Goal: Task Accomplishment & Management: Manage account settings

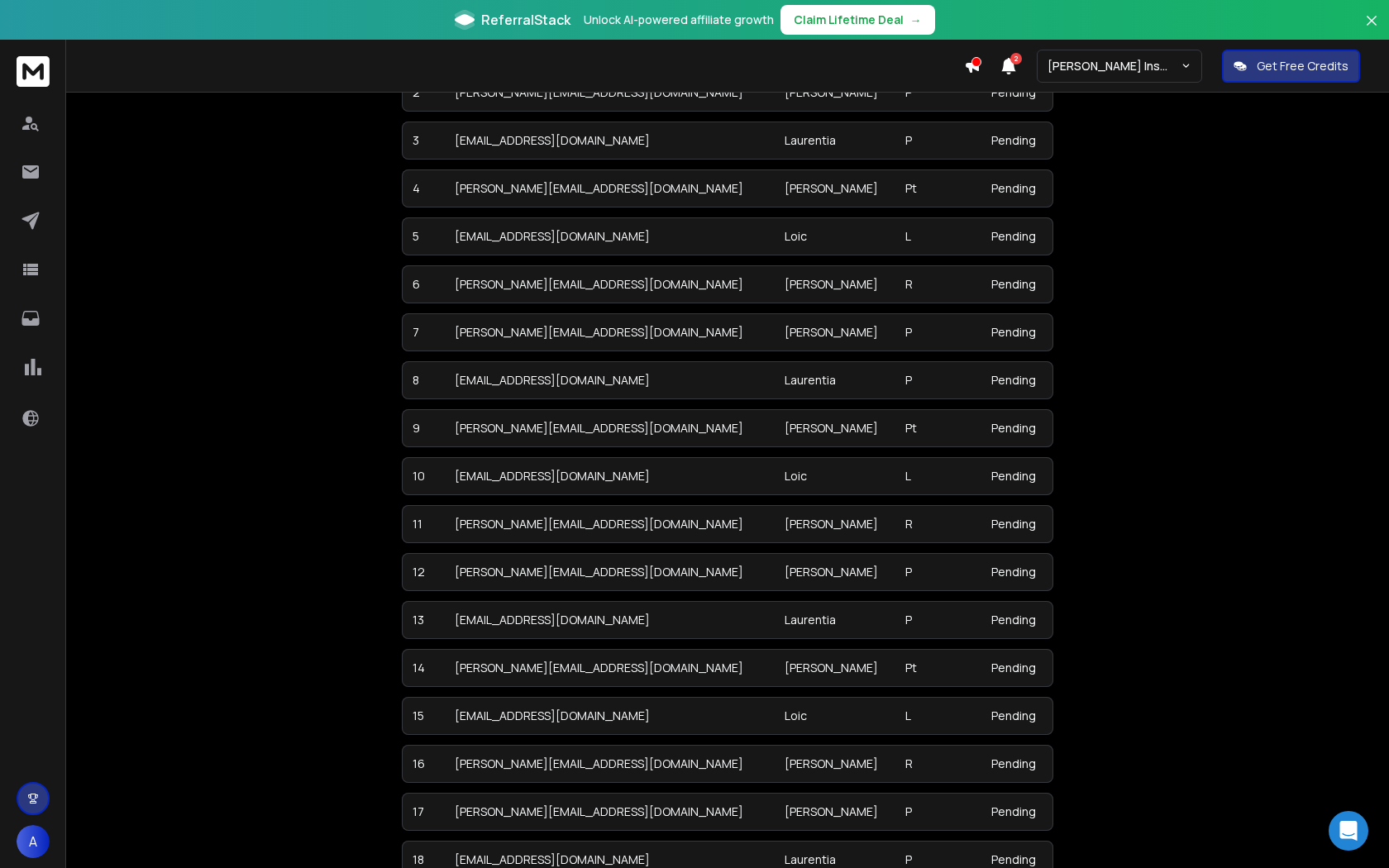
scroll to position [1076, 0]
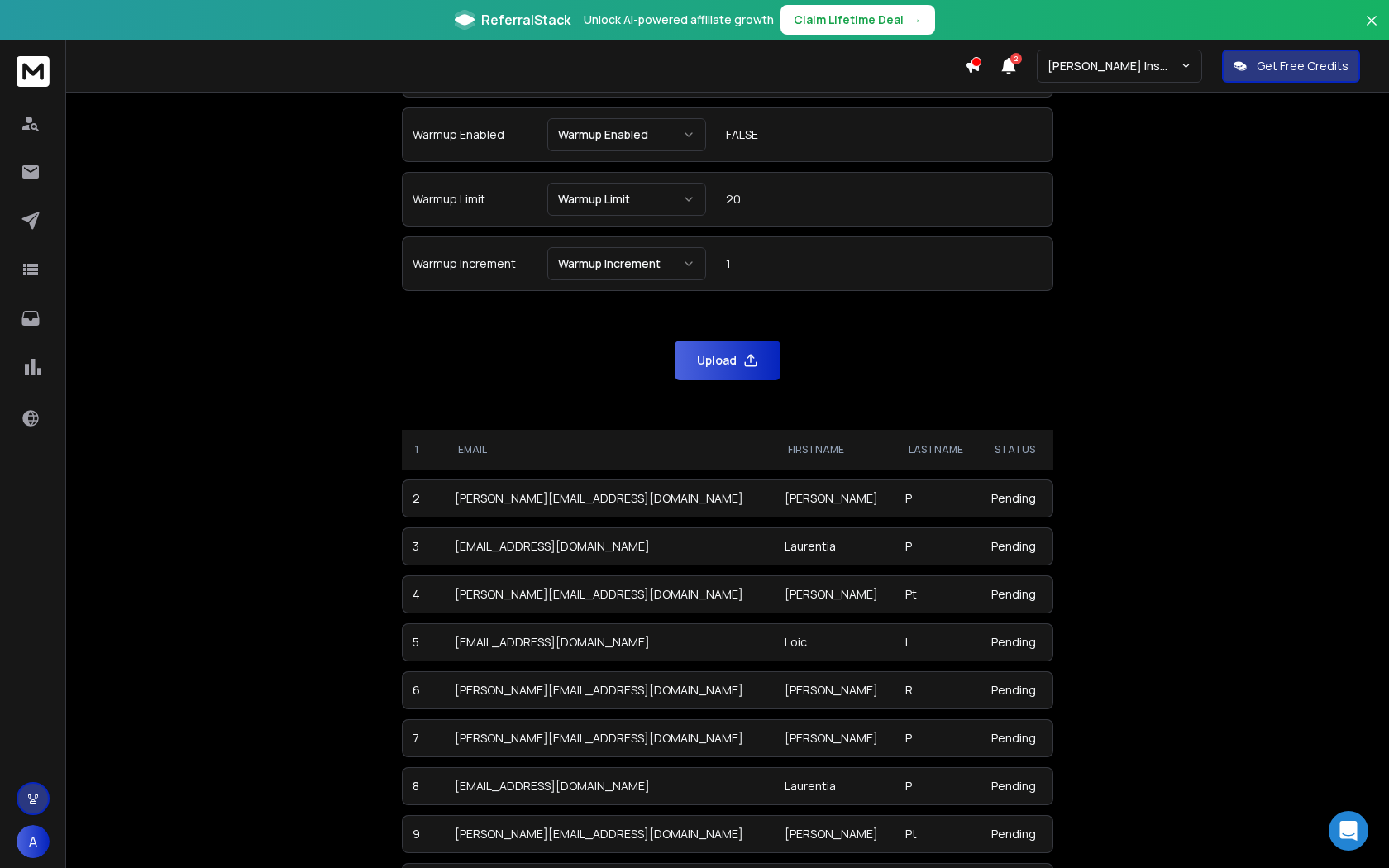
click at [718, 354] on p "Upload" at bounding box center [716, 360] width 39 height 16
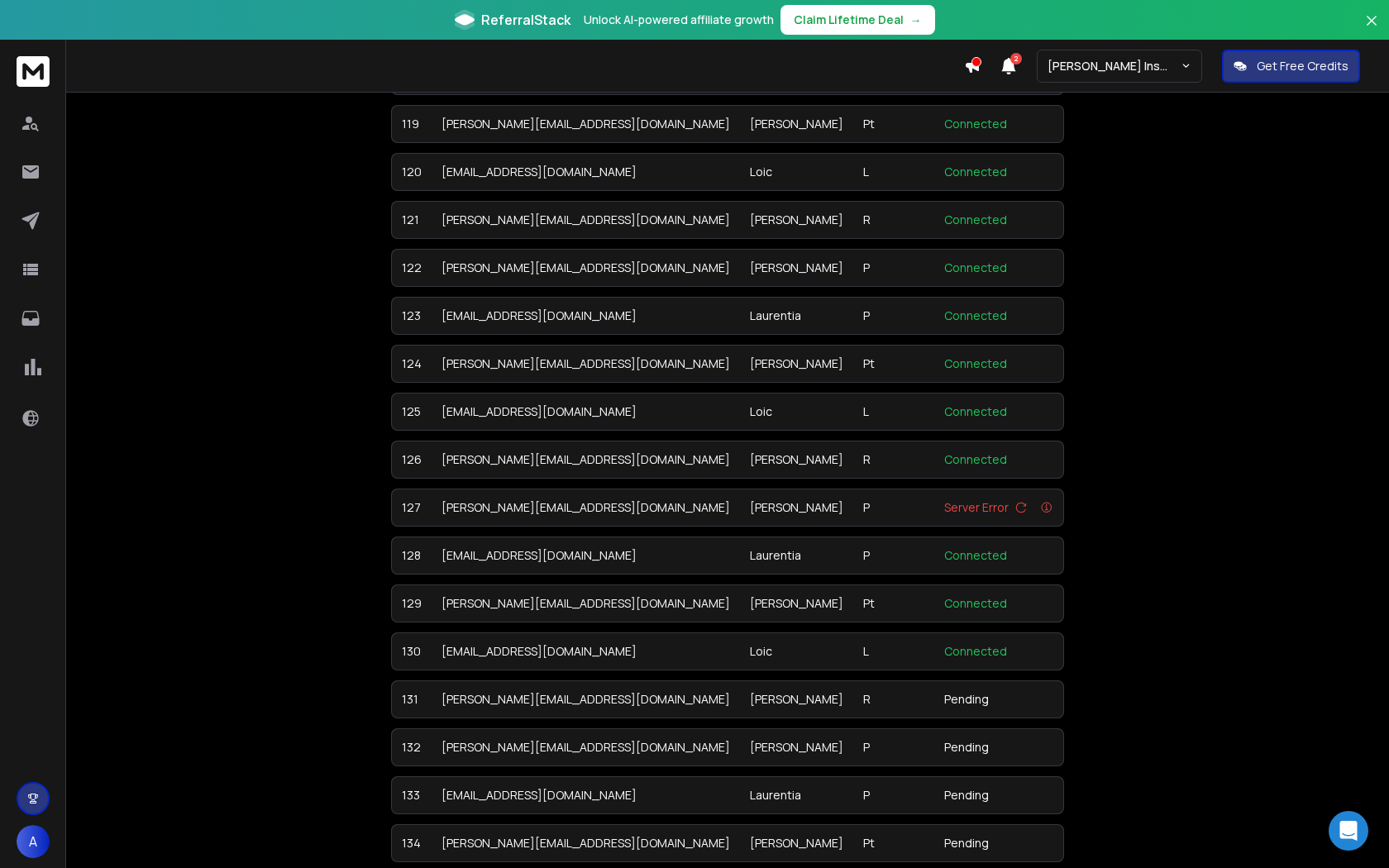
scroll to position [7036, 0]
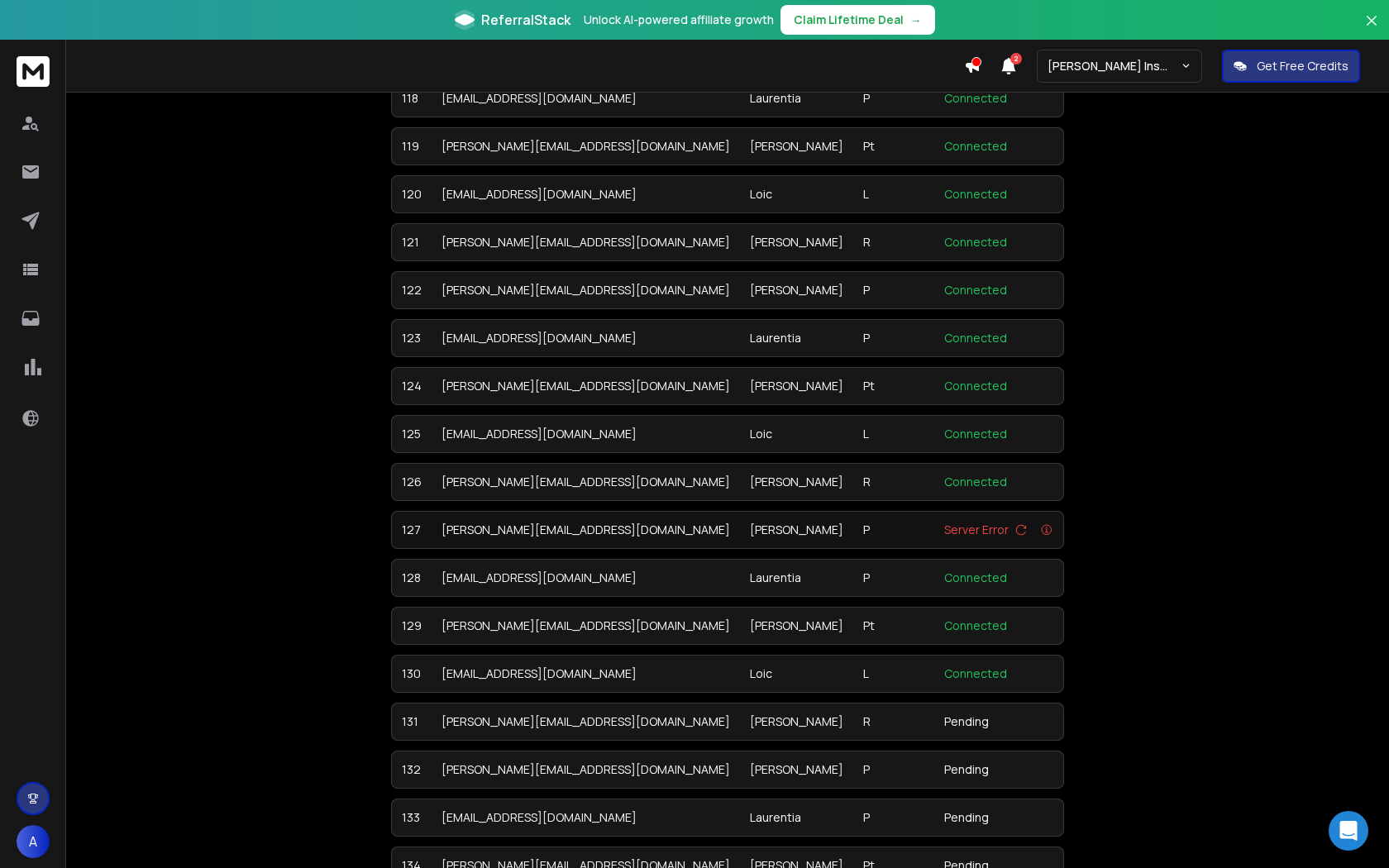
click at [1015, 531] on icon at bounding box center [1020, 529] width 11 height 11
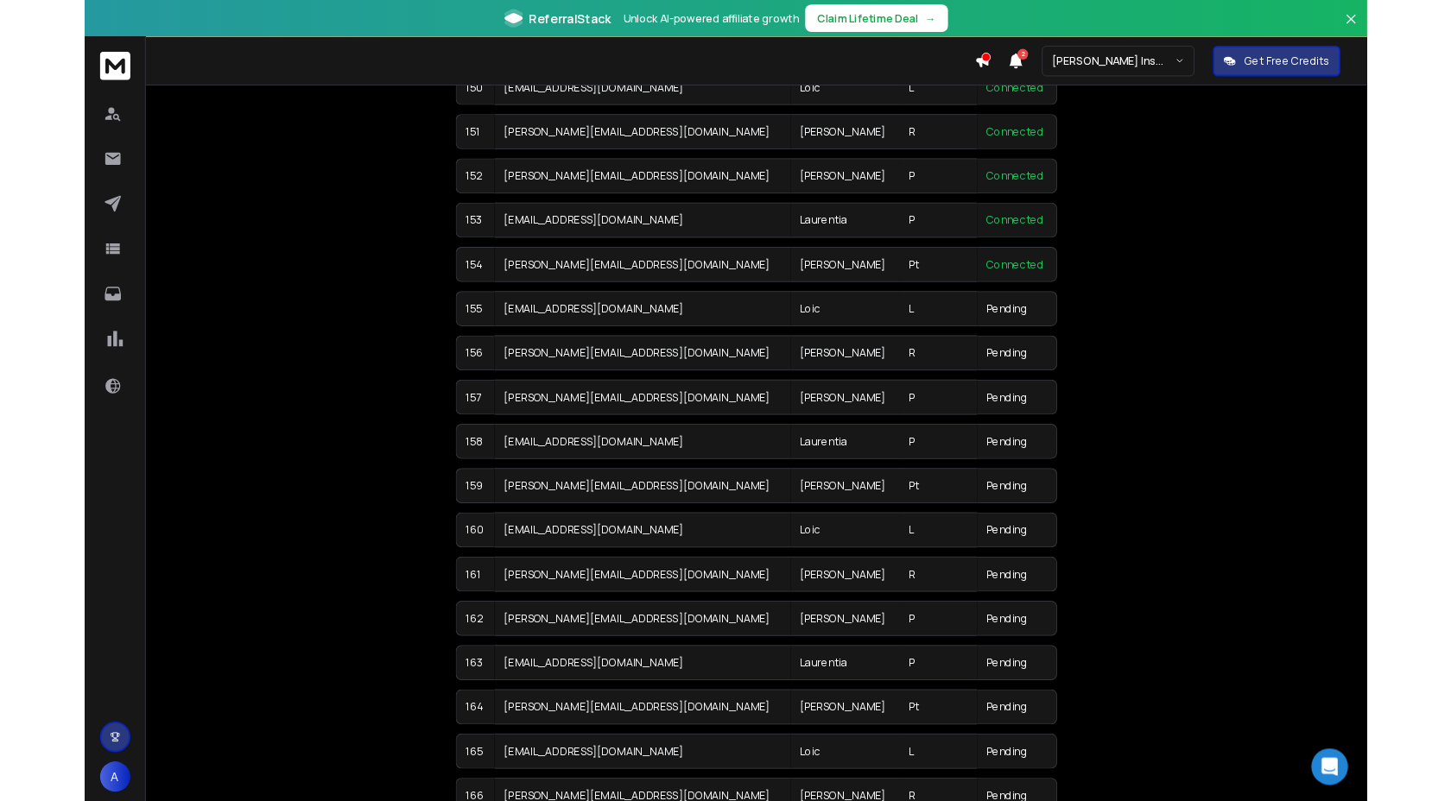
scroll to position [9020, 0]
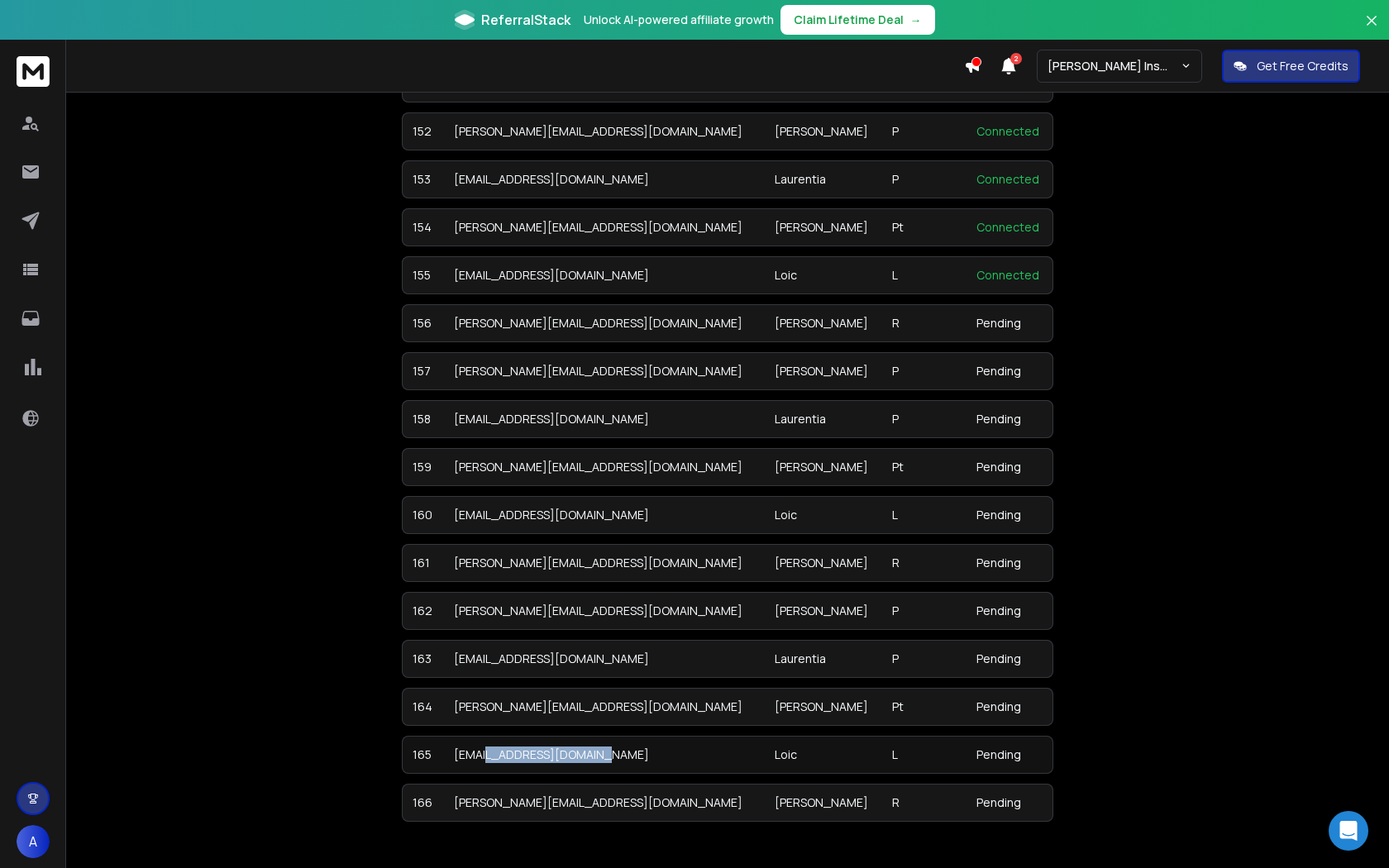
drag, startPoint x: 492, startPoint y: 753, endPoint x: 658, endPoint y: 762, distance: 166.2
click at [658, 762] on td "[EMAIL_ADDRESS][DOMAIN_NAME]" at bounding box center [604, 755] width 321 height 38
copy td "[DOMAIN_NAME]"
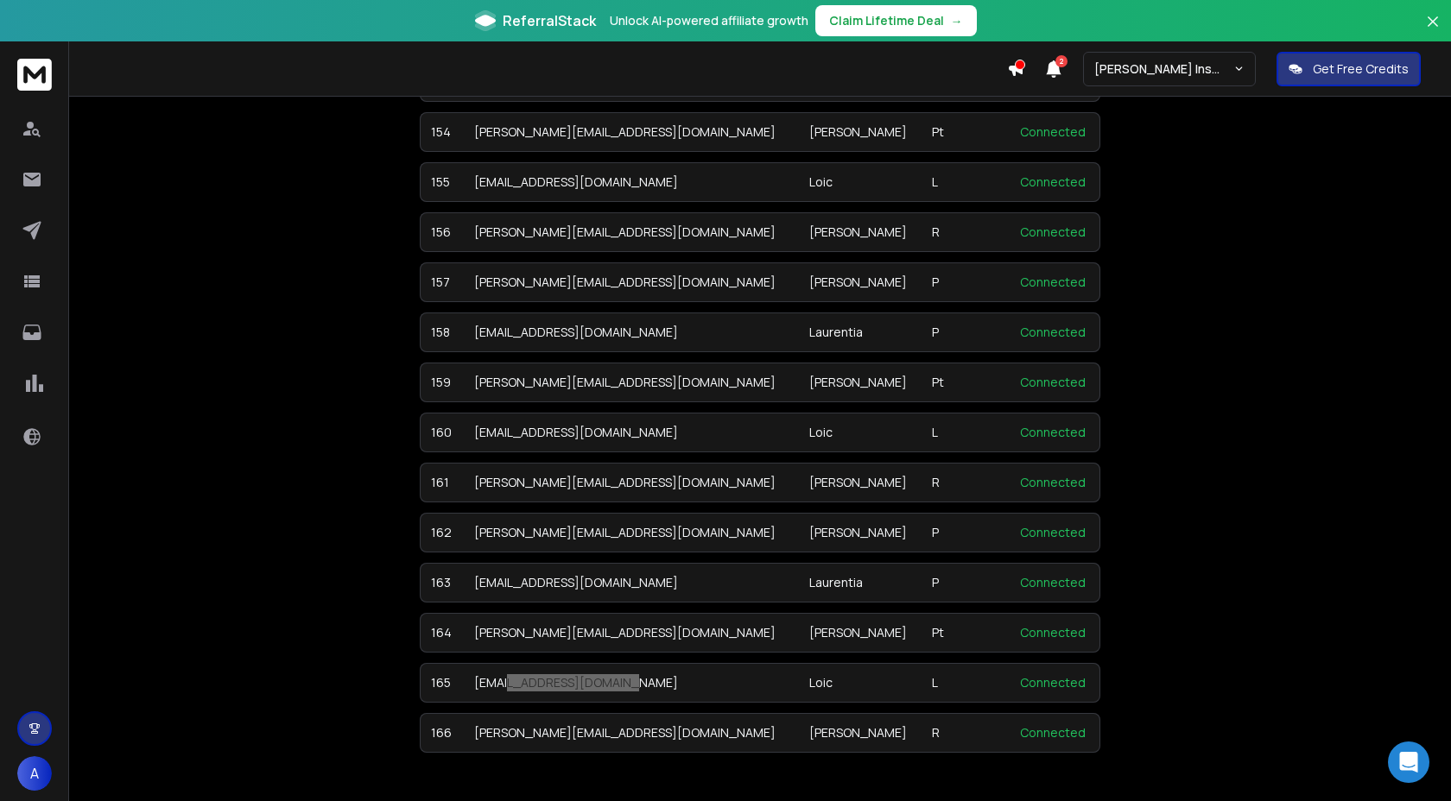
scroll to position [9108, 0]
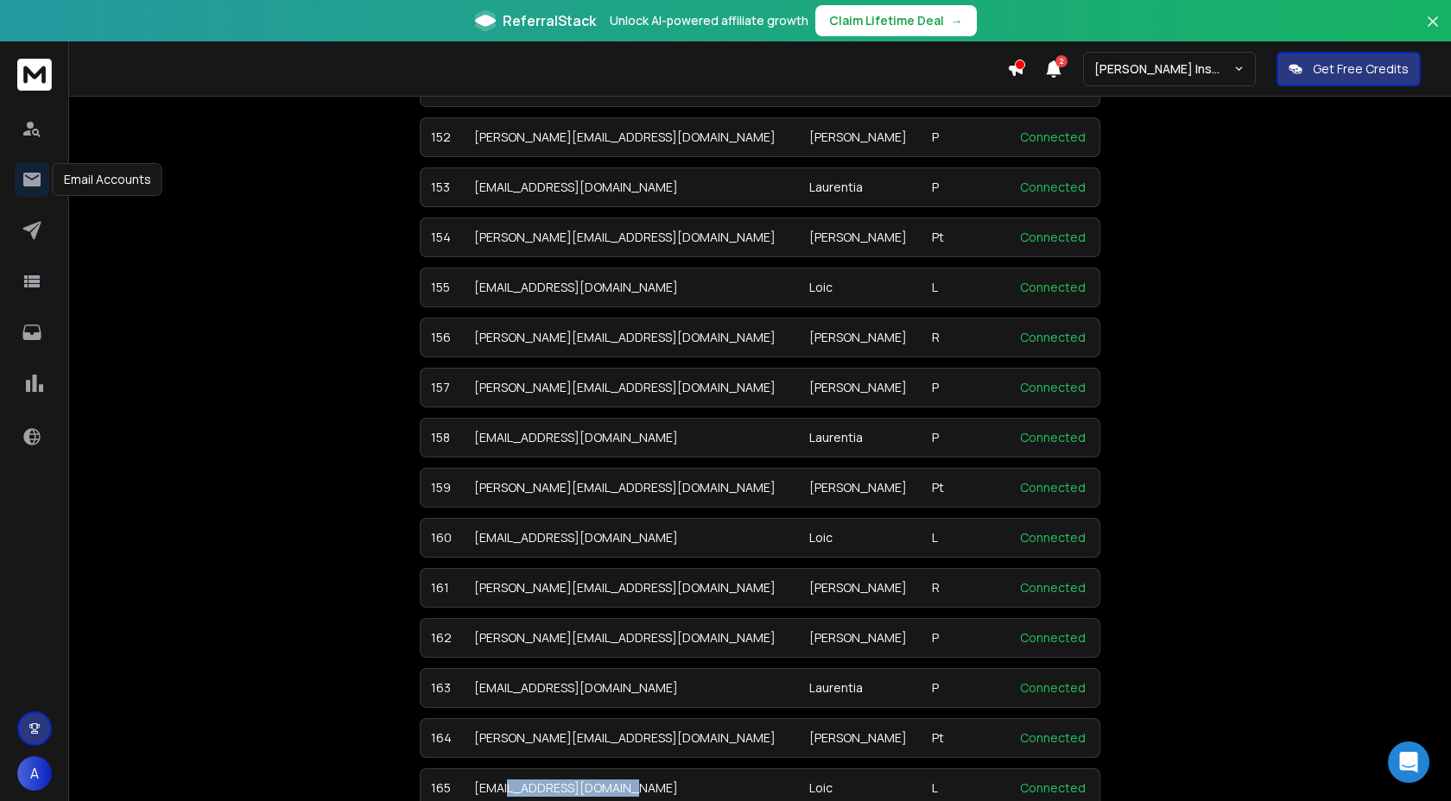
click at [29, 179] on icon at bounding box center [31, 180] width 17 height 14
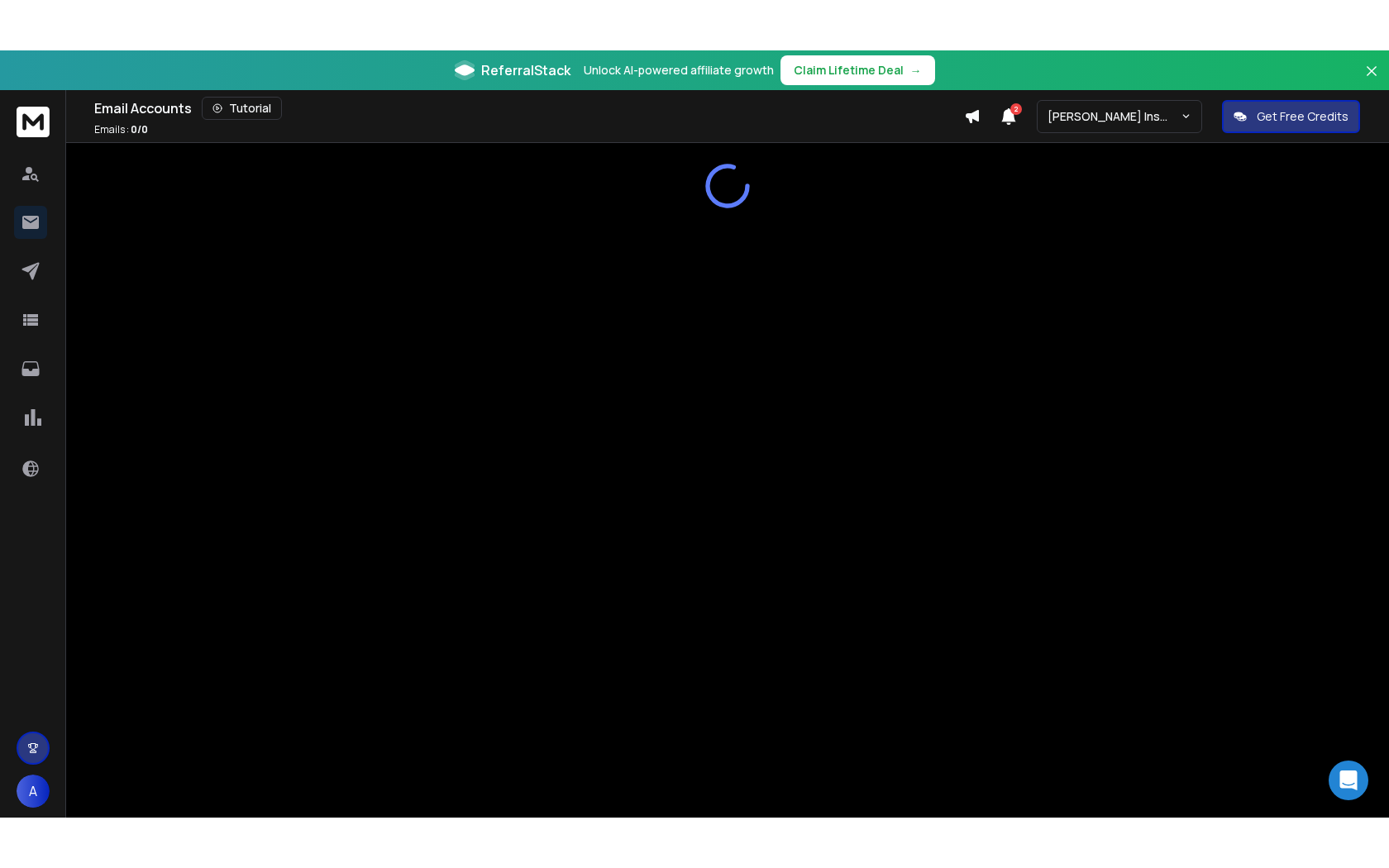
scroll to position [0, 0]
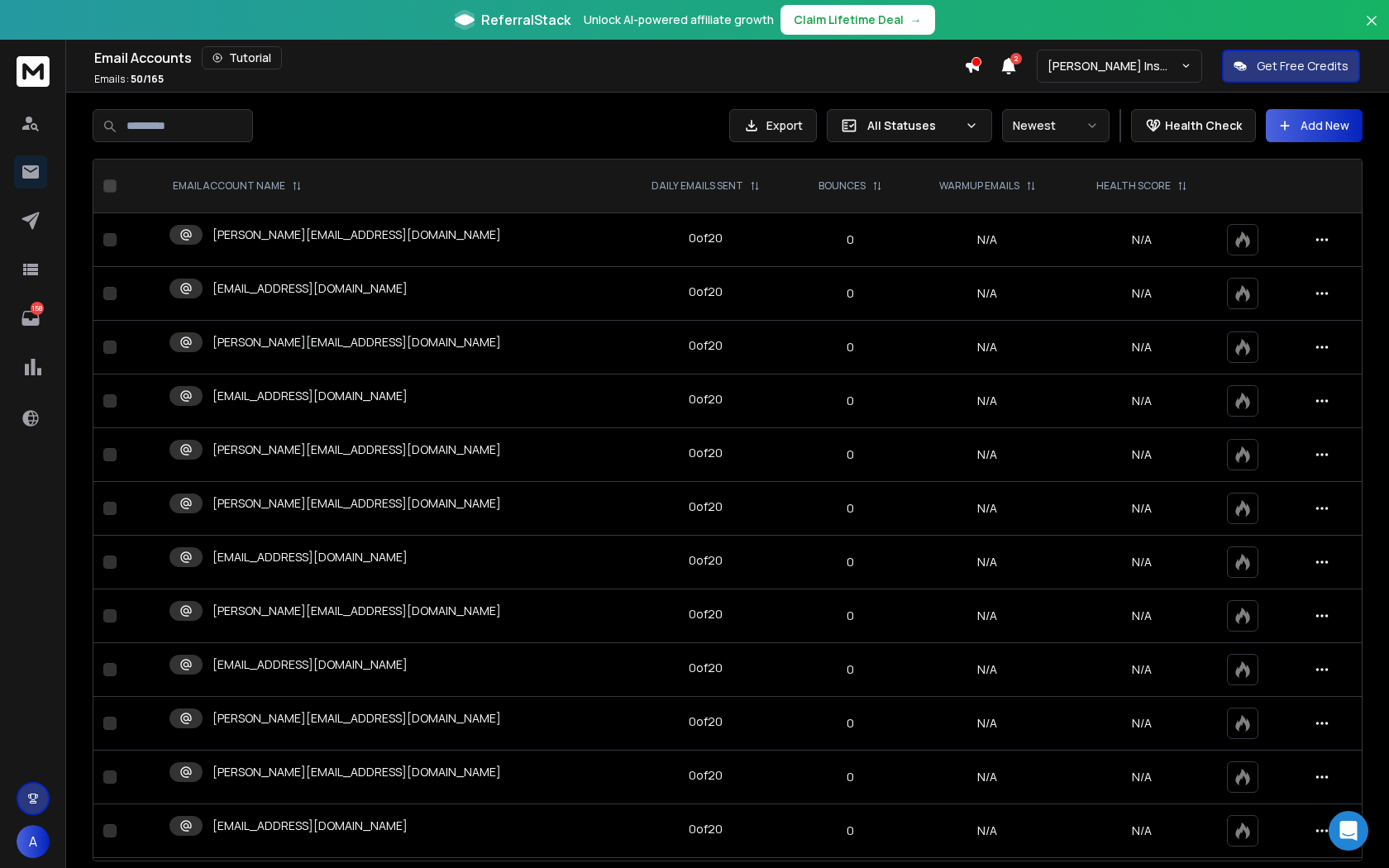
click at [110, 178] on th at bounding box center [126, 187] width 66 height 54
click at [112, 189] on button "Select this Page" at bounding box center [110, 186] width 13 height 13
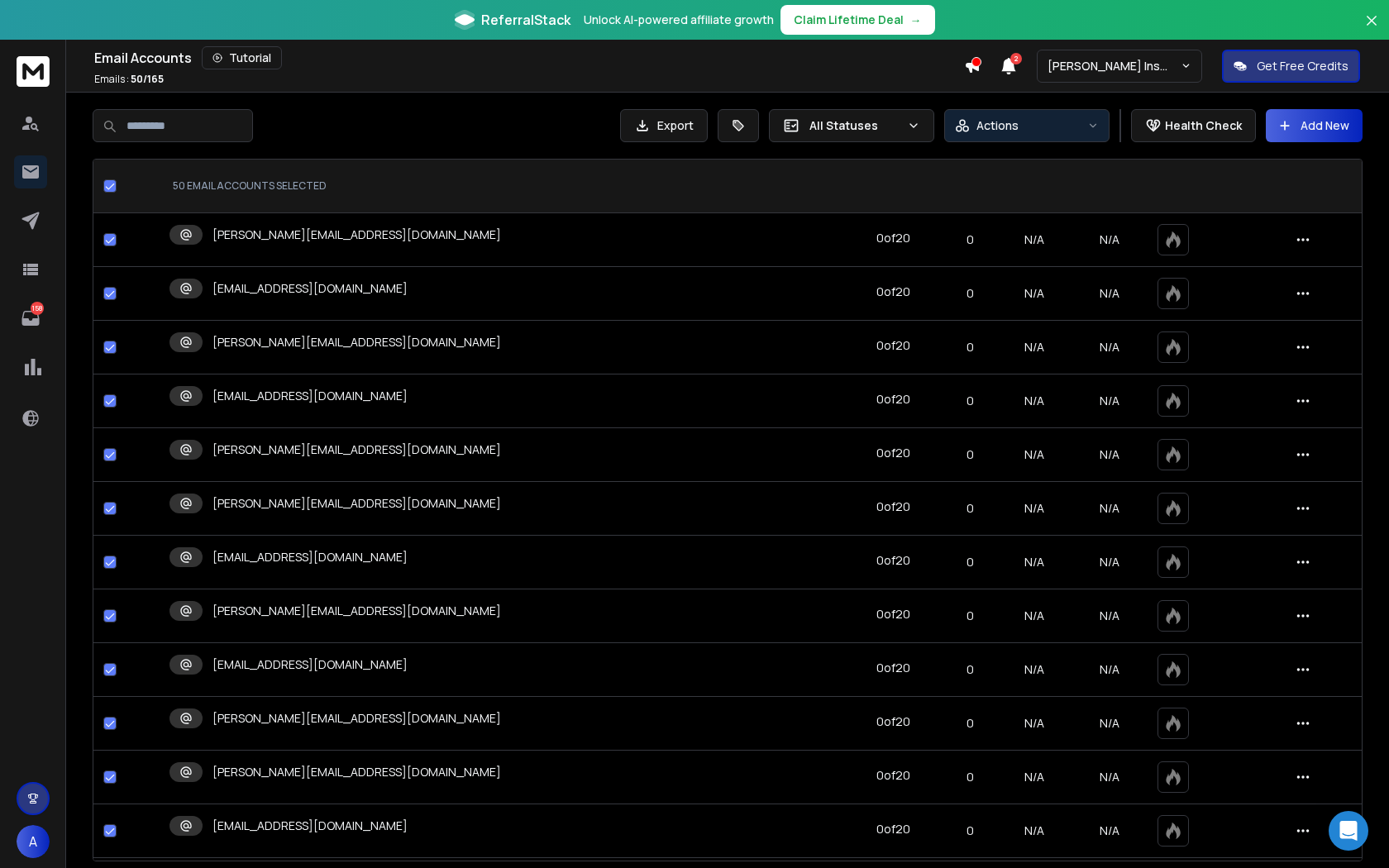
click at [1097, 129] on icon "button" at bounding box center [1093, 125] width 11 height 13
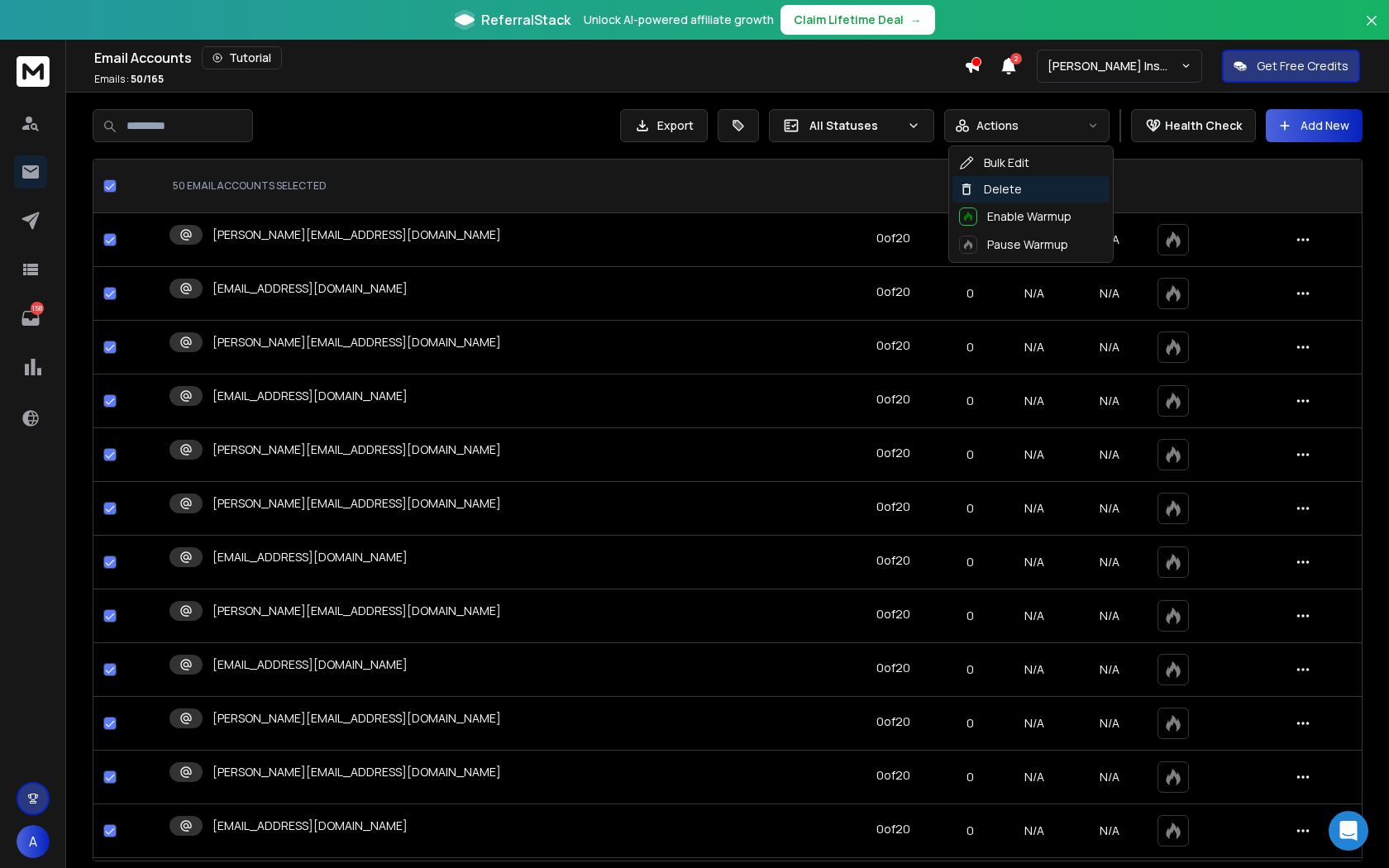
click at [1027, 192] on div "Delete" at bounding box center [1031, 189] width 157 height 27
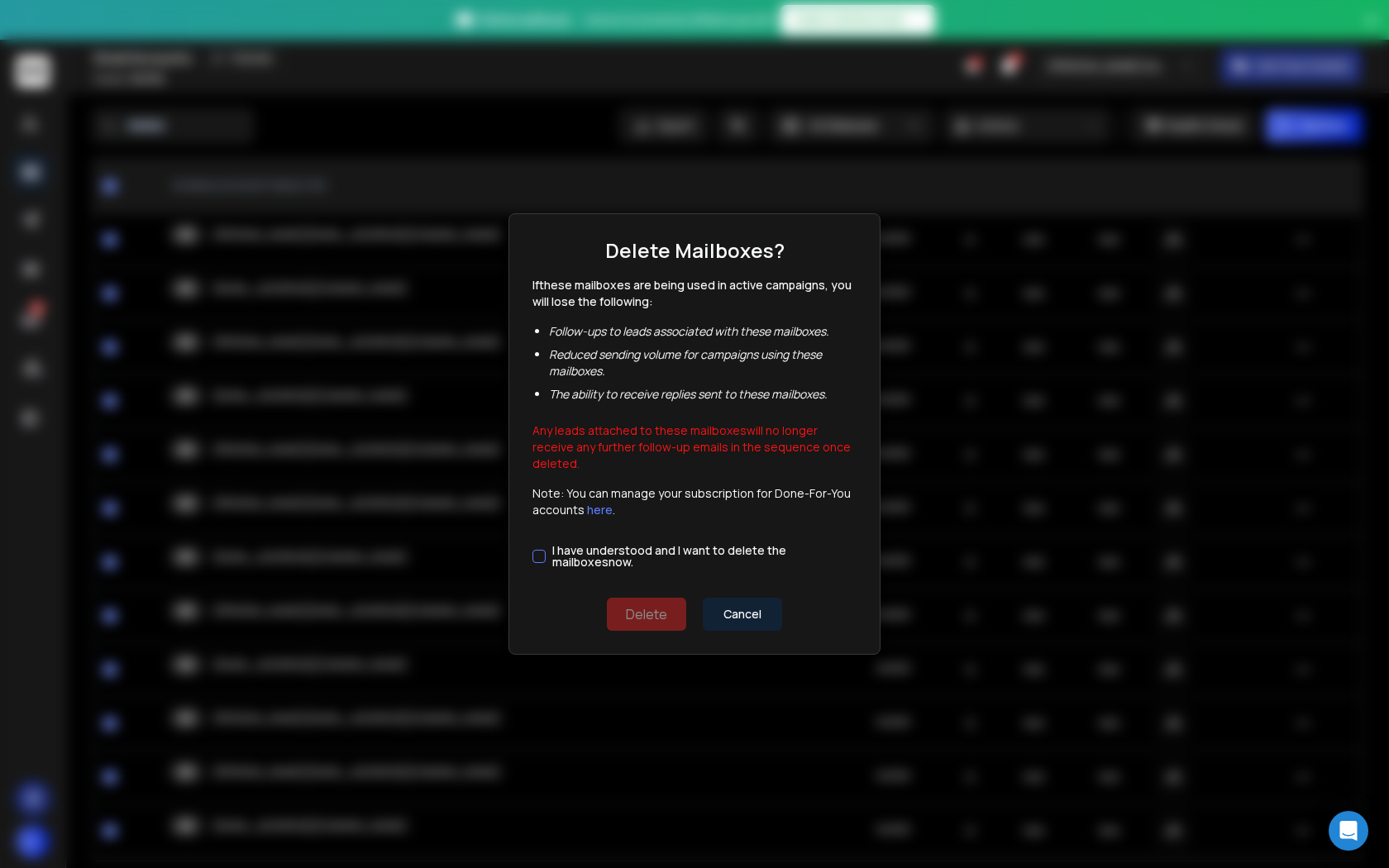
click at [643, 545] on label "I have understood and I want to delete the mailbox es now." at bounding box center [705, 556] width 304 height 23
click at [546, 549] on button "I have understood and I want to delete the mailbox es now." at bounding box center [539, 556] width 13 height 13
click at [640, 603] on button "Delete" at bounding box center [646, 613] width 79 height 33
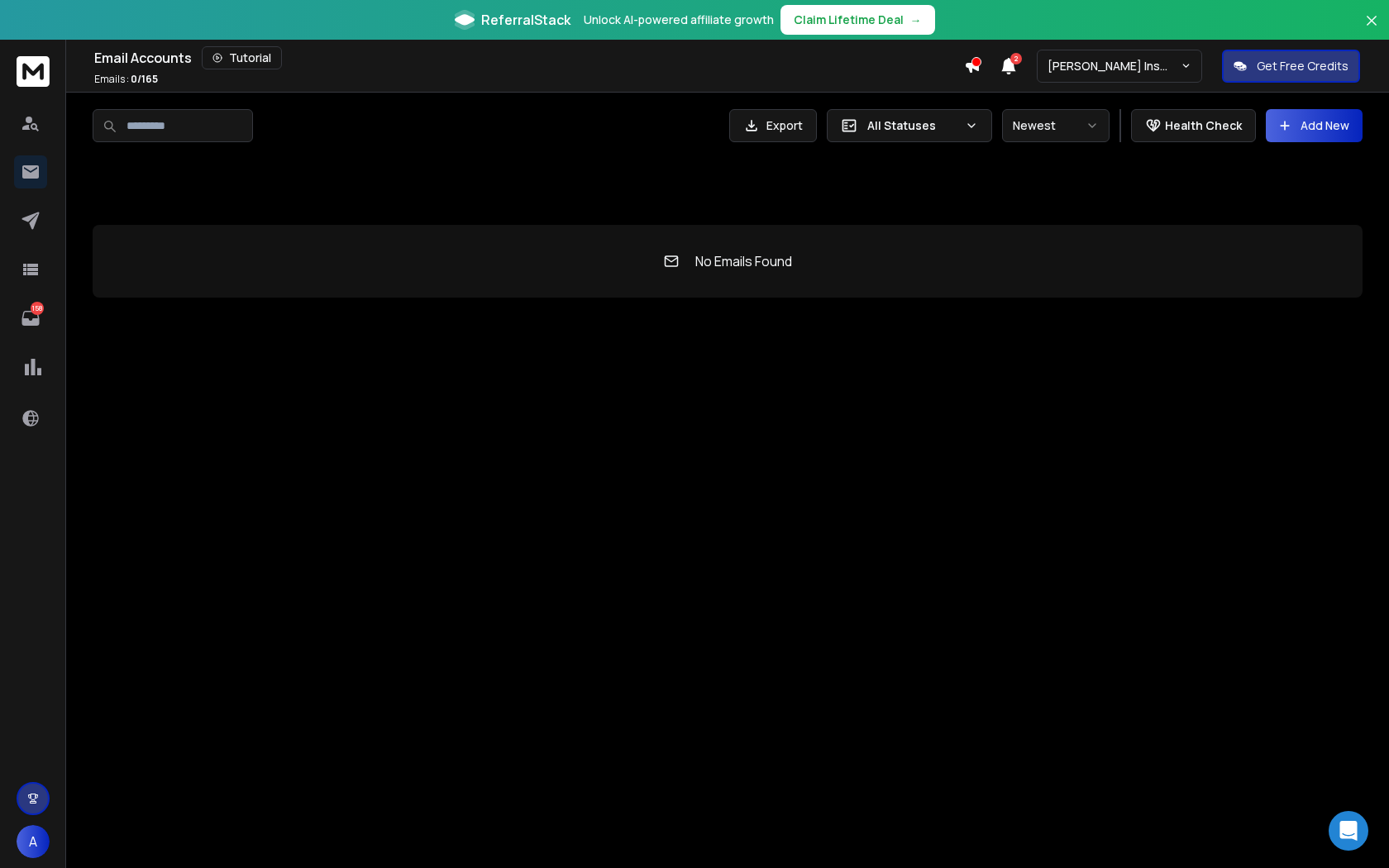
click at [1305, 131] on button "Add New" at bounding box center [1313, 125] width 97 height 33
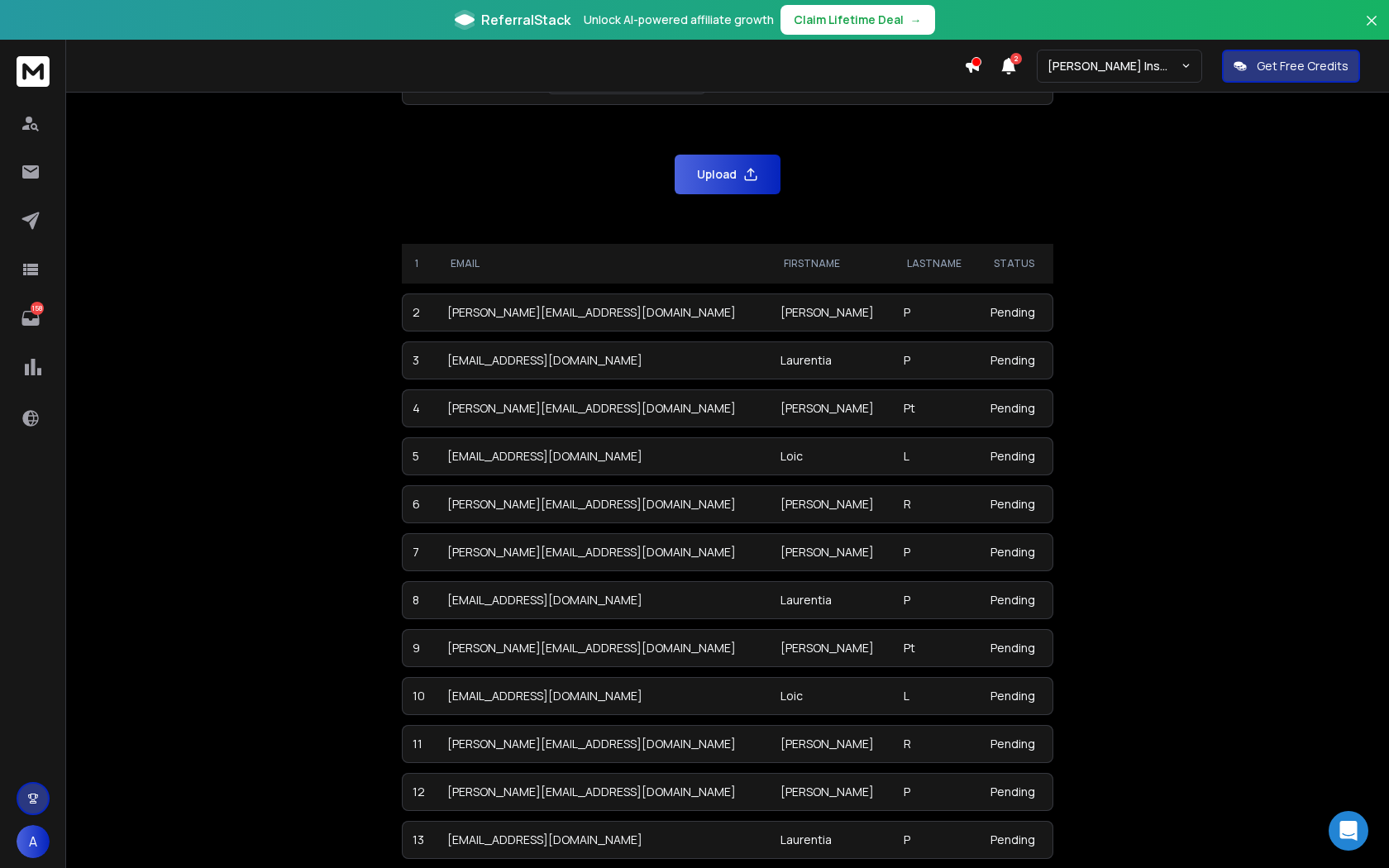
scroll to position [666, 0]
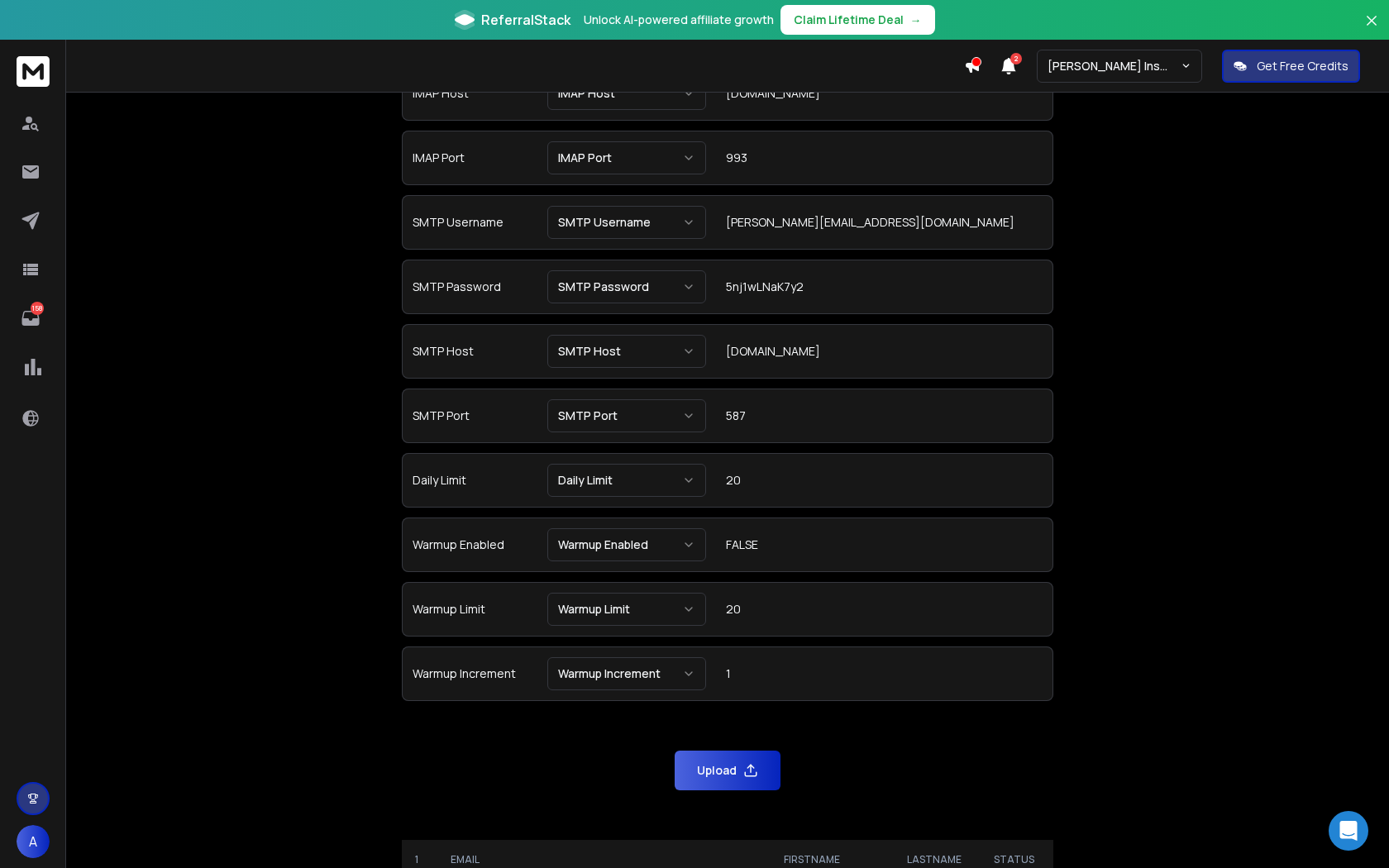
click at [733, 776] on p "Upload" at bounding box center [716, 769] width 39 height 16
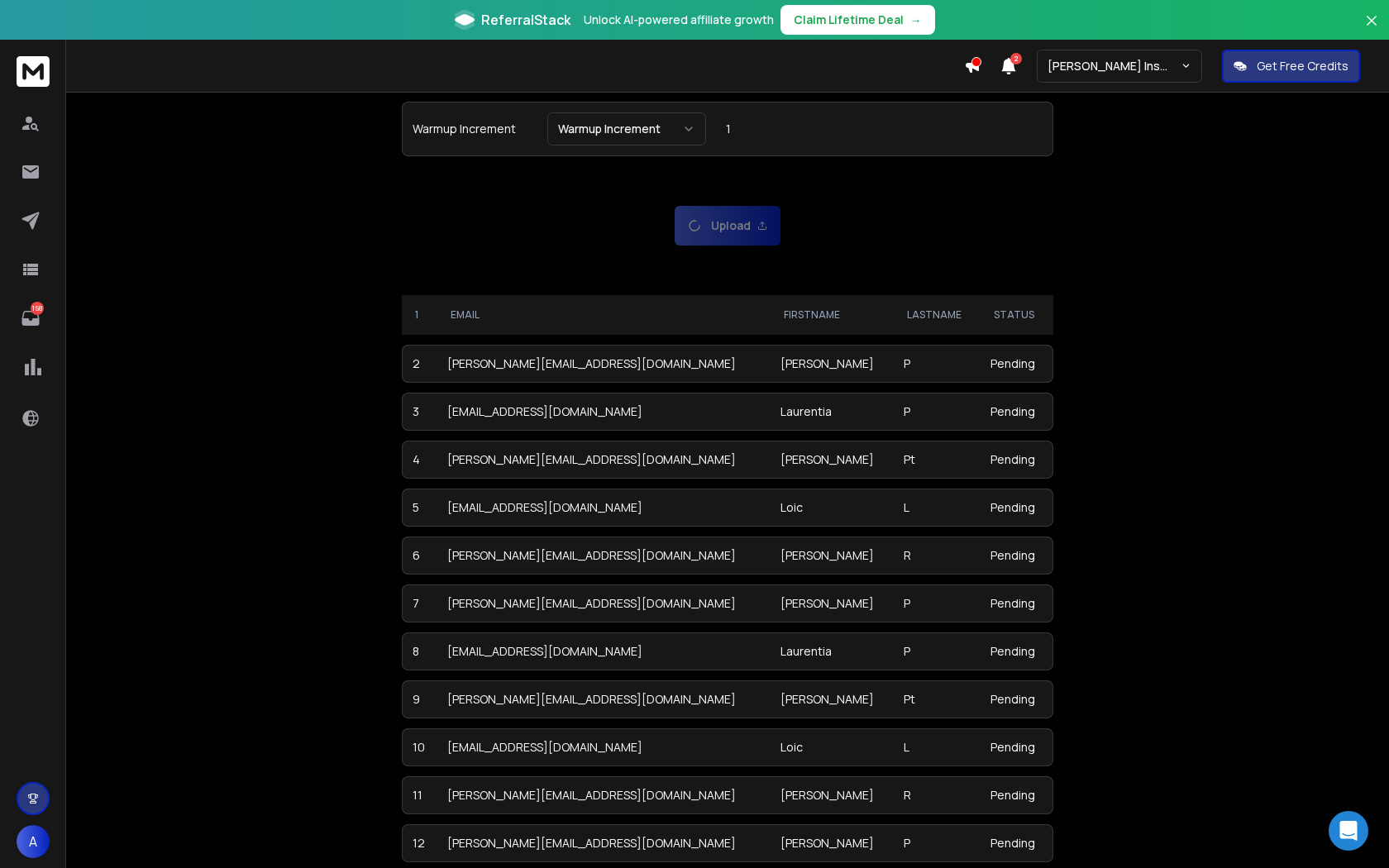
scroll to position [1250, 0]
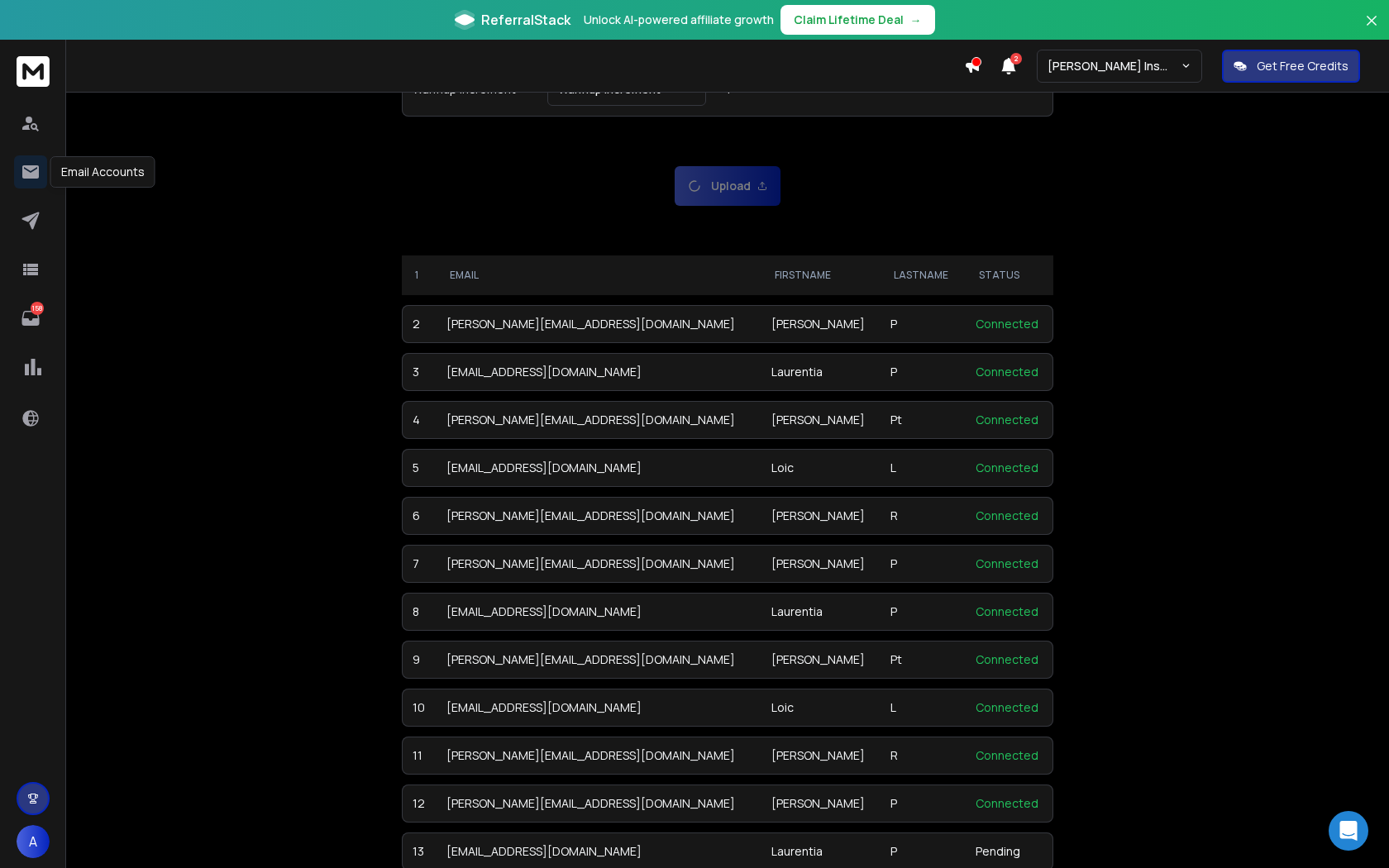
click at [30, 171] on icon at bounding box center [31, 171] width 20 height 20
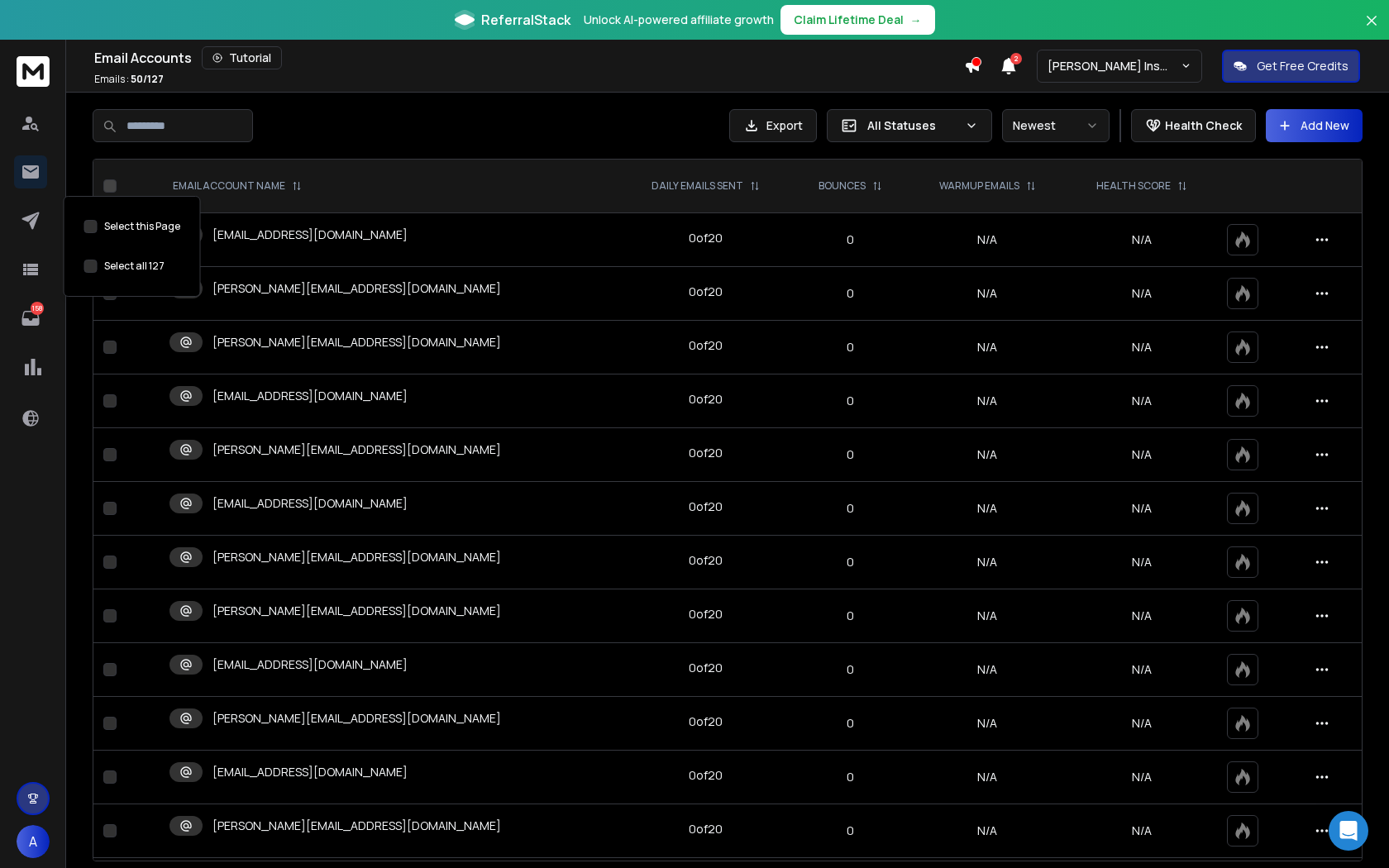
click at [95, 261] on button "Select this Page" at bounding box center [91, 266] width 13 height 13
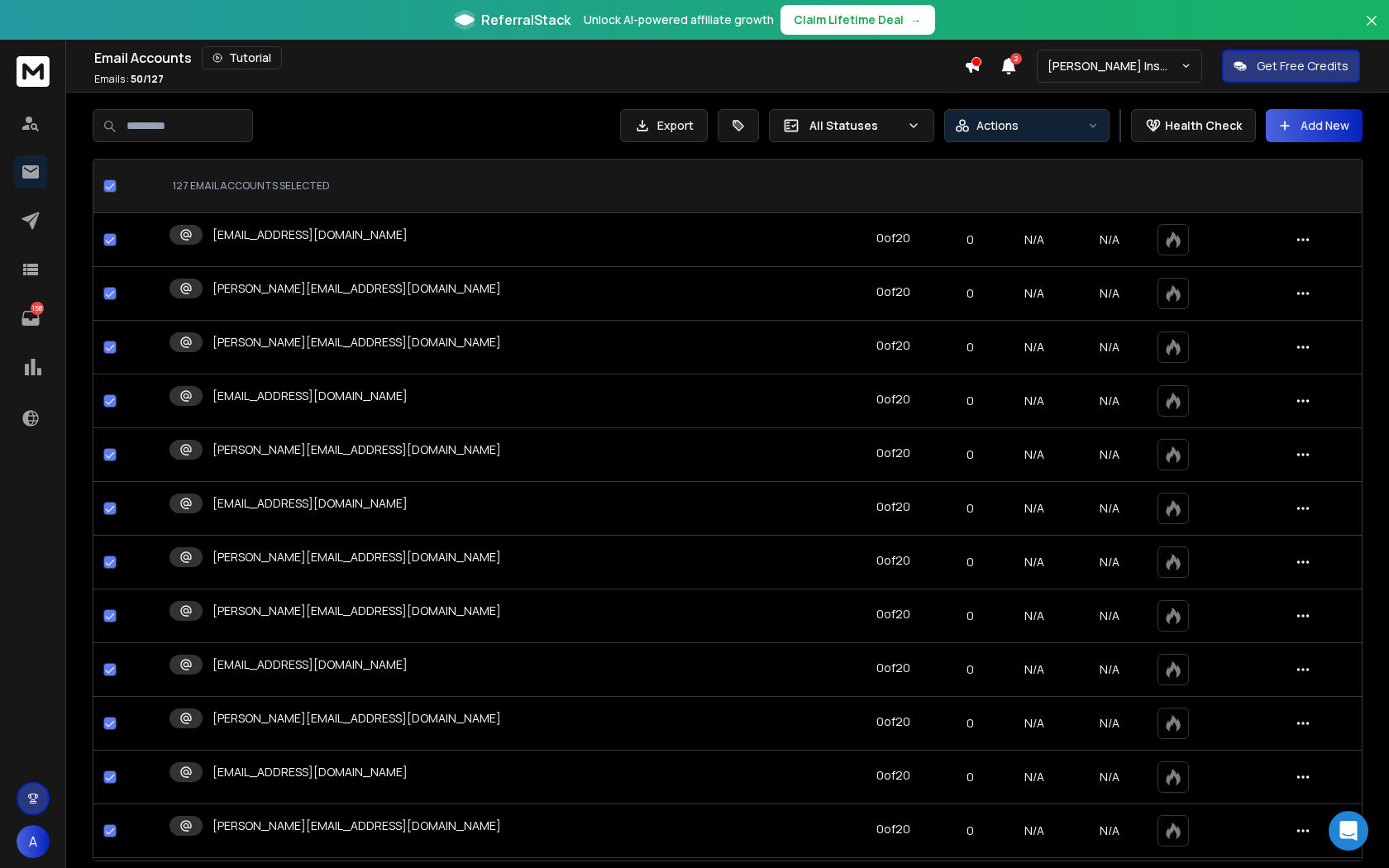
click at [1088, 138] on button "Actions" at bounding box center [1026, 125] width 166 height 33
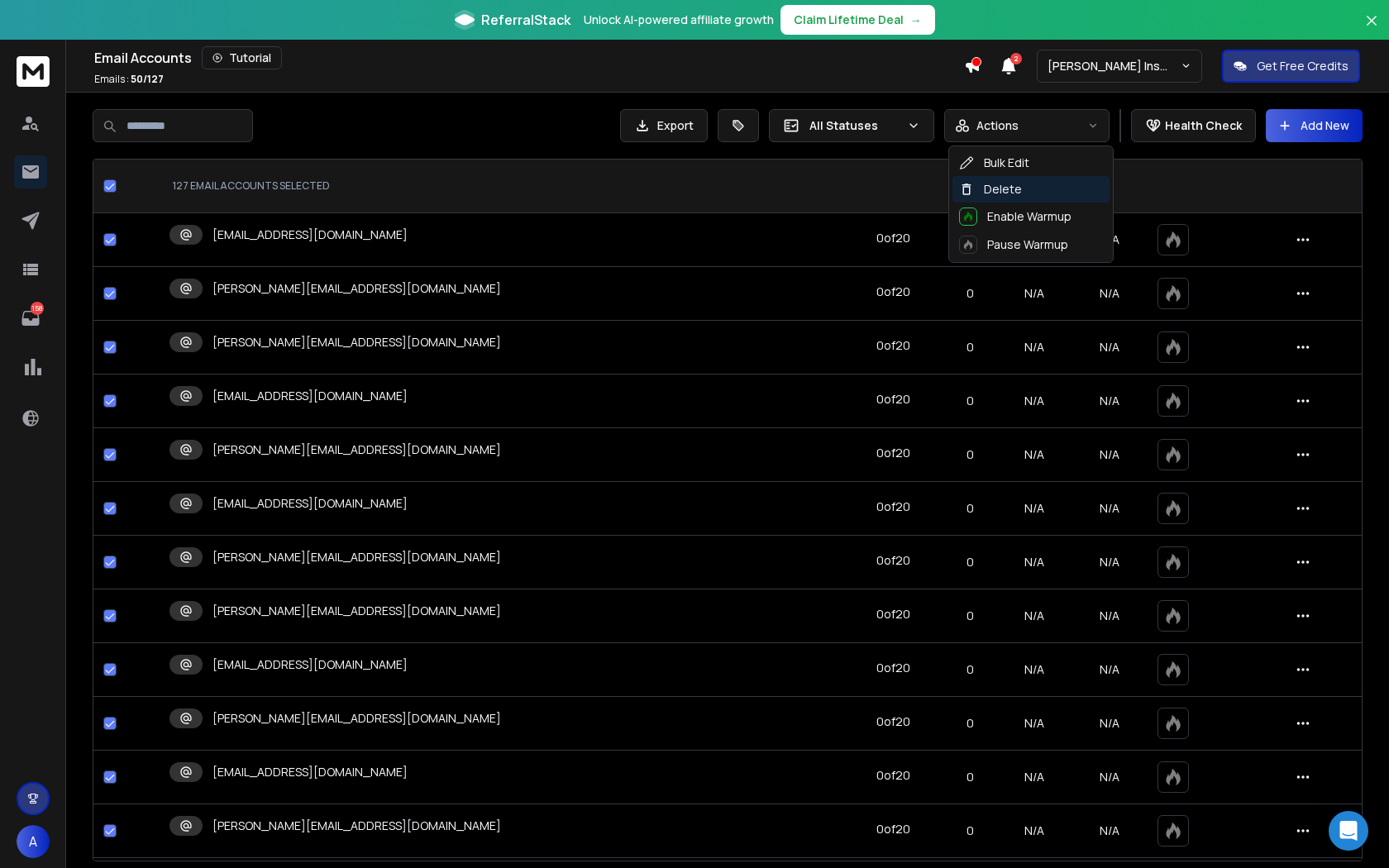
click at [1014, 191] on div "Delete" at bounding box center [991, 189] width 63 height 16
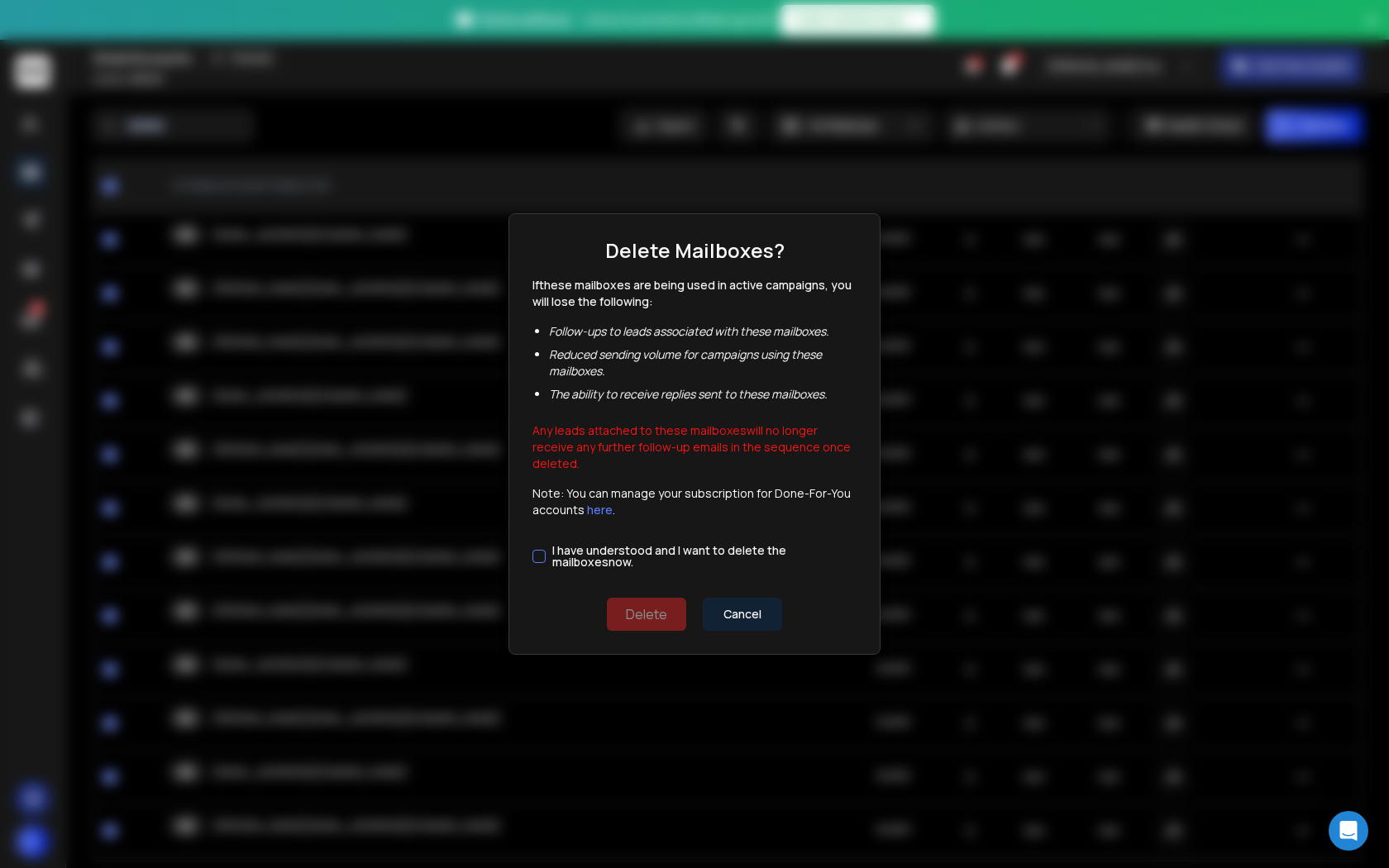
click at [657, 549] on label "I have understood and I want to delete the mailbox es now." at bounding box center [705, 556] width 304 height 23
click at [546, 549] on button "I have understood and I want to delete the mailbox es now." at bounding box center [539, 556] width 13 height 13
click at [639, 602] on button "Delete" at bounding box center [646, 613] width 79 height 33
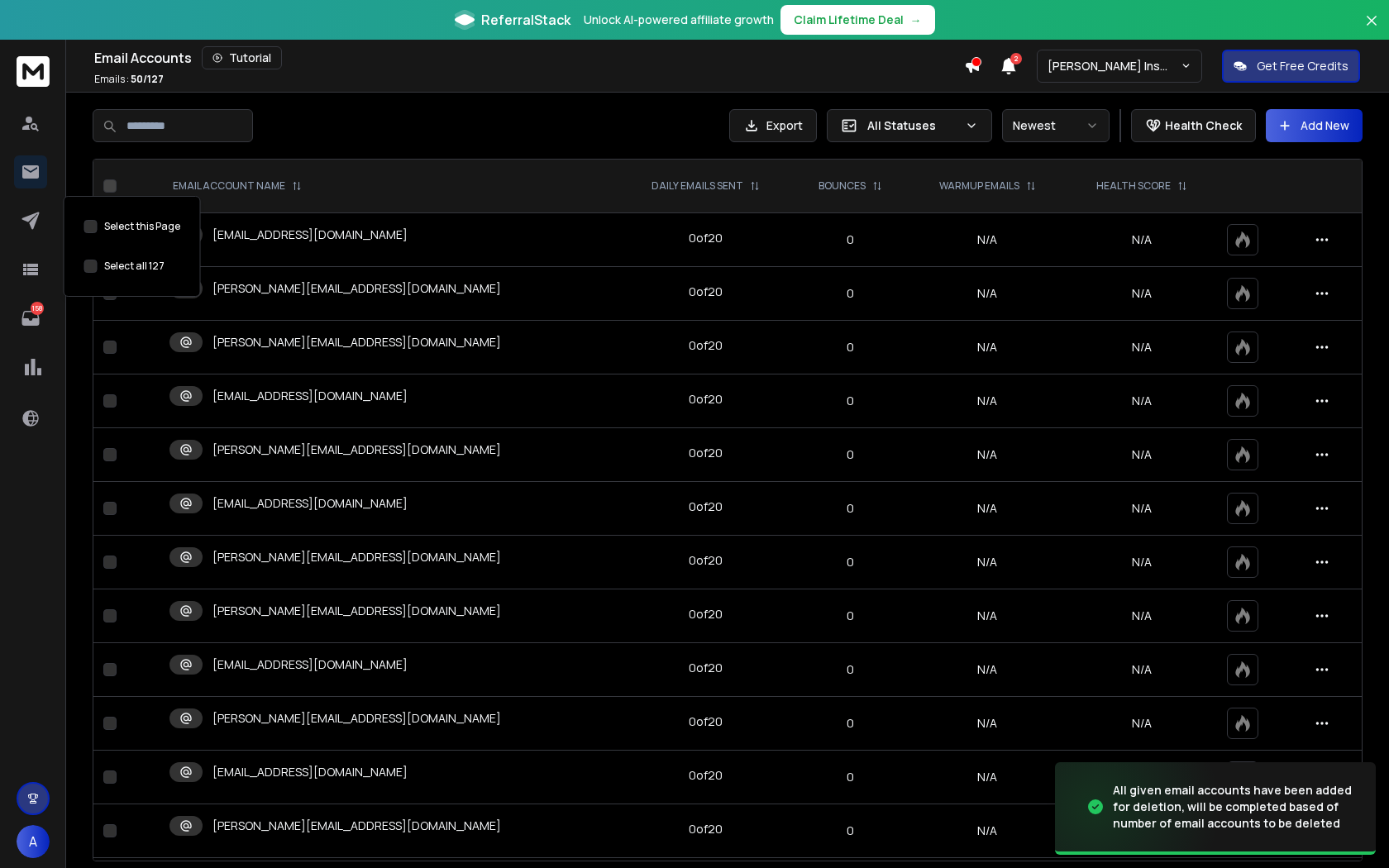
click at [114, 179] on button "Select this Page" at bounding box center [110, 186] width 13 height 13
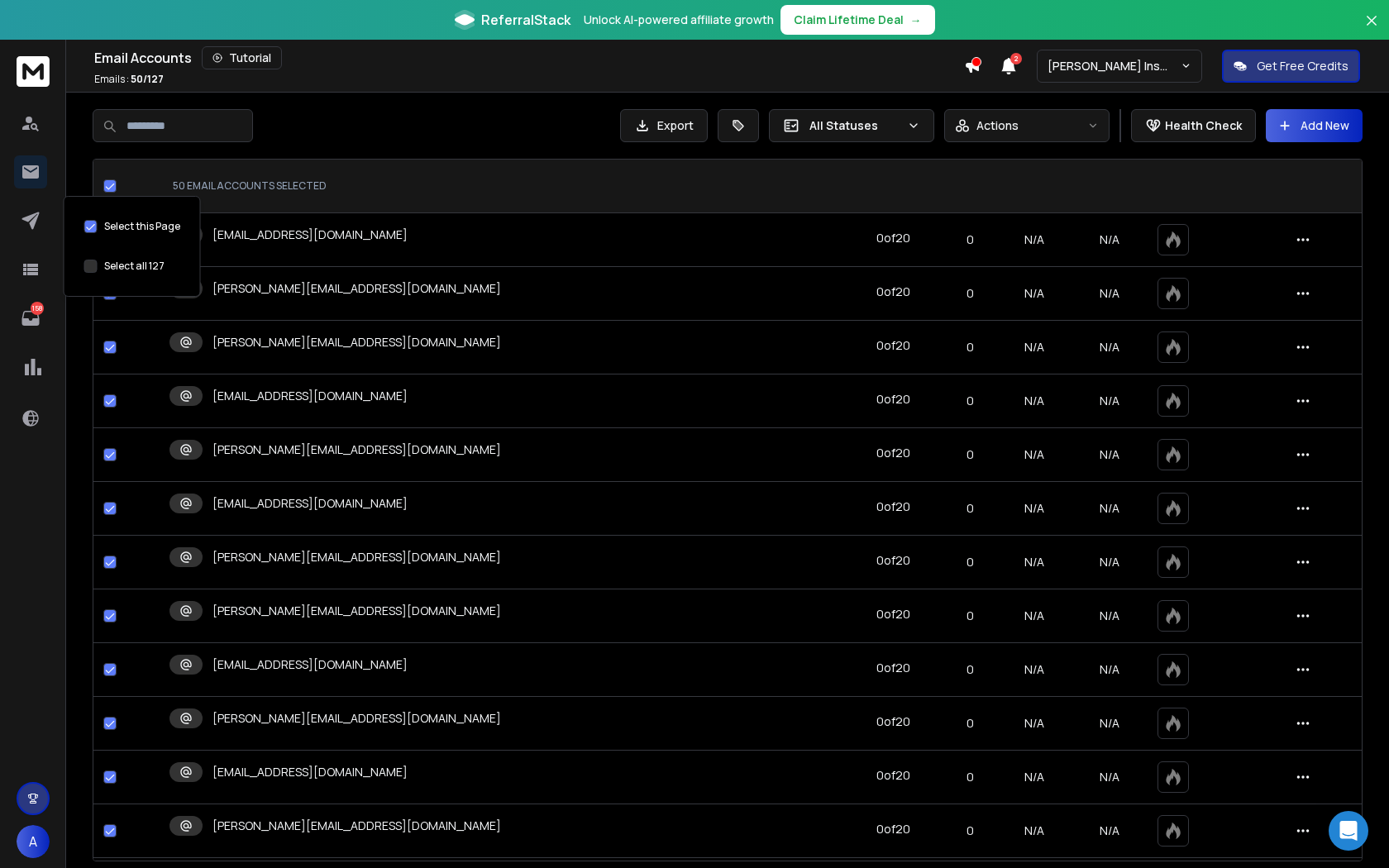
click at [76, 276] on div "Select this Page Select all 127" at bounding box center [132, 246] width 116 height 86
click at [93, 269] on button "Select this Page" at bounding box center [91, 266] width 13 height 13
click at [1010, 120] on p "Actions" at bounding box center [997, 125] width 42 height 16
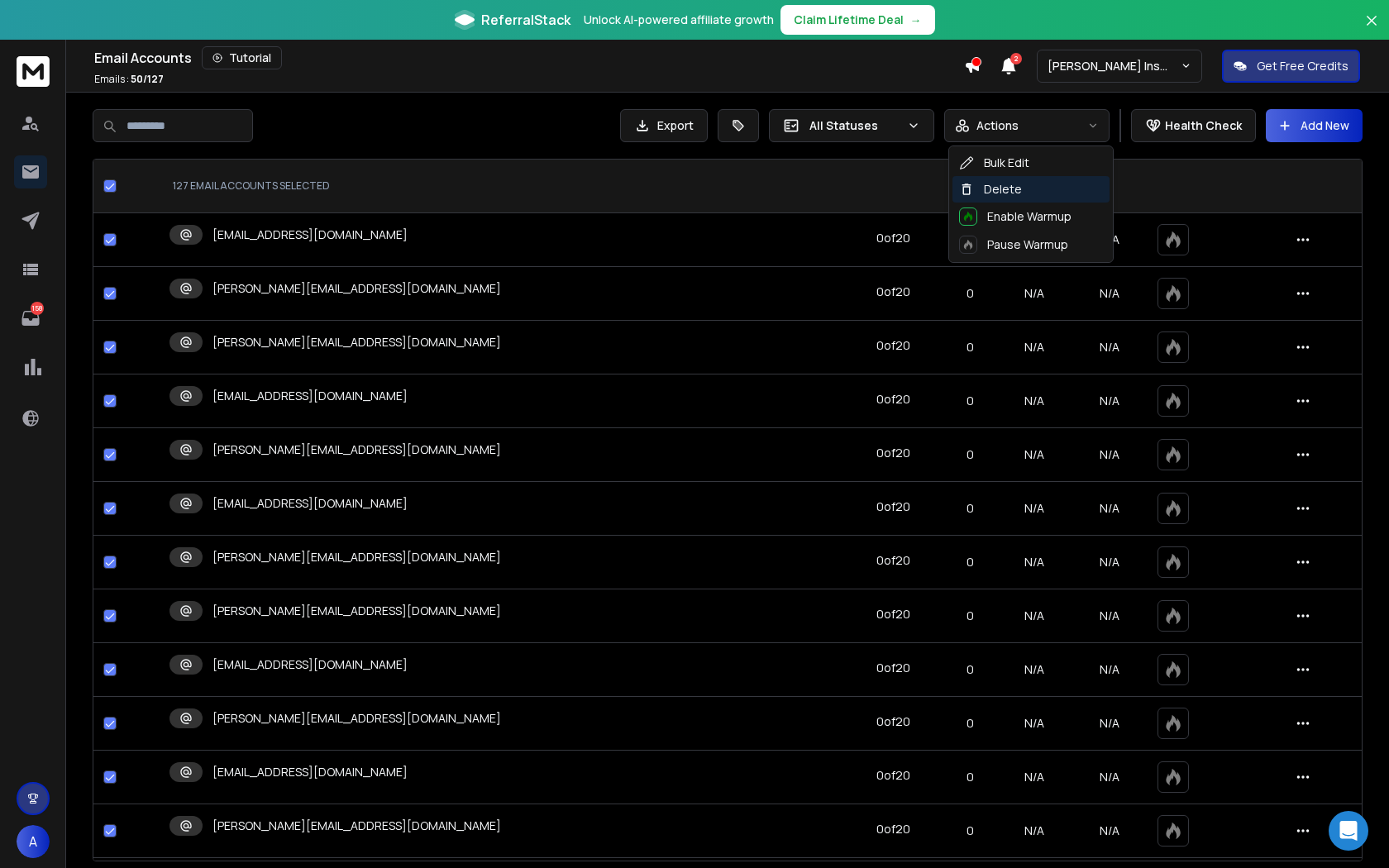
click at [987, 196] on div "Delete" at bounding box center [991, 189] width 63 height 16
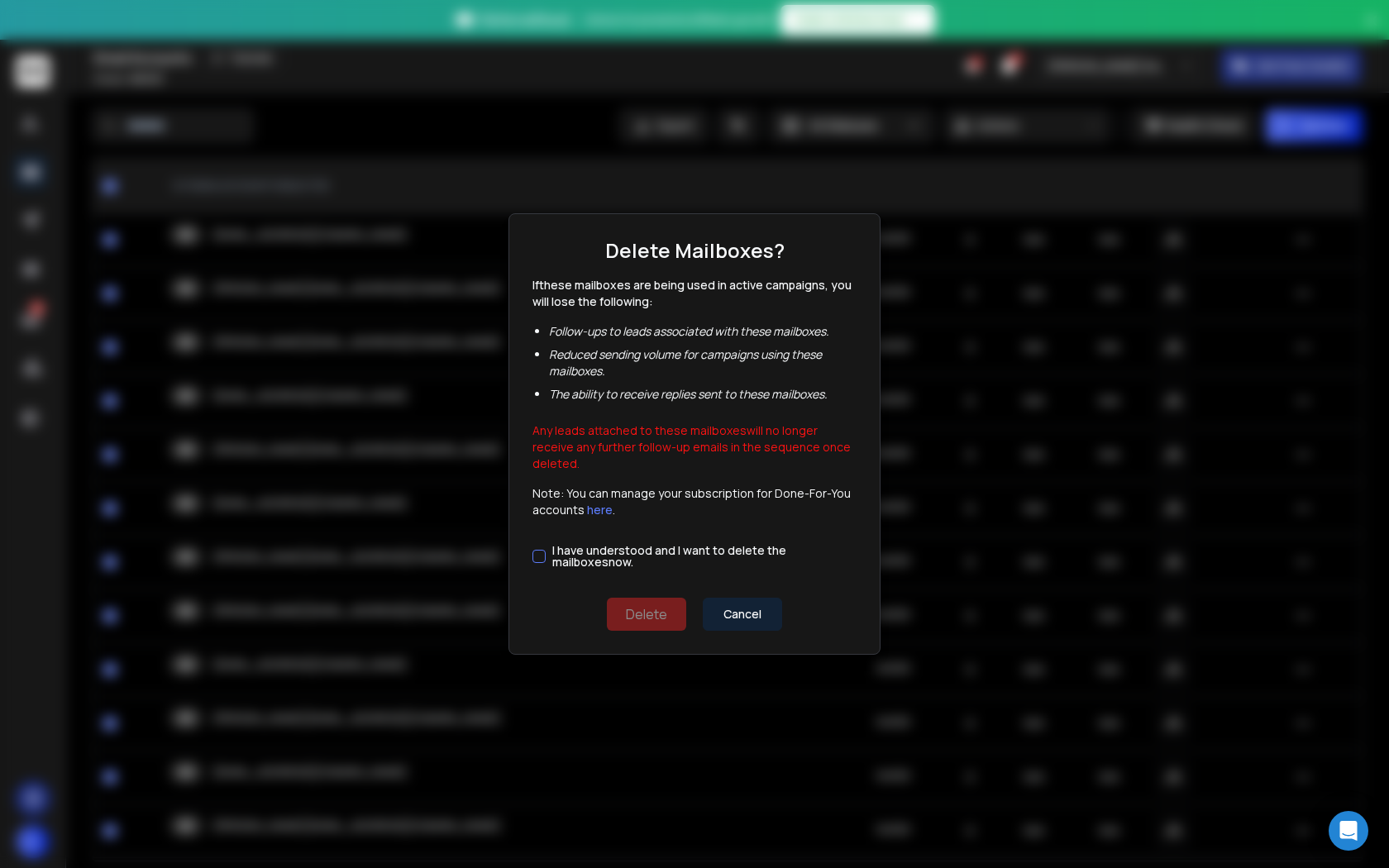
click at [544, 549] on button "I have understood and I want to delete the mailbox es now." at bounding box center [539, 556] width 13 height 13
click at [620, 599] on button "Delete" at bounding box center [646, 613] width 79 height 33
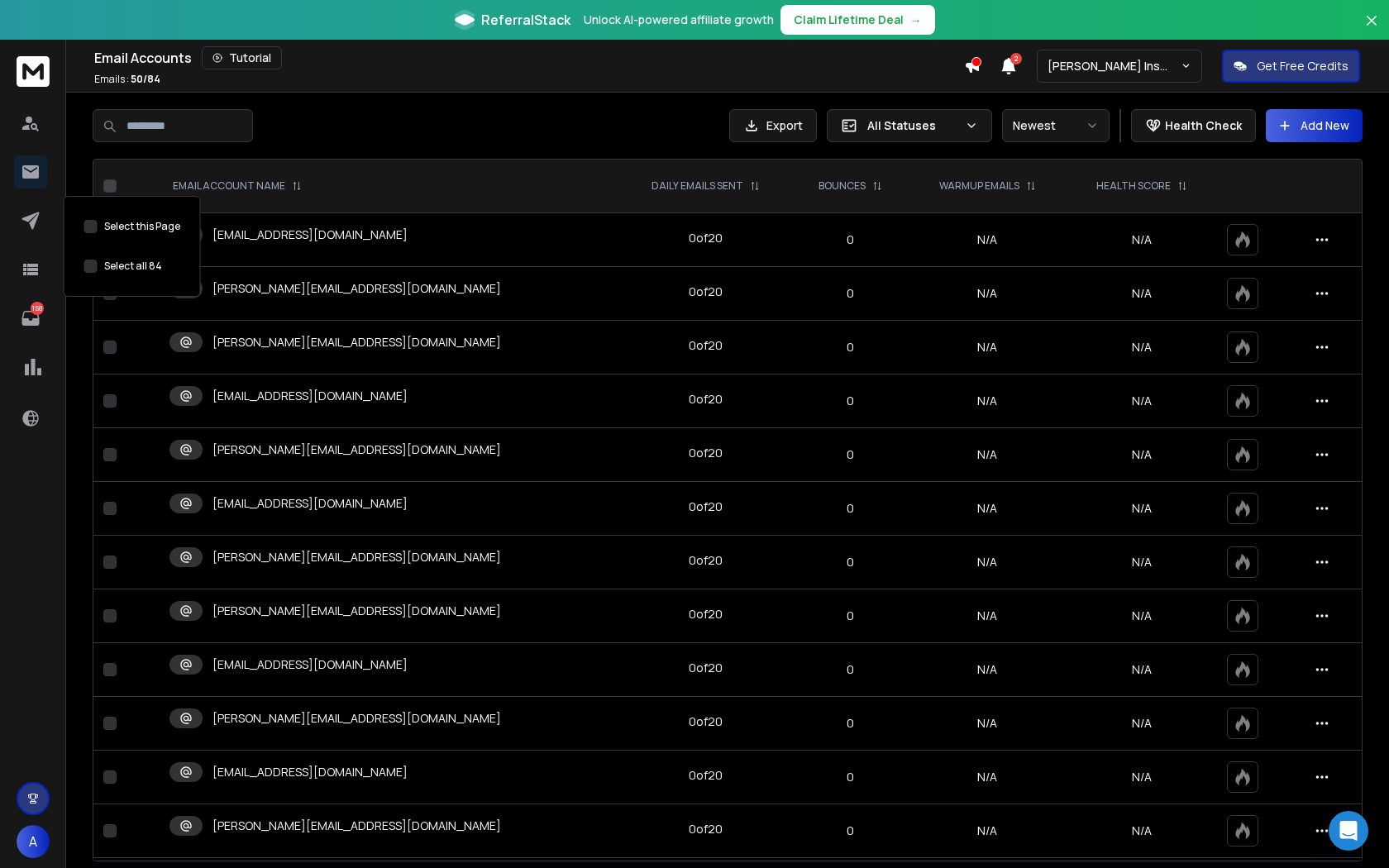
click at [92, 260] on button "Select this Page" at bounding box center [91, 266] width 13 height 13
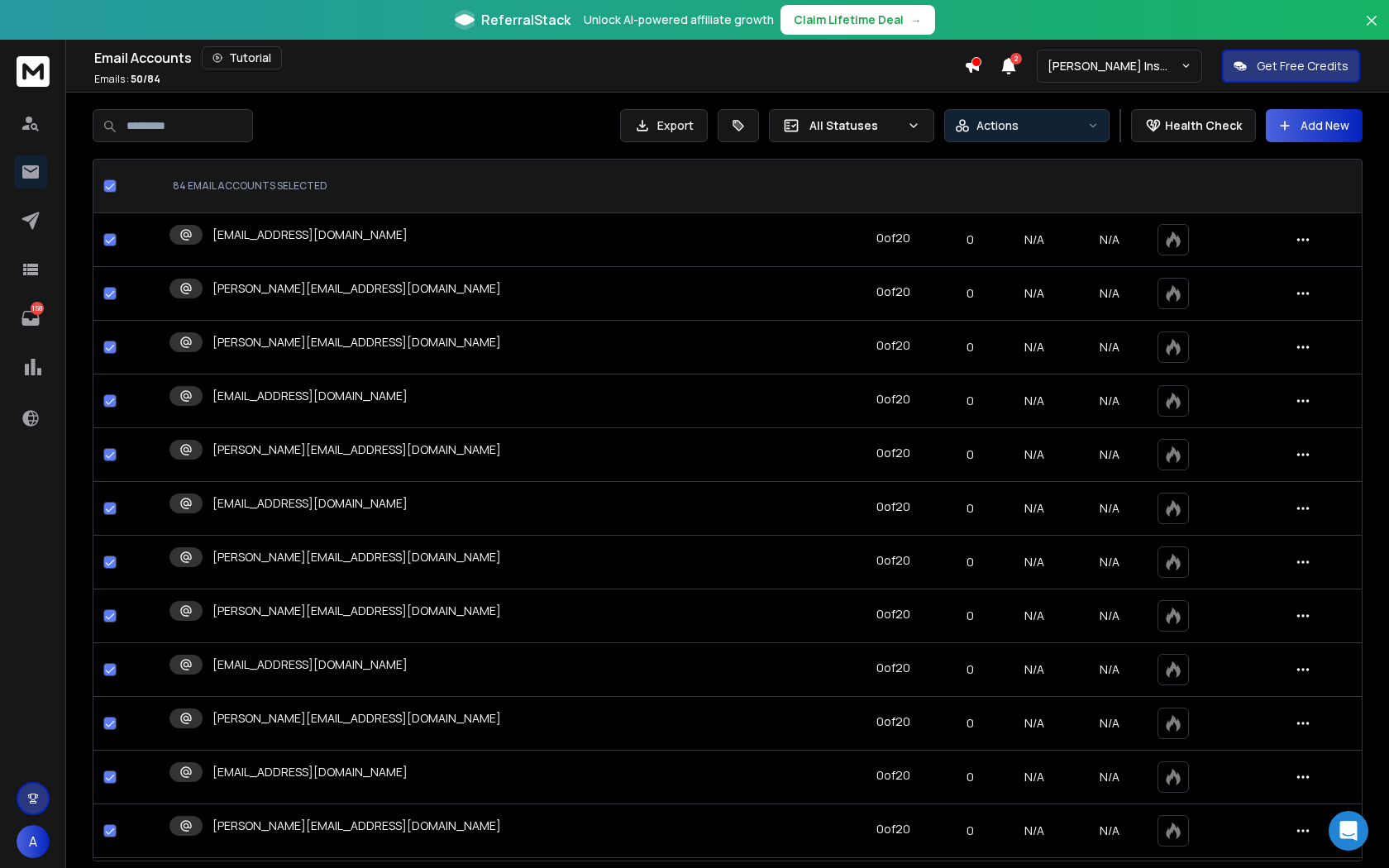
click at [967, 122] on icon "button" at bounding box center [962, 125] width 15 height 15
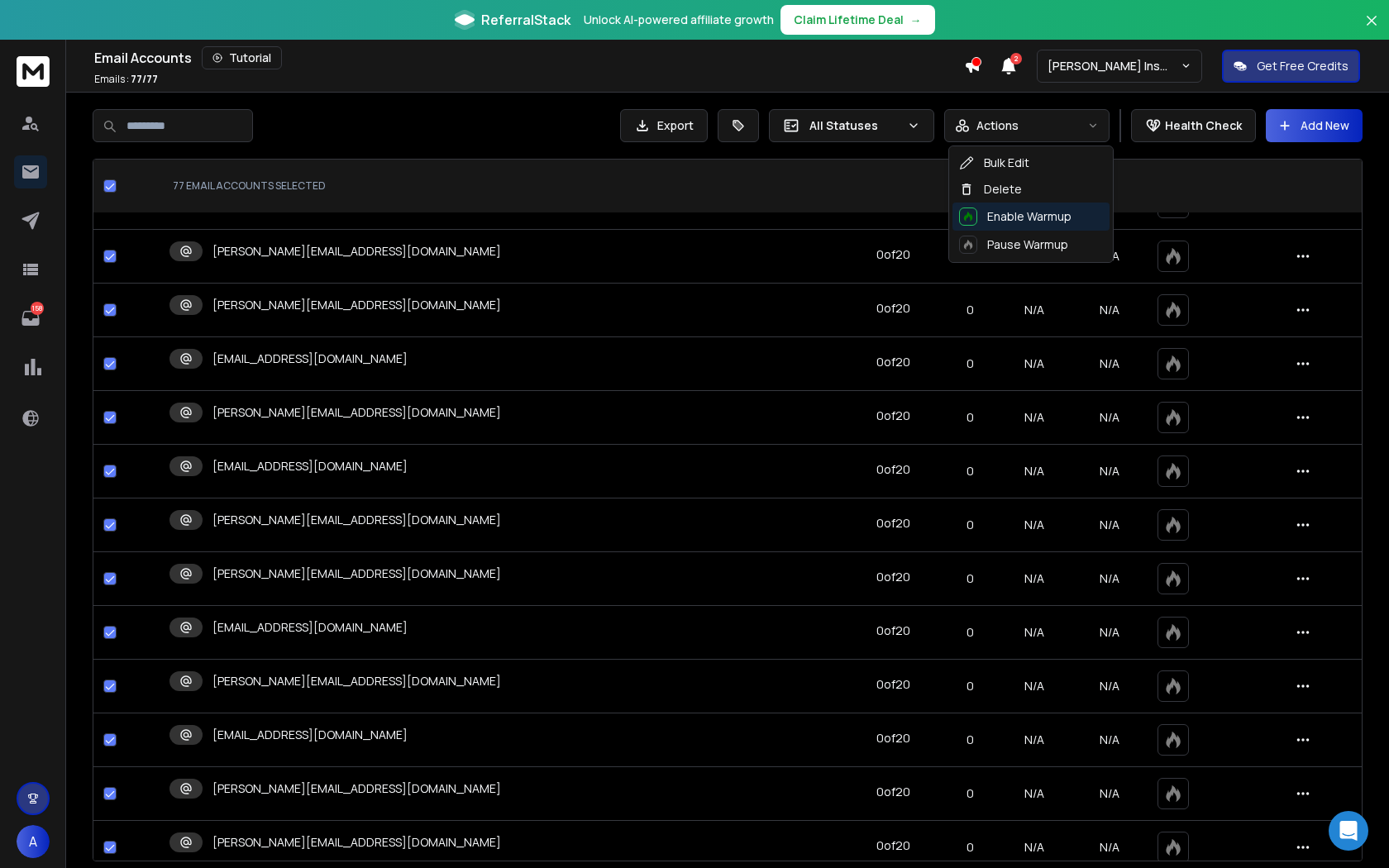
scroll to position [3502, 0]
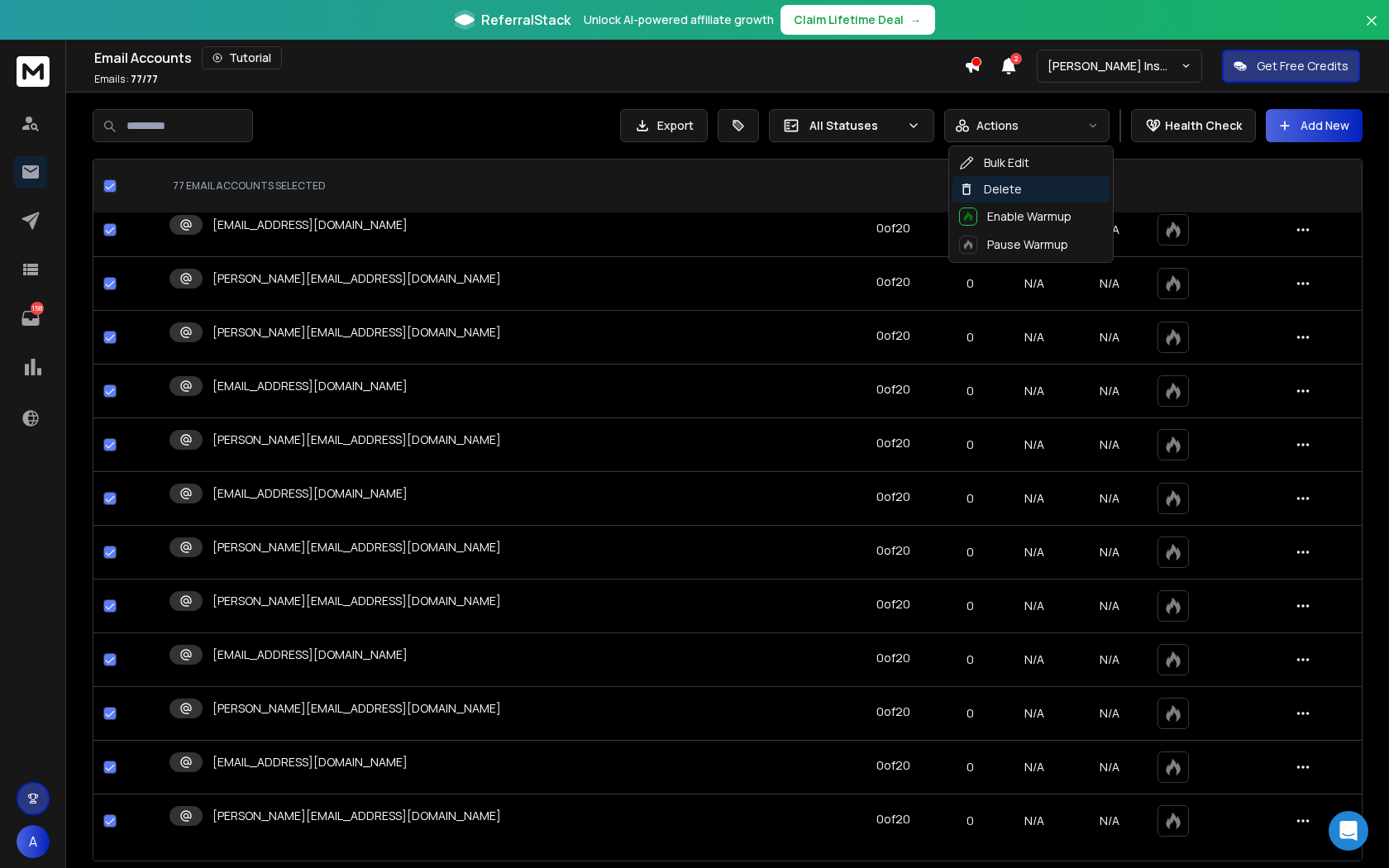
click at [1008, 185] on div "Delete" at bounding box center [991, 189] width 63 height 16
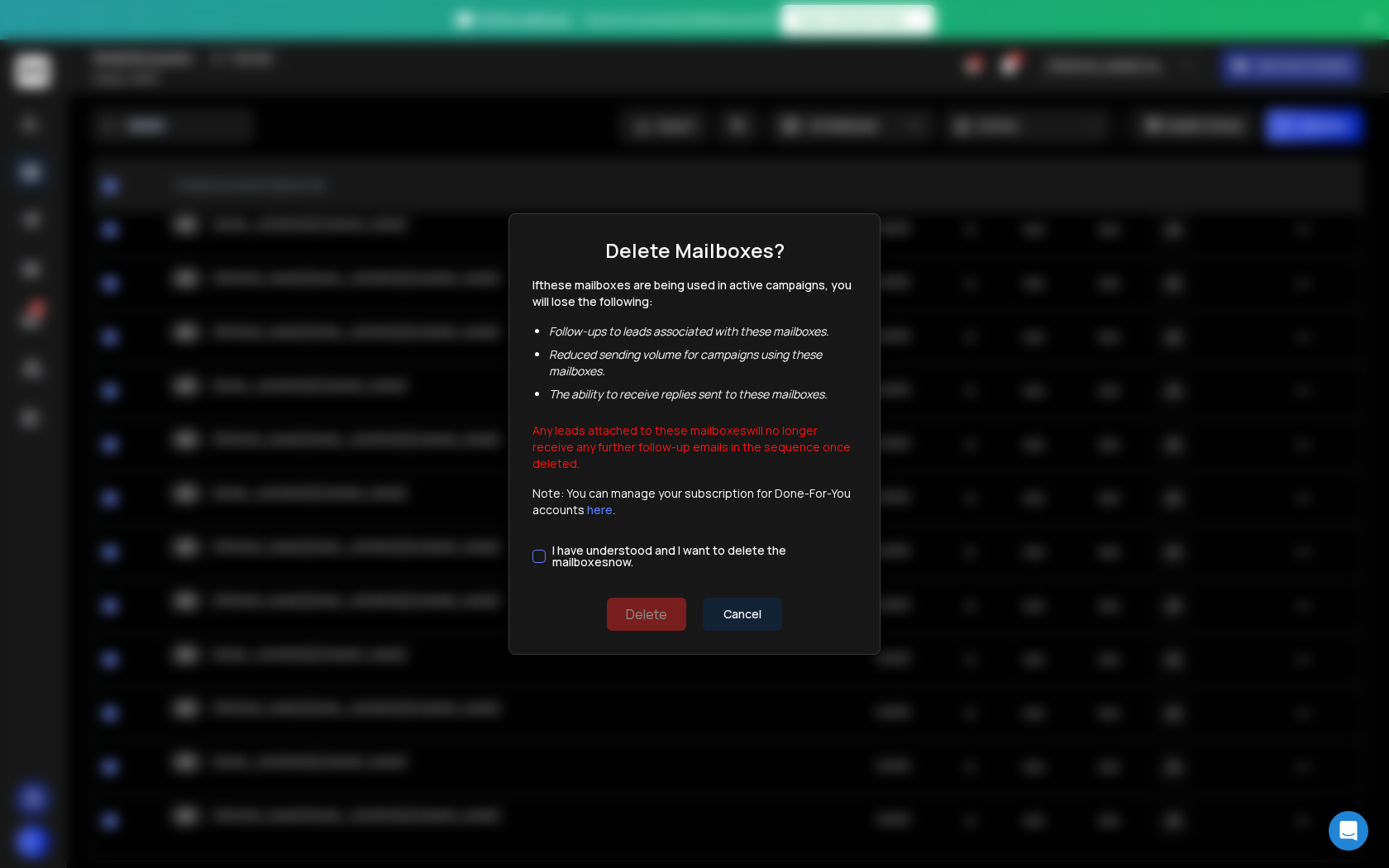
click at [584, 531] on div "I have understood and I want to delete the mailbox es now." at bounding box center [694, 549] width 324 height 36
click at [572, 547] on label "I have understood and I want to delete the mailbox es now." at bounding box center [705, 556] width 304 height 23
click at [546, 549] on button "I have understood and I want to delete the mailbox es now." at bounding box center [539, 556] width 13 height 13
click at [634, 602] on button "Delete" at bounding box center [646, 613] width 79 height 33
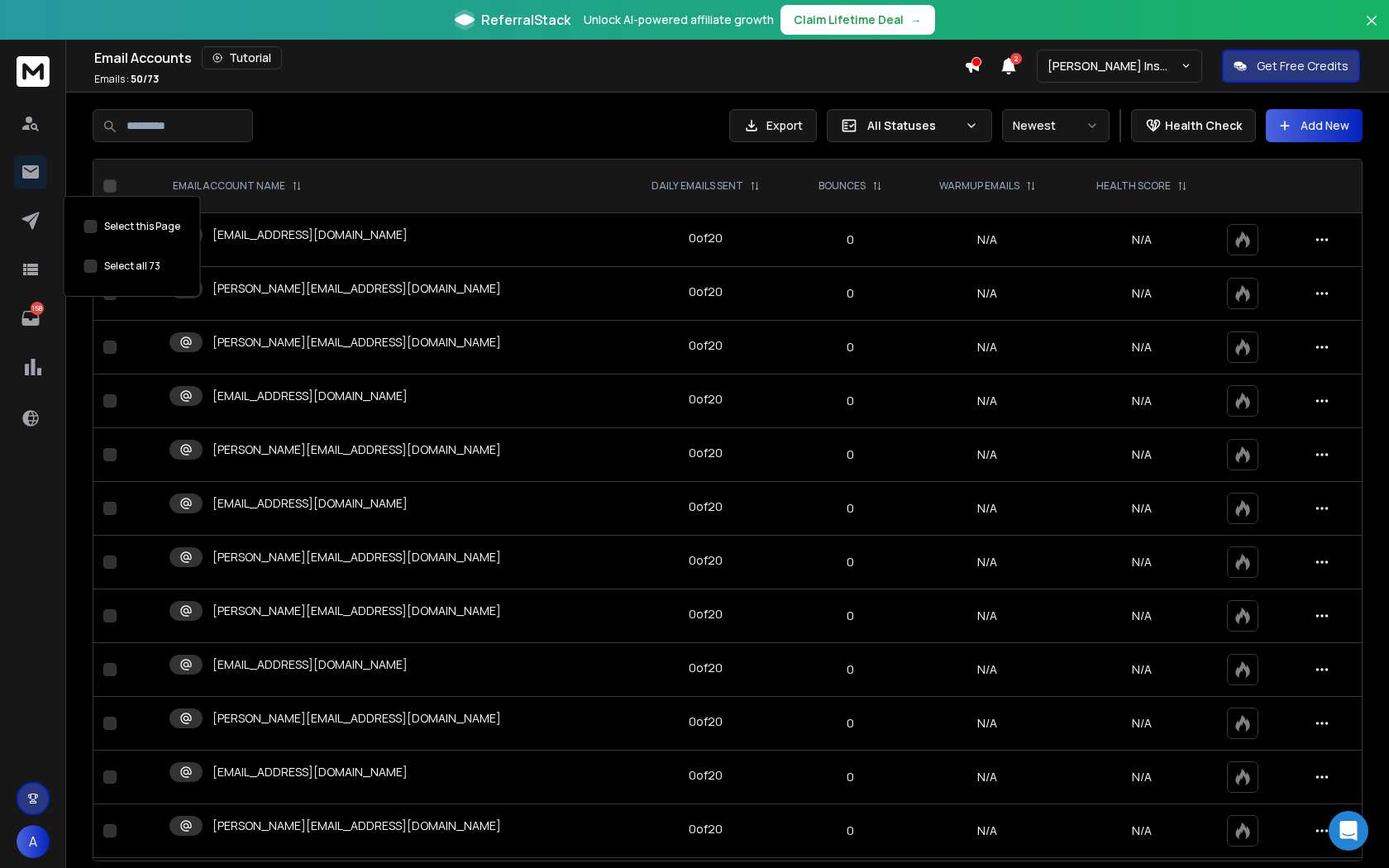
click at [87, 266] on button "Select this Page" at bounding box center [91, 266] width 13 height 13
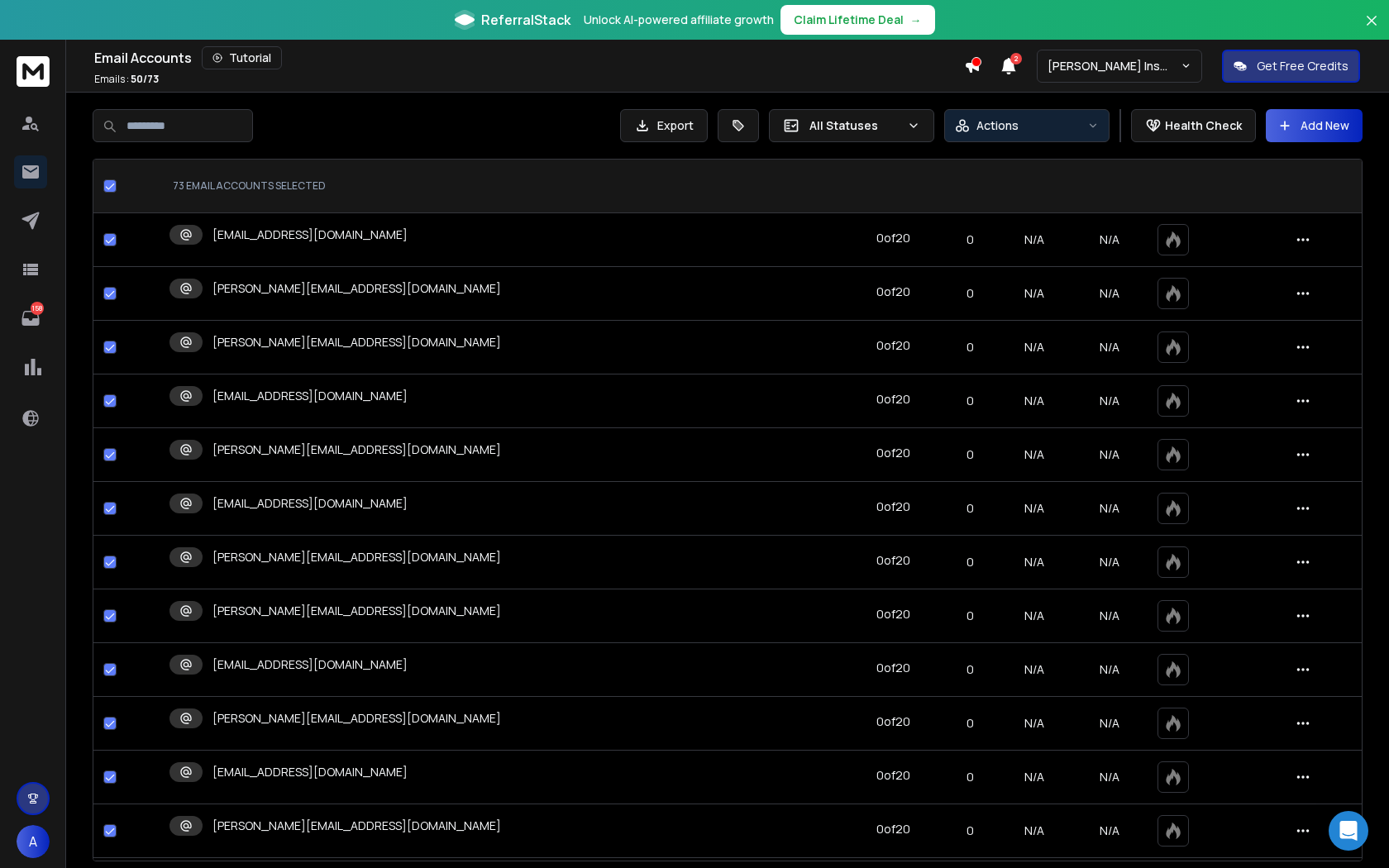
click at [980, 122] on p "Actions" at bounding box center [997, 125] width 42 height 16
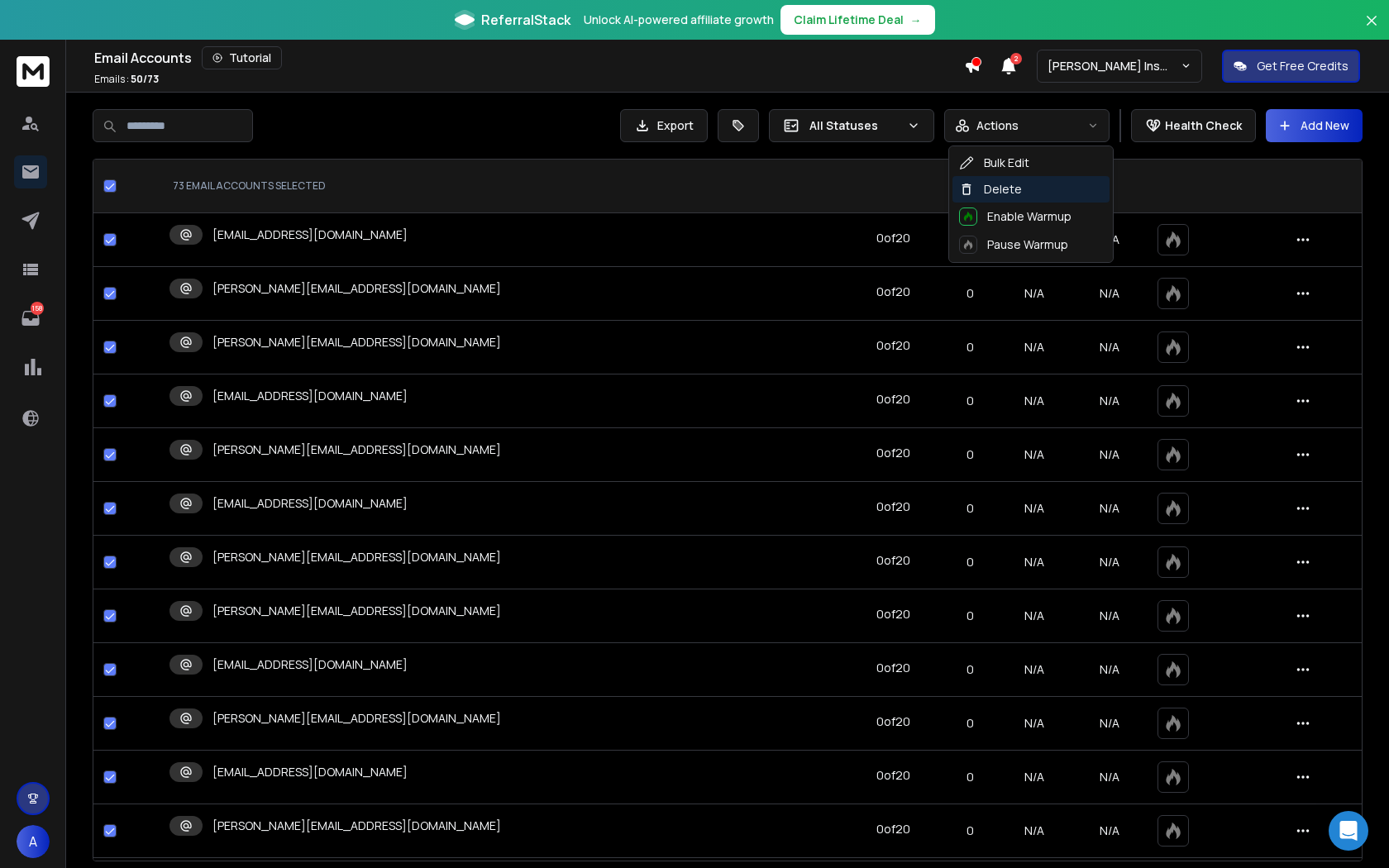
click at [989, 183] on div "Delete" at bounding box center [991, 189] width 63 height 16
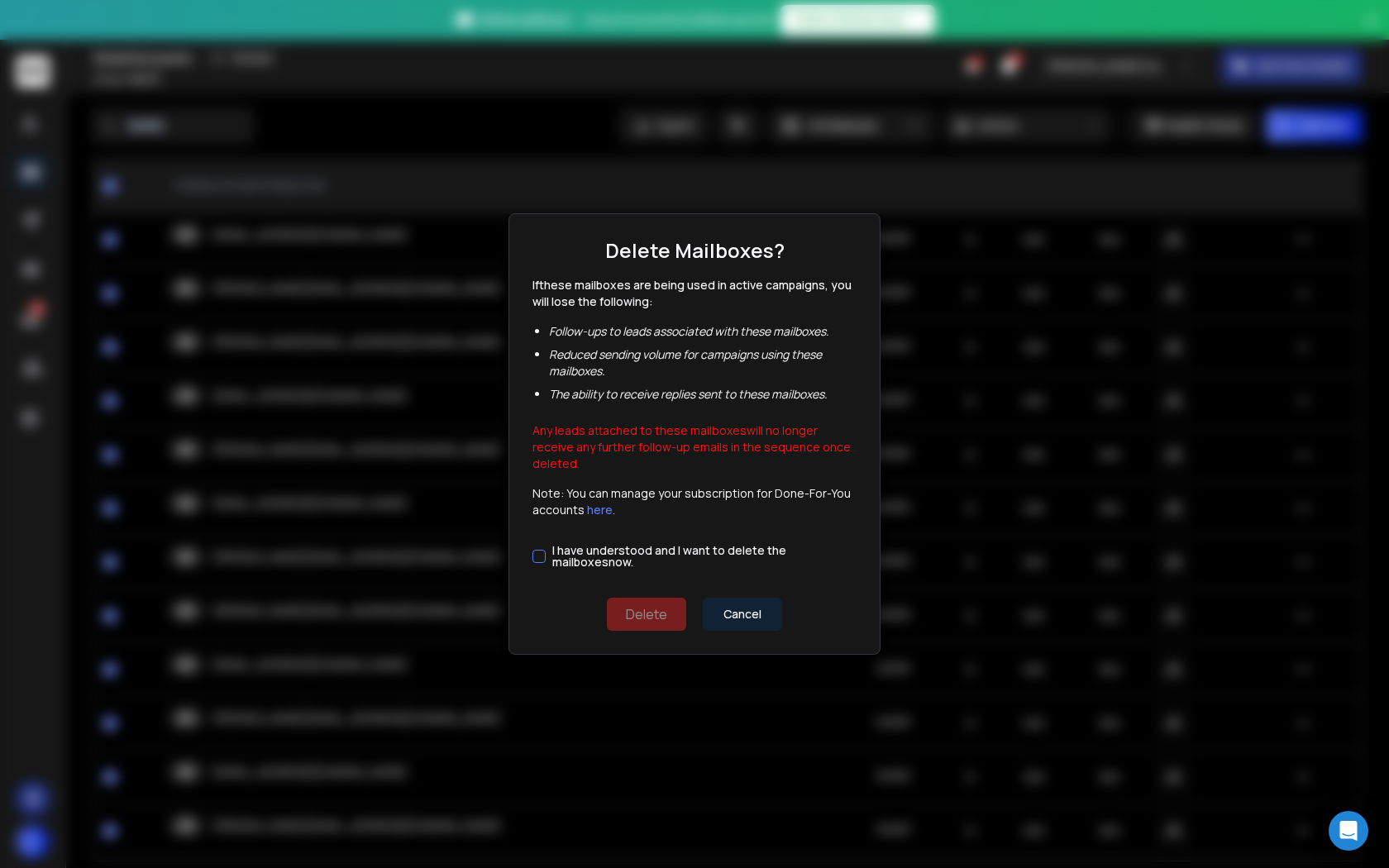
click at [559, 545] on label "I have understood and I want to delete the mailbox es now." at bounding box center [705, 556] width 304 height 23
click at [546, 549] on button "I have understood and I want to delete the mailbox es now." at bounding box center [539, 556] width 13 height 13
click at [656, 614] on button "Delete" at bounding box center [646, 613] width 79 height 33
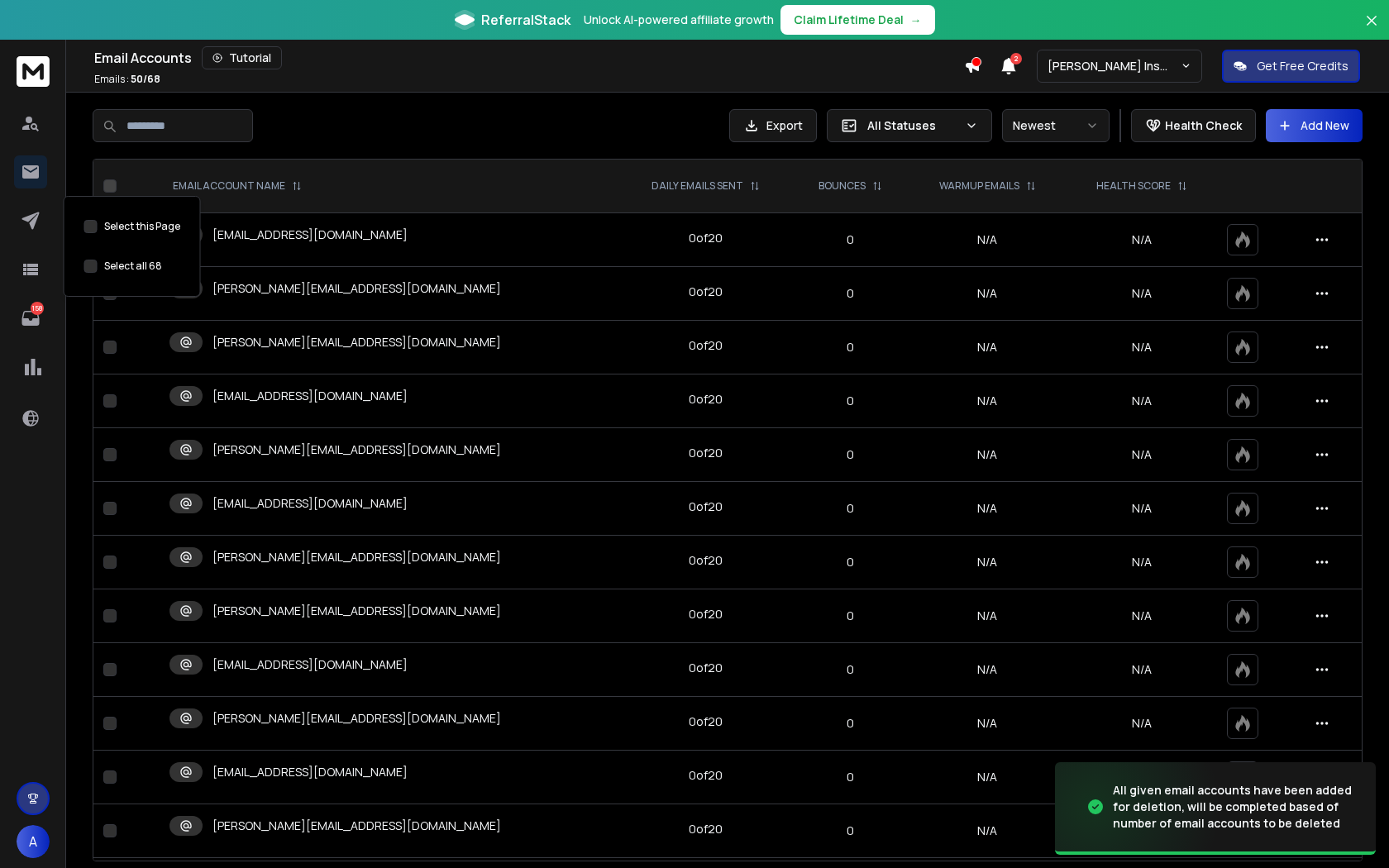
click at [88, 268] on button "Select this Page" at bounding box center [91, 266] width 13 height 13
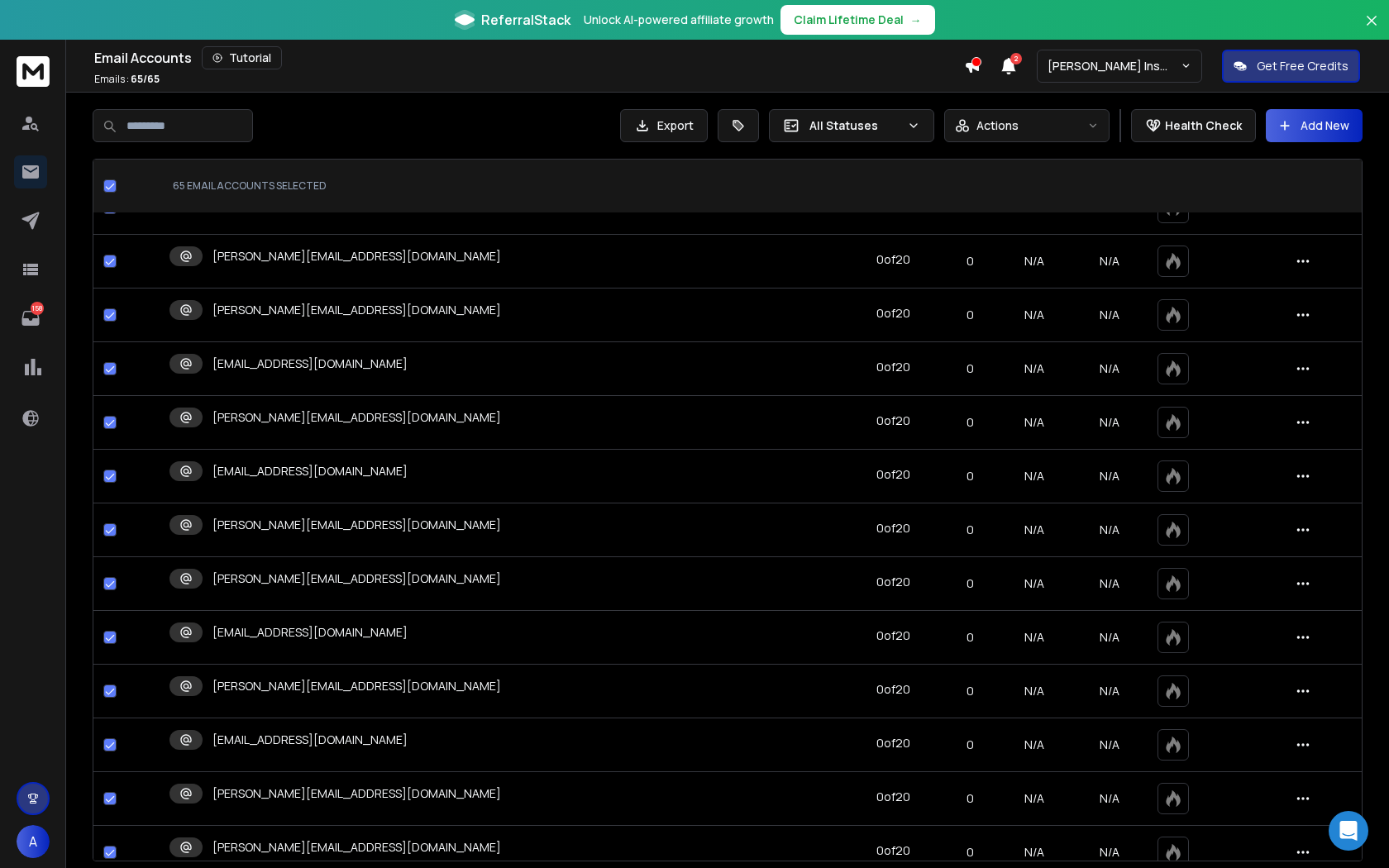
scroll to position [2857, 0]
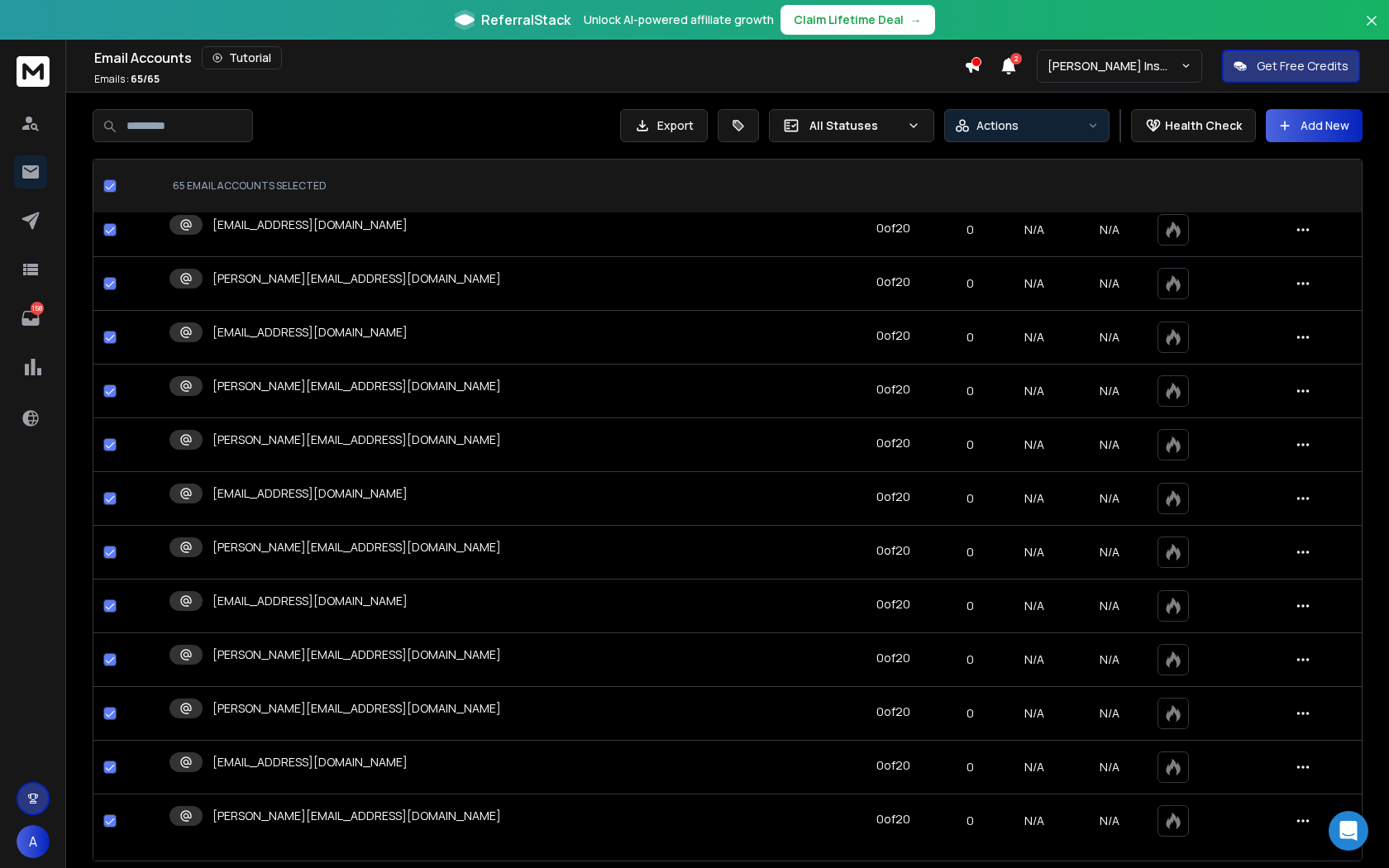
click at [998, 109] on button "Actions" at bounding box center [1026, 125] width 166 height 33
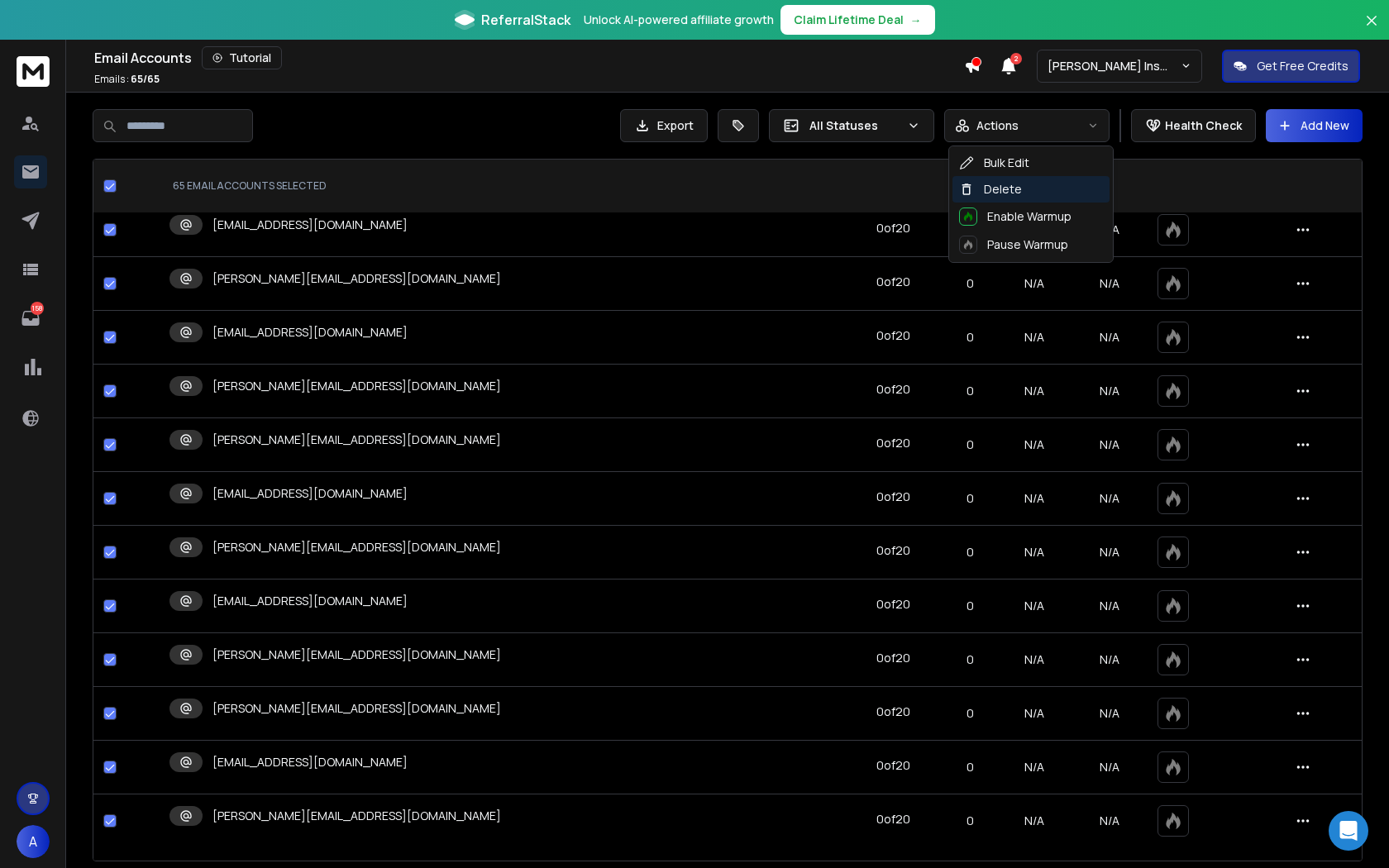
click at [995, 186] on div "Delete" at bounding box center [991, 189] width 63 height 16
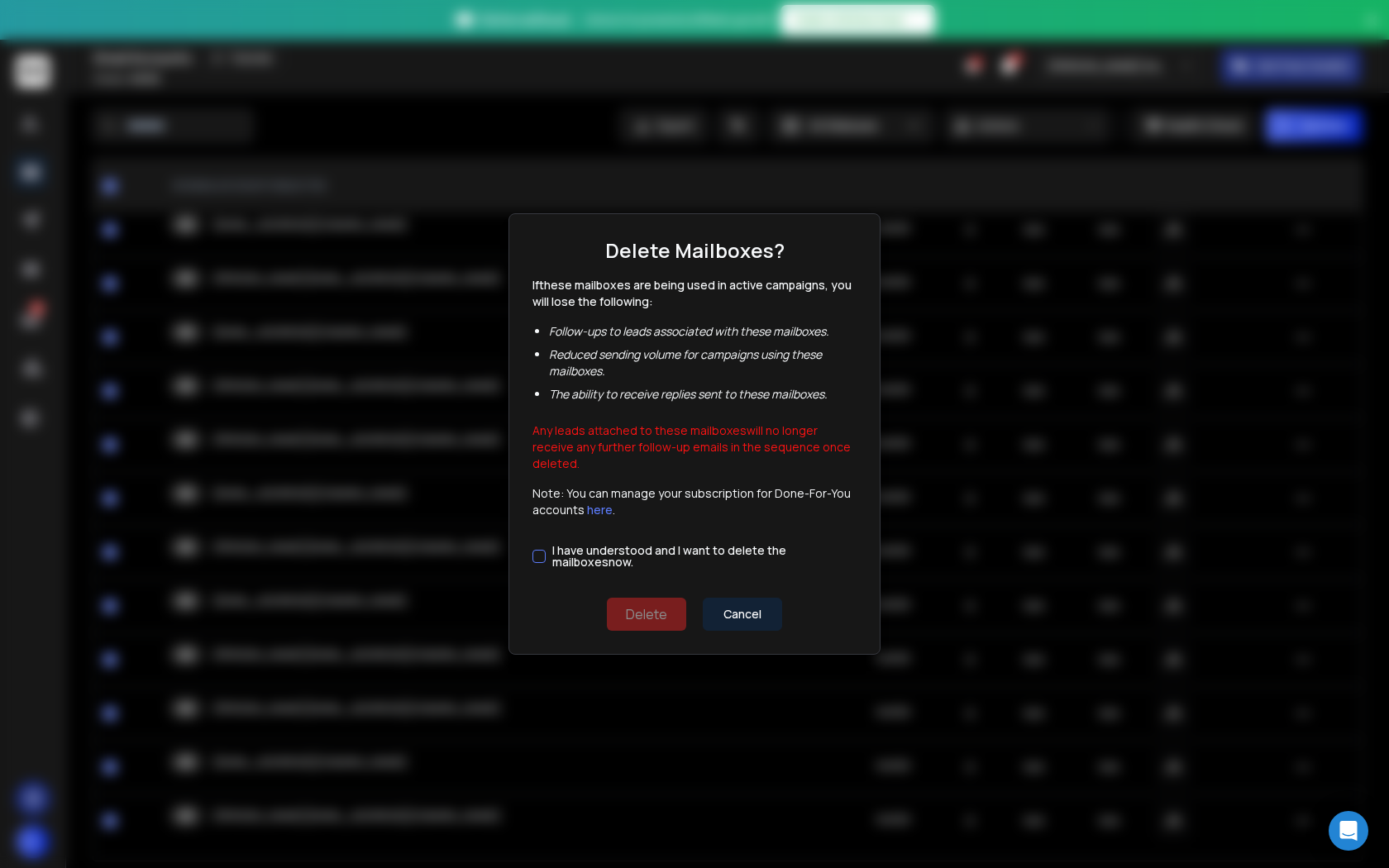
click at [549, 552] on div "I have understood and I want to delete the mailbox es now." at bounding box center [694, 549] width 324 height 36
click at [539, 549] on button "I have understood and I want to delete the mailbox es now." at bounding box center [539, 556] width 13 height 13
click at [629, 598] on button "Delete" at bounding box center [646, 613] width 79 height 33
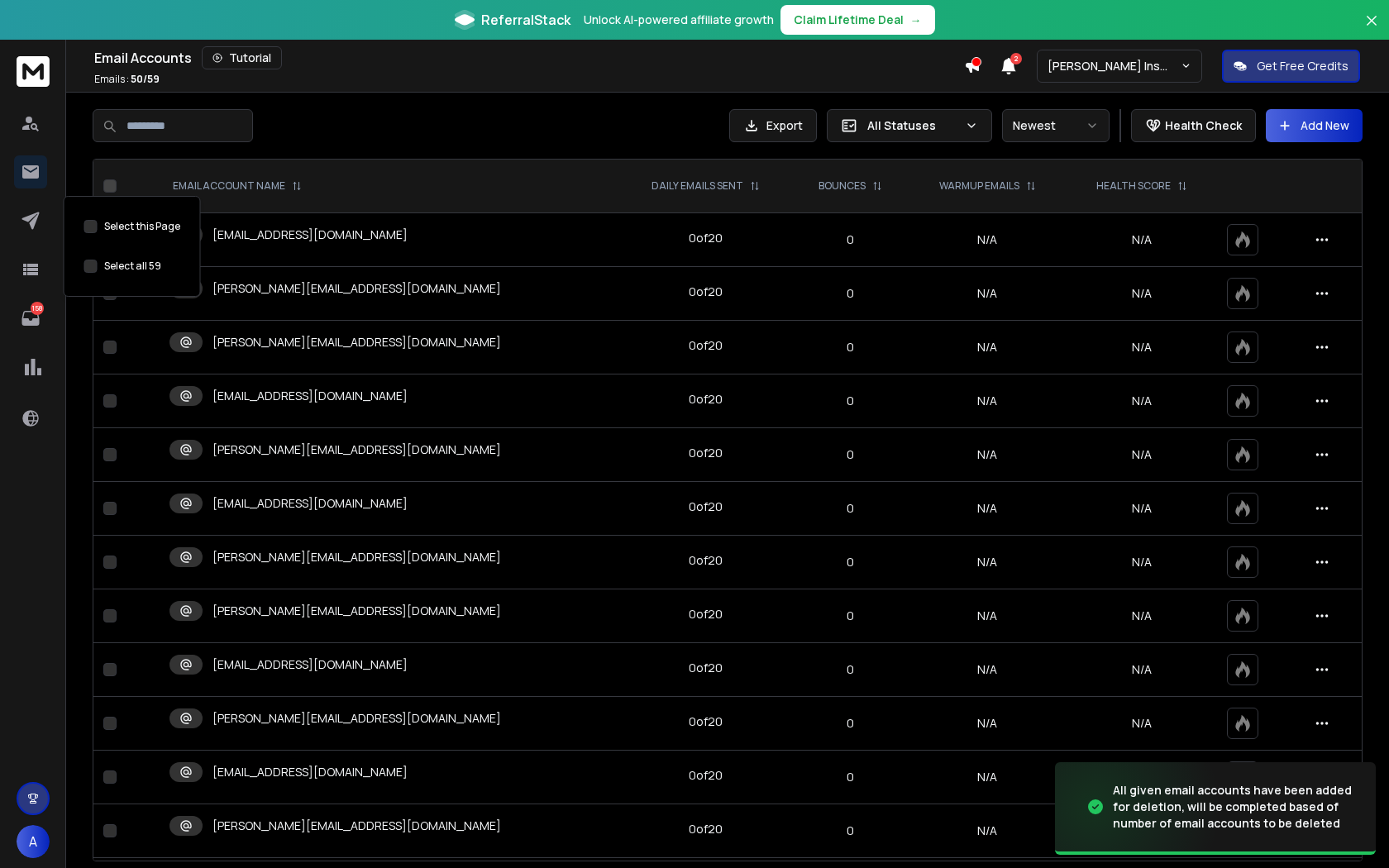
click at [107, 188] on button "Select this Page" at bounding box center [110, 186] width 13 height 13
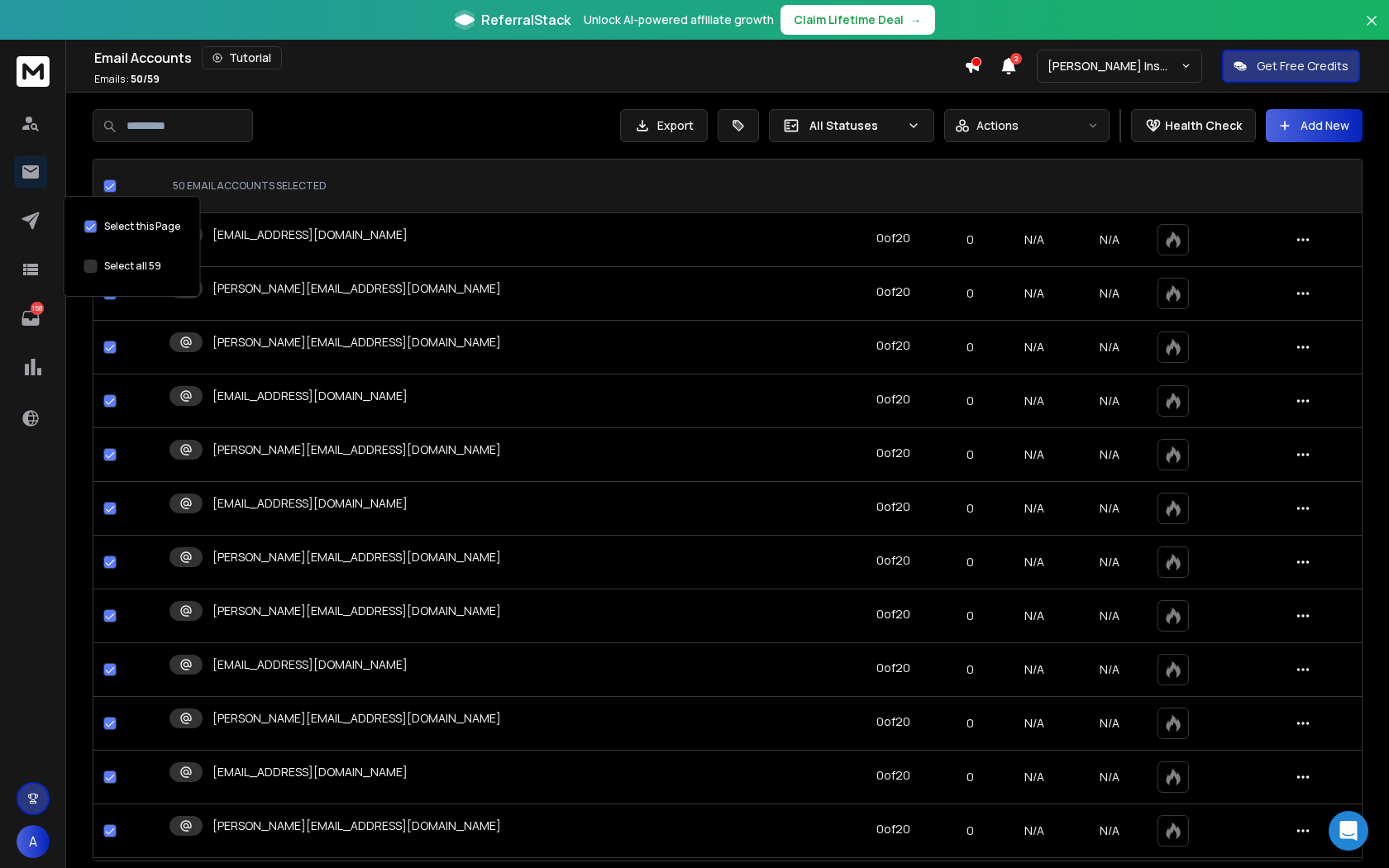
click at [89, 263] on button "Select this Page" at bounding box center [91, 266] width 13 height 13
click at [965, 122] on icon "button" at bounding box center [962, 125] width 15 height 15
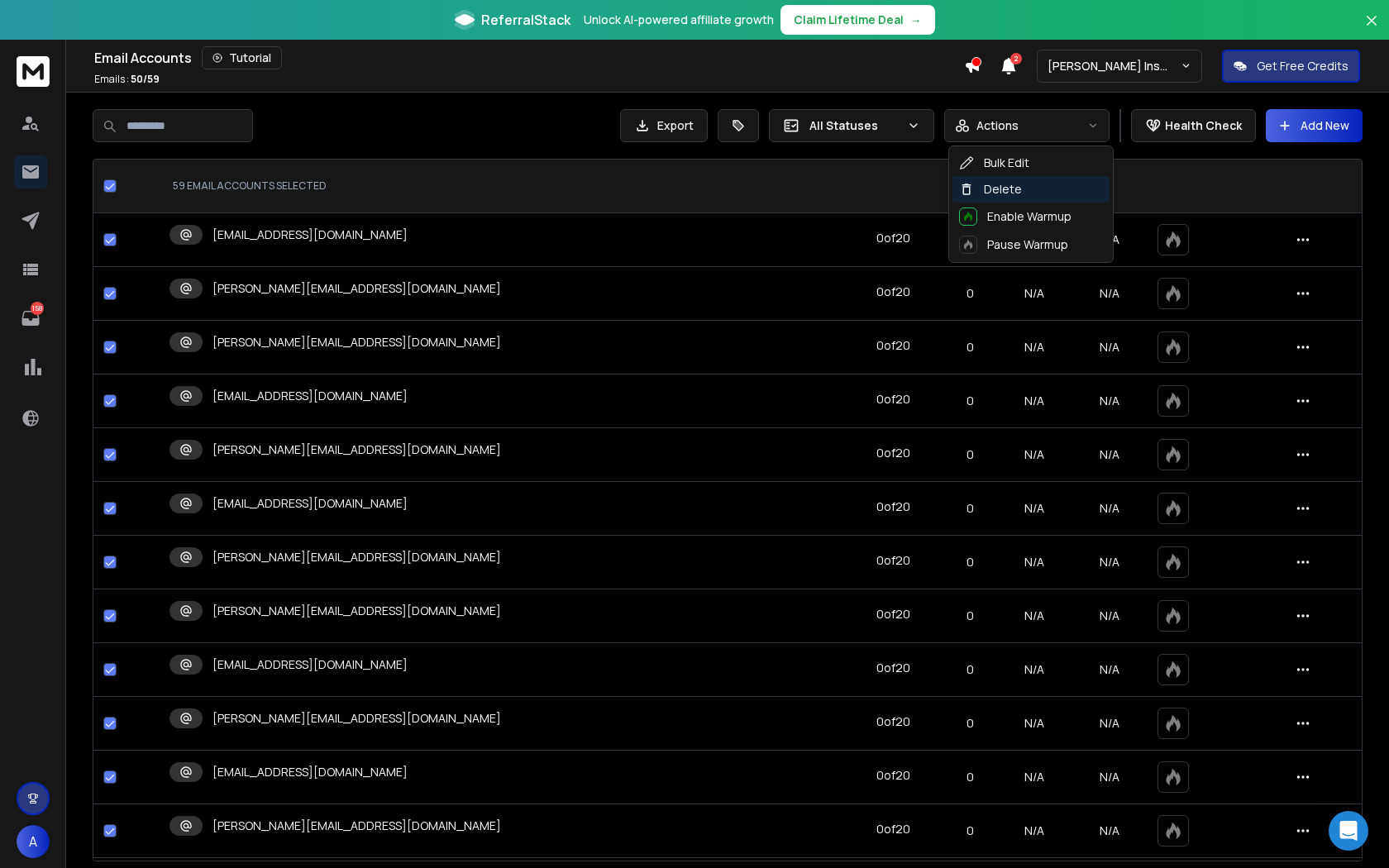
click at [1009, 189] on div "Delete" at bounding box center [991, 189] width 63 height 16
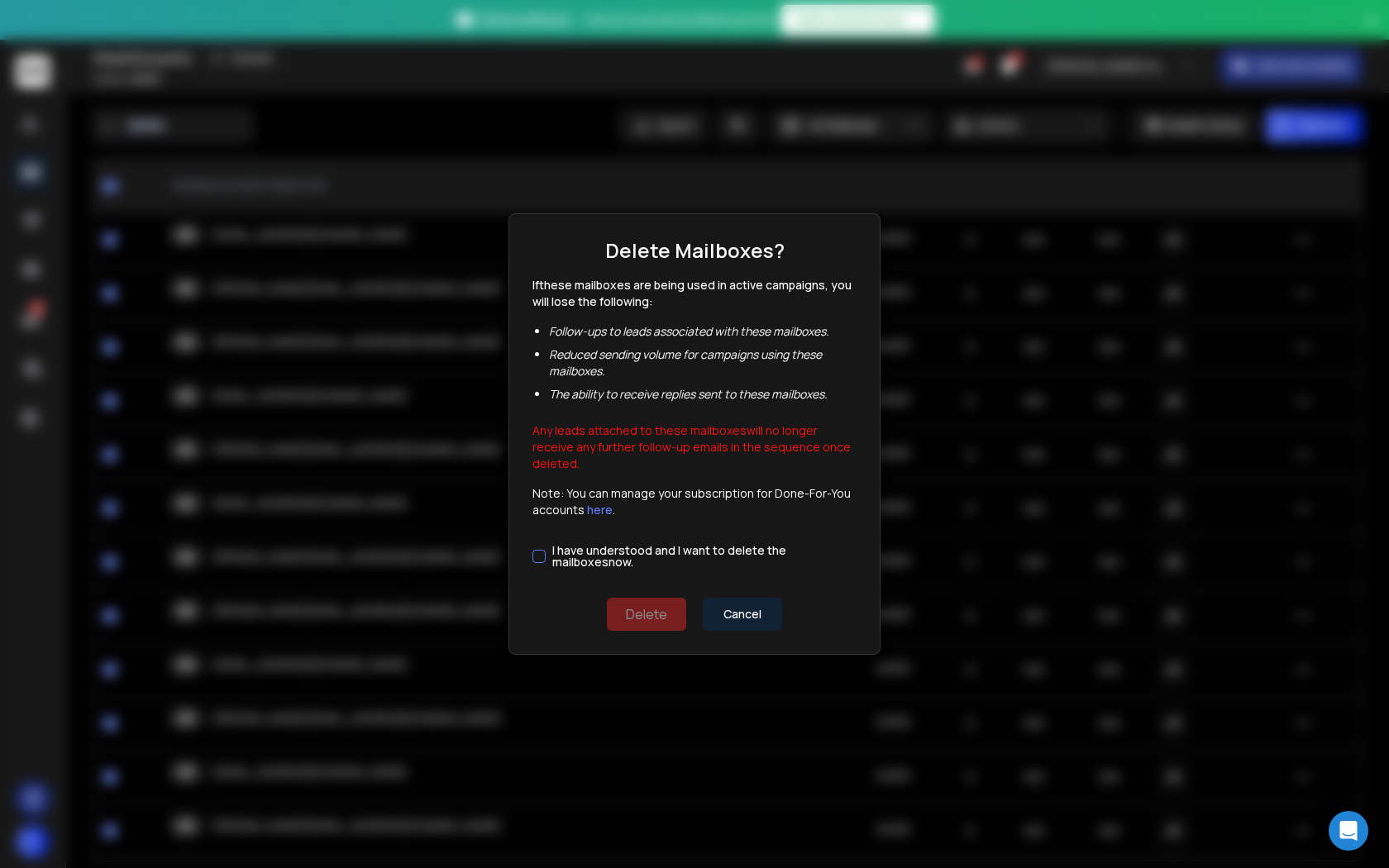
click at [544, 549] on button "I have understood and I want to delete the mailbox es now." at bounding box center [539, 556] width 13 height 13
click at [657, 601] on button "Delete" at bounding box center [646, 613] width 79 height 33
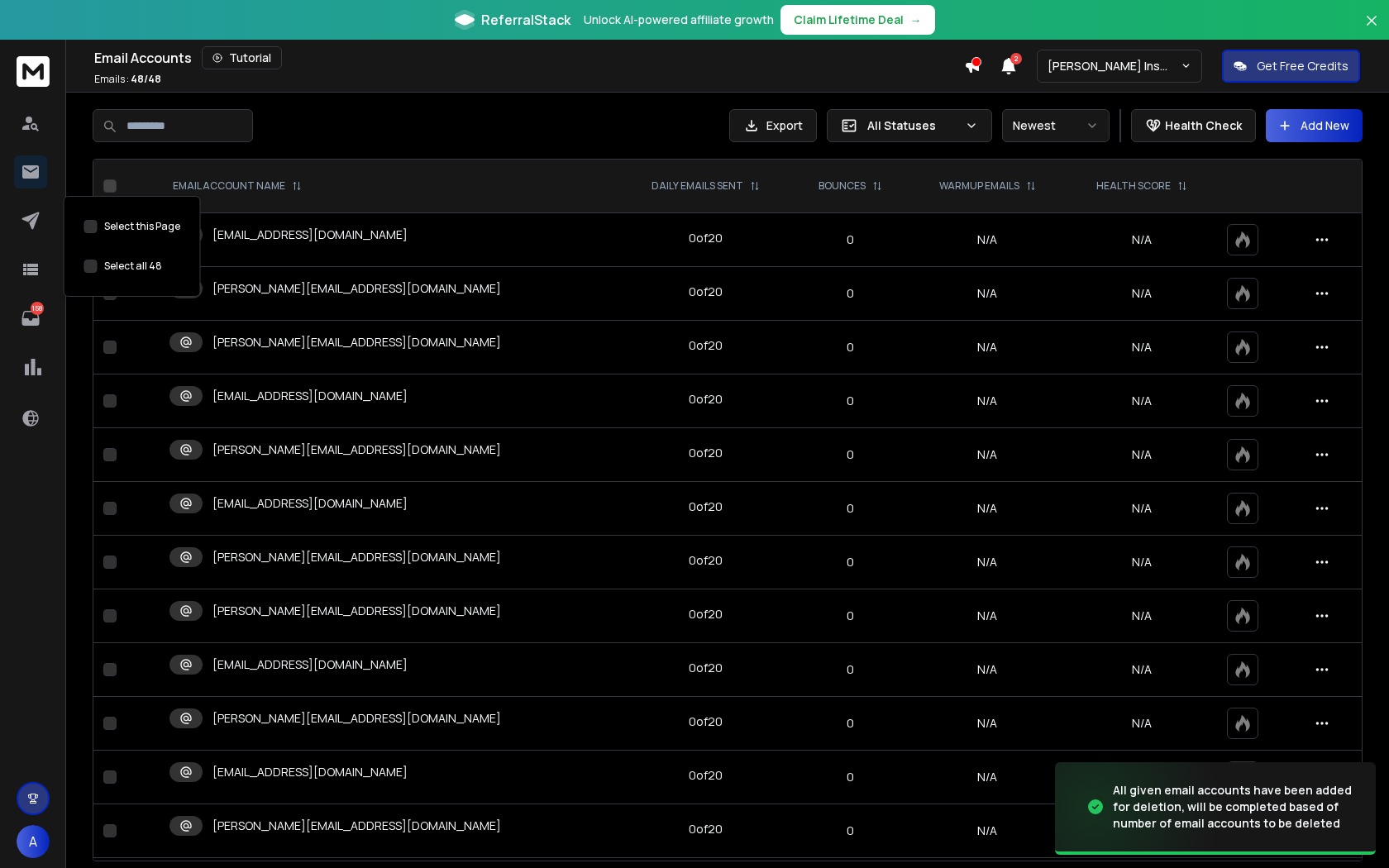
click at [112, 185] on button "Select this Page" at bounding box center [110, 186] width 13 height 13
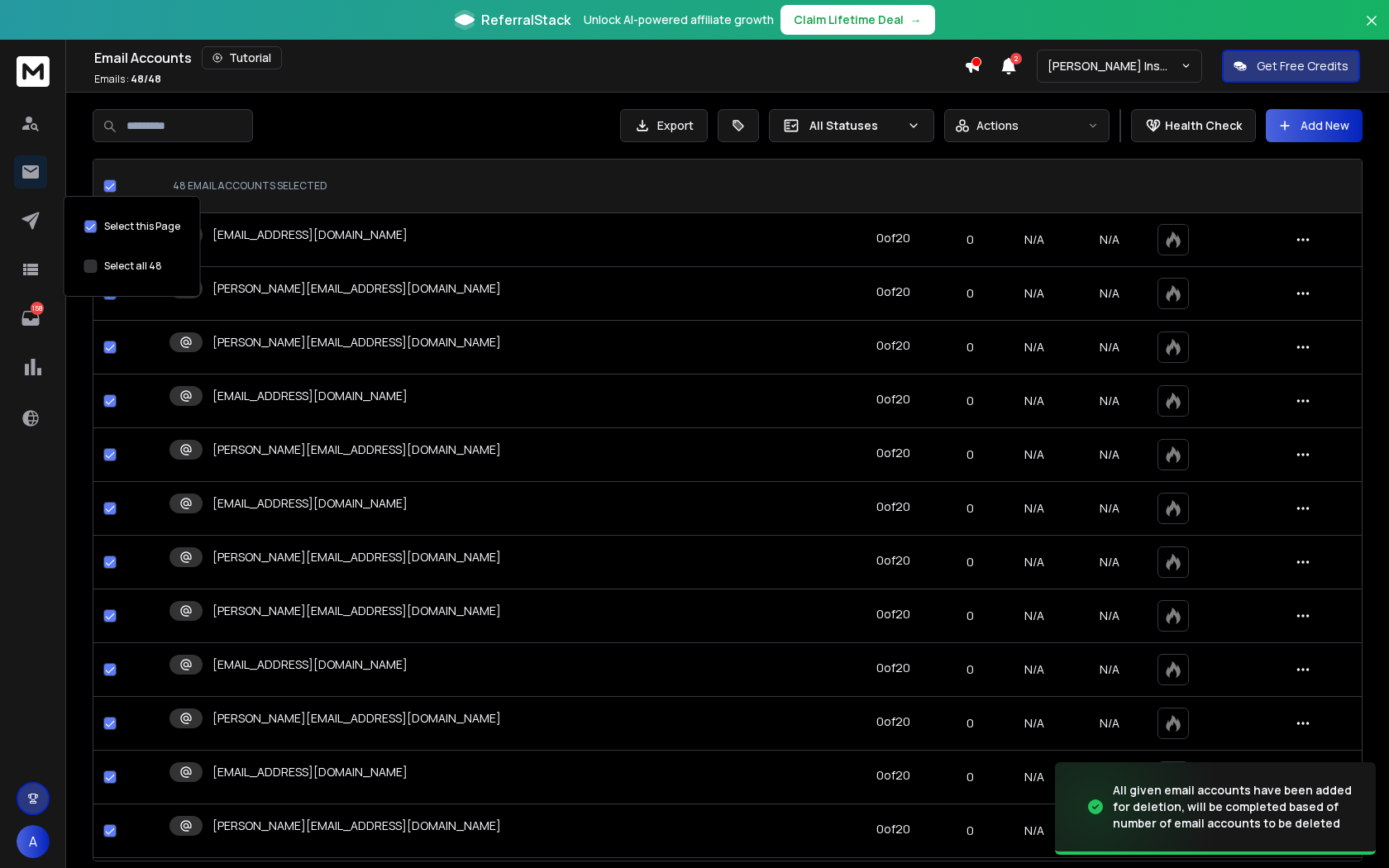
click at [98, 261] on div "Select all 48" at bounding box center [132, 266] width 96 height 13
click at [88, 275] on div "Select all 48" at bounding box center [132, 266] width 96 height 33
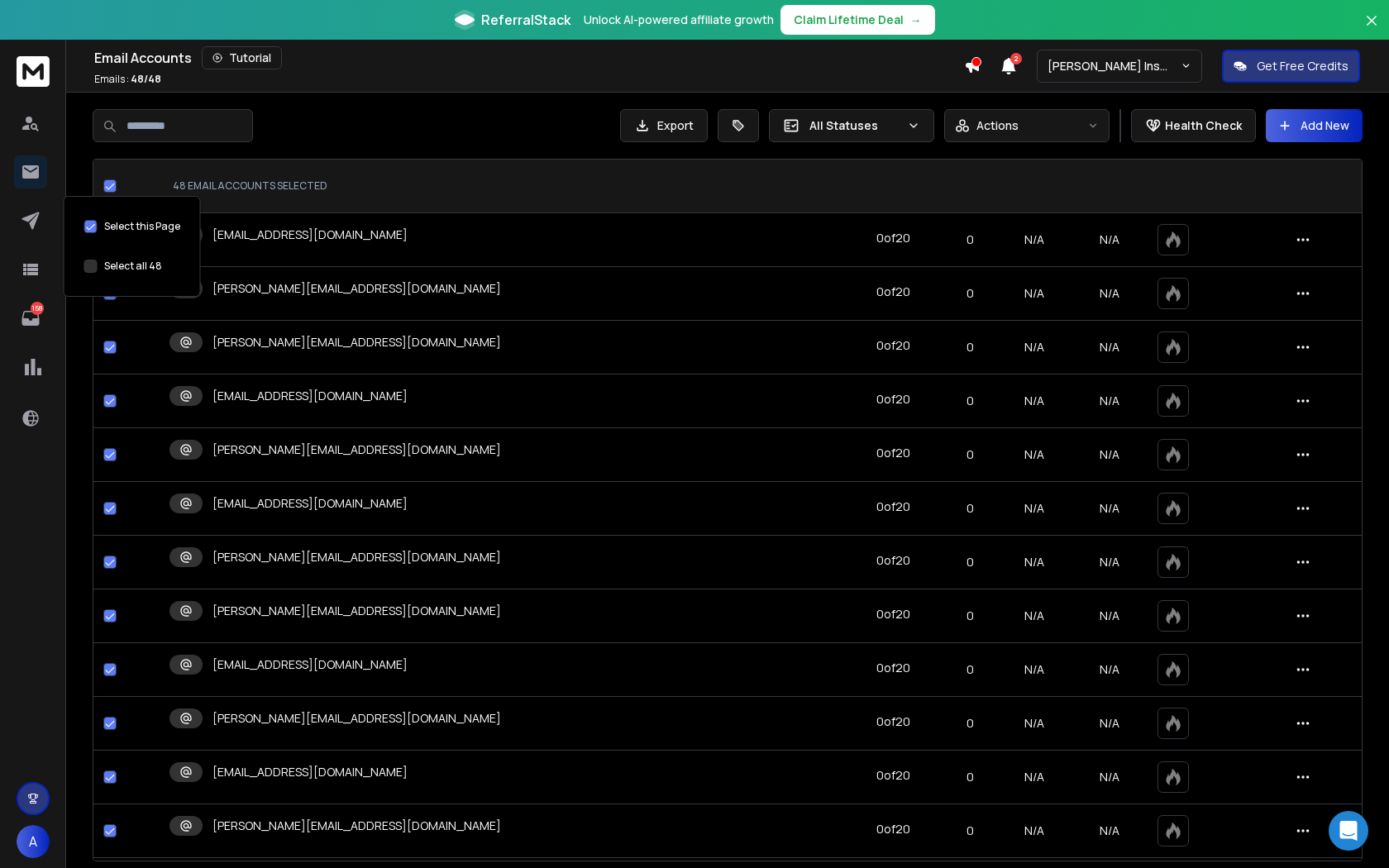
click at [93, 264] on button "Select this Page" at bounding box center [91, 266] width 13 height 13
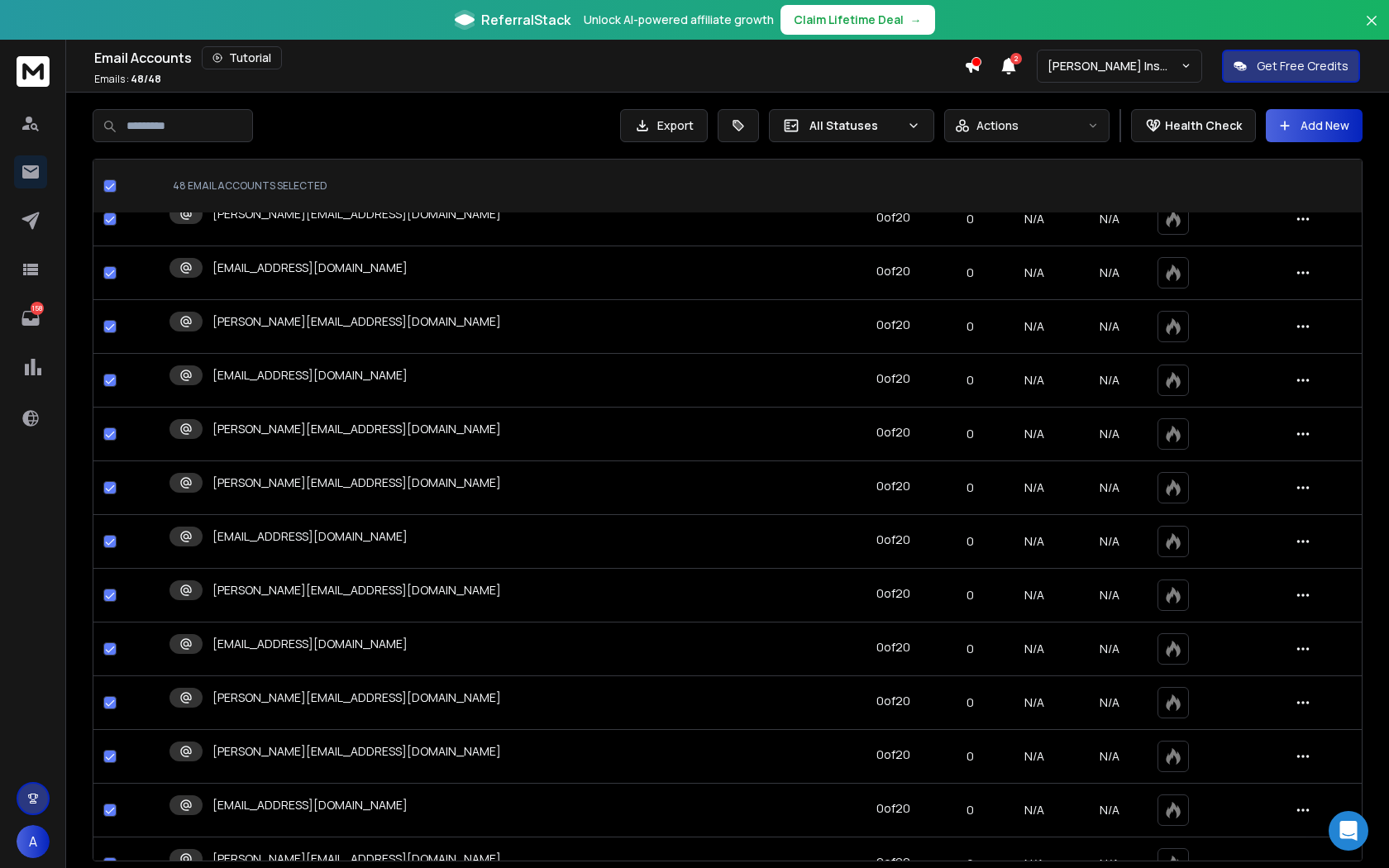
scroll to position [1944, 0]
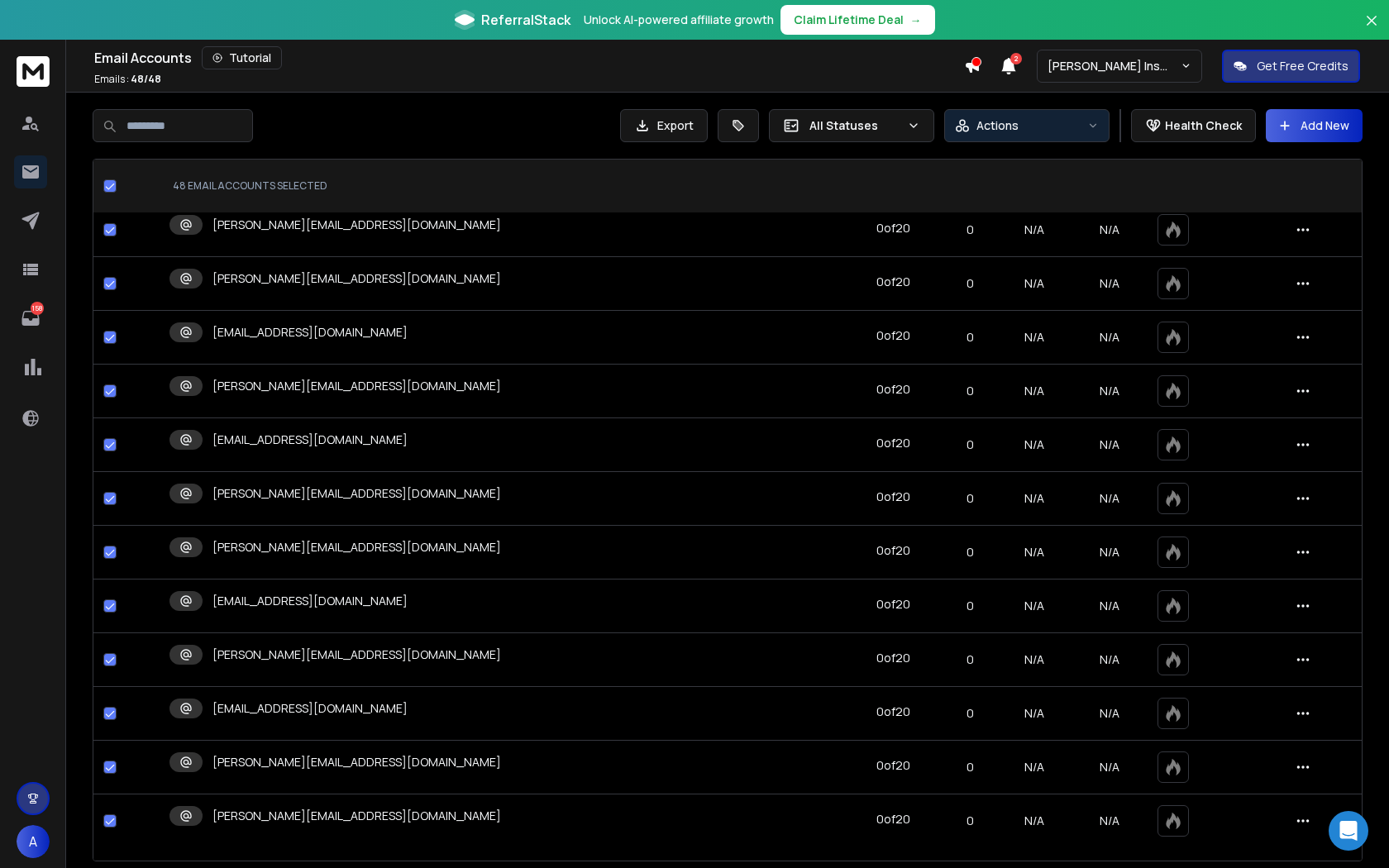
click at [1016, 136] on button "Actions" at bounding box center [1026, 125] width 166 height 33
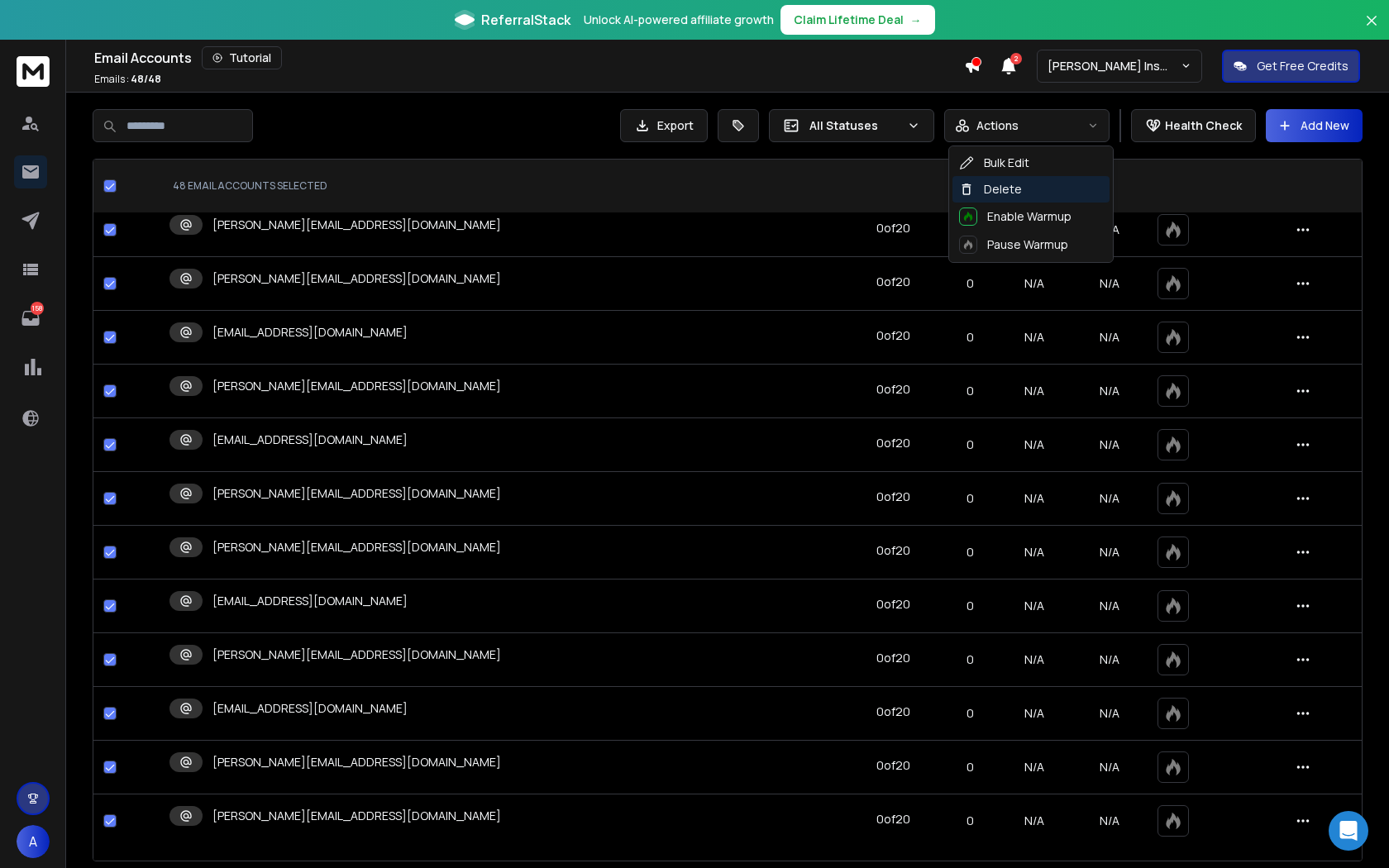
click at [982, 184] on div "Delete" at bounding box center [991, 189] width 63 height 16
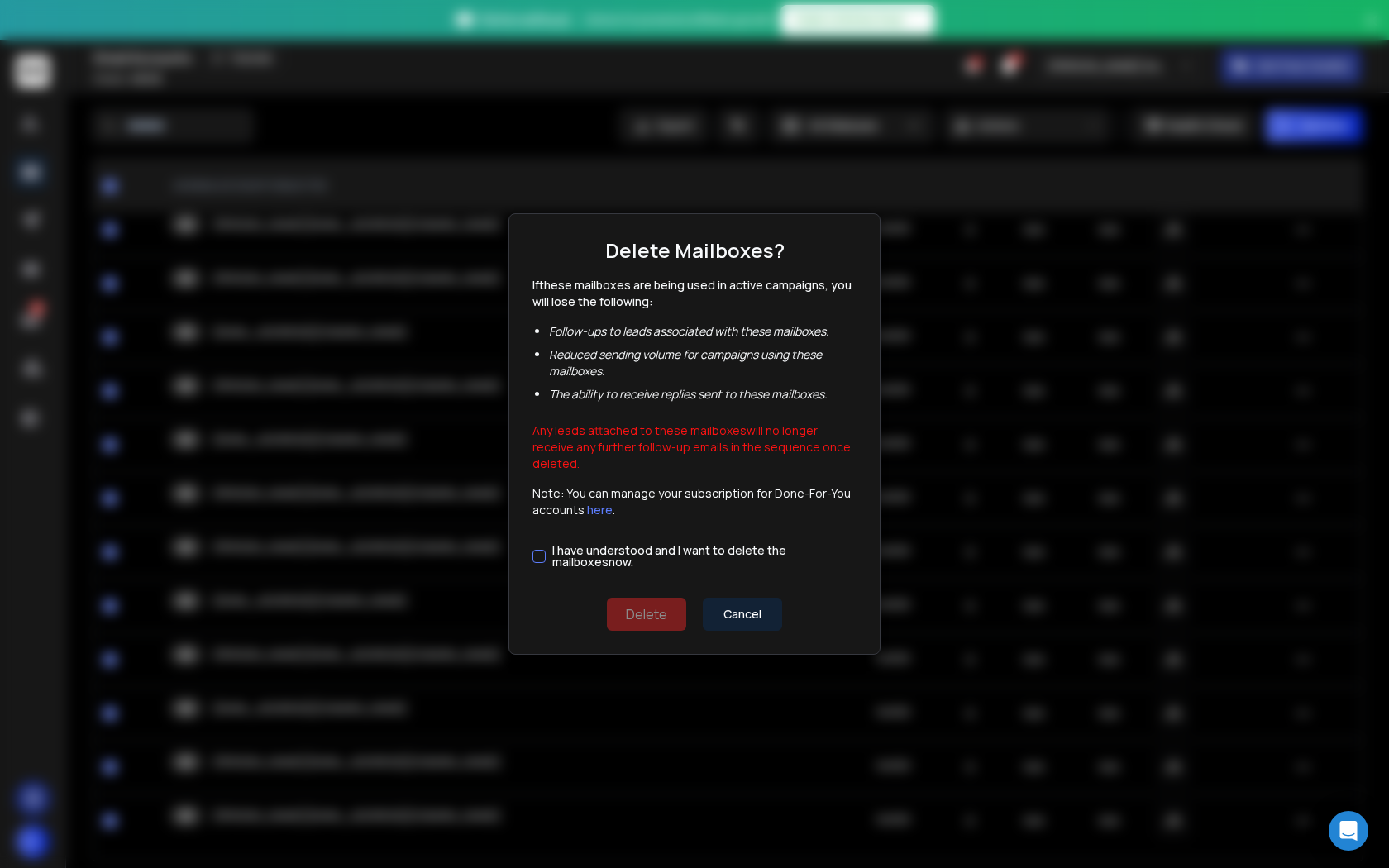
click at [549, 534] on div "I have understood and I want to delete the mailbox es now." at bounding box center [694, 549] width 324 height 36
click at [542, 549] on button "I have understood and I want to delete the mailbox es now." at bounding box center [539, 556] width 13 height 13
click at [649, 606] on button "Delete" at bounding box center [646, 613] width 79 height 33
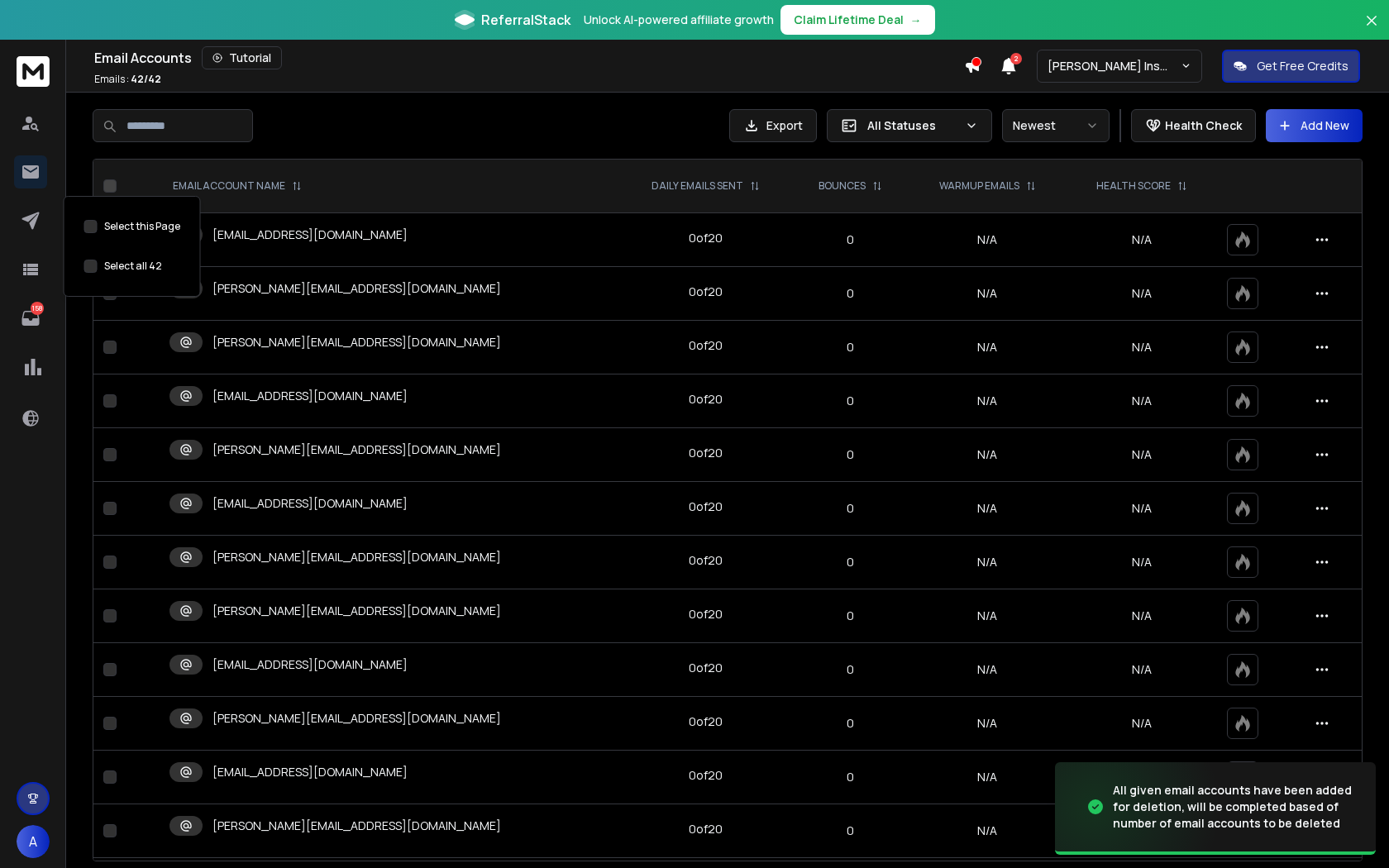
click at [91, 268] on button "Select this Page" at bounding box center [91, 266] width 13 height 13
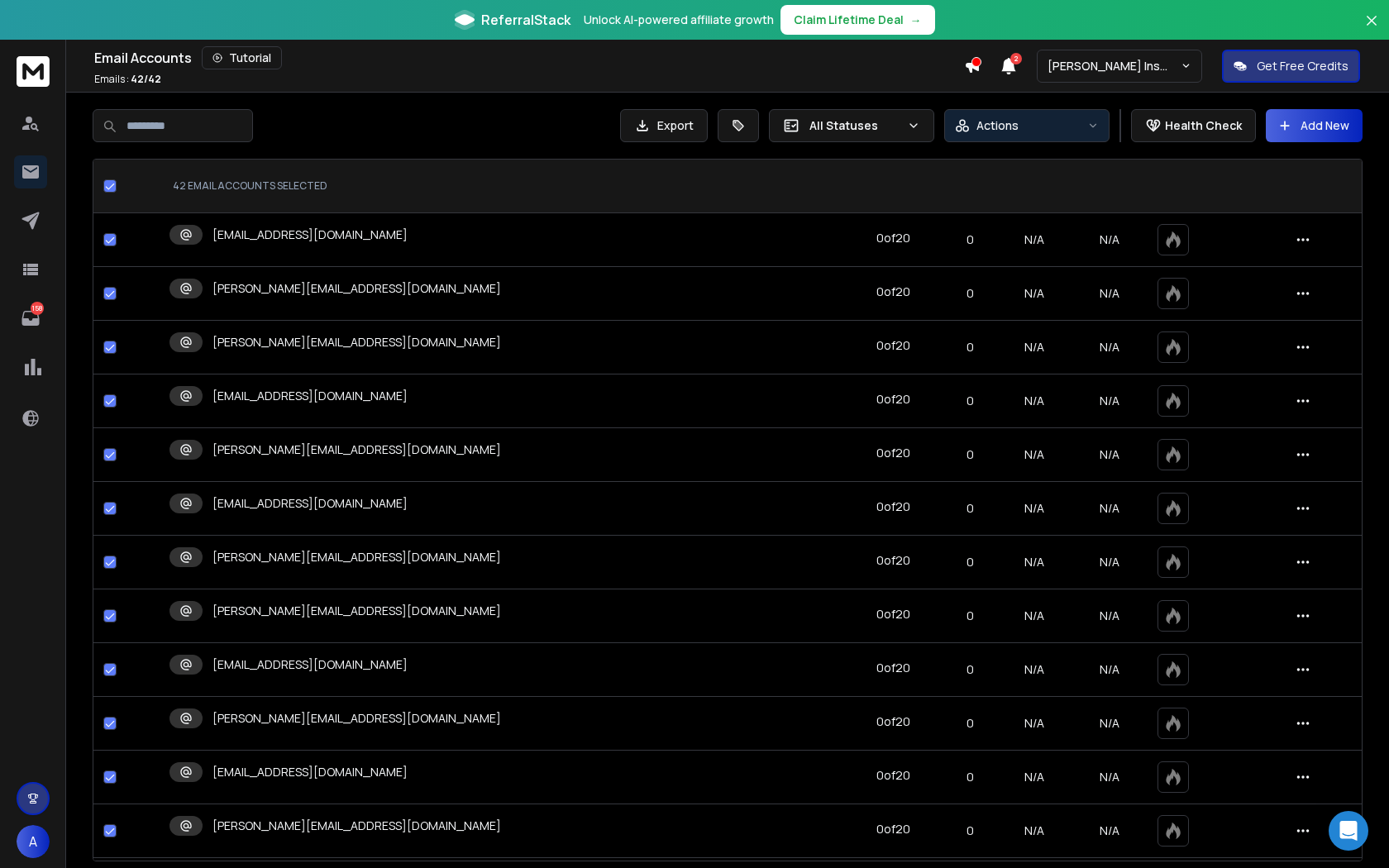
click at [1010, 130] on p "Actions" at bounding box center [997, 125] width 42 height 16
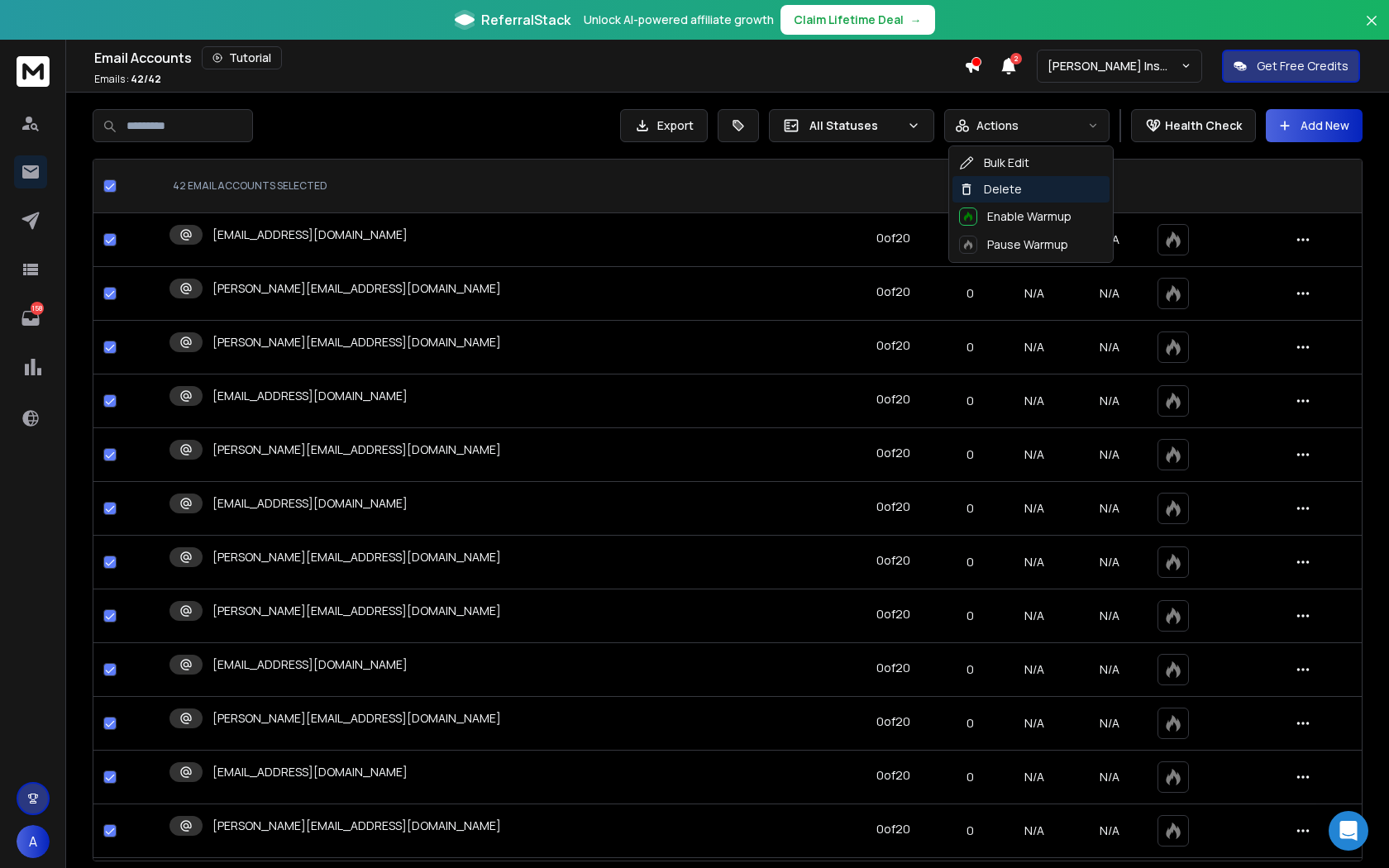
click at [999, 190] on div "Delete" at bounding box center [991, 189] width 63 height 16
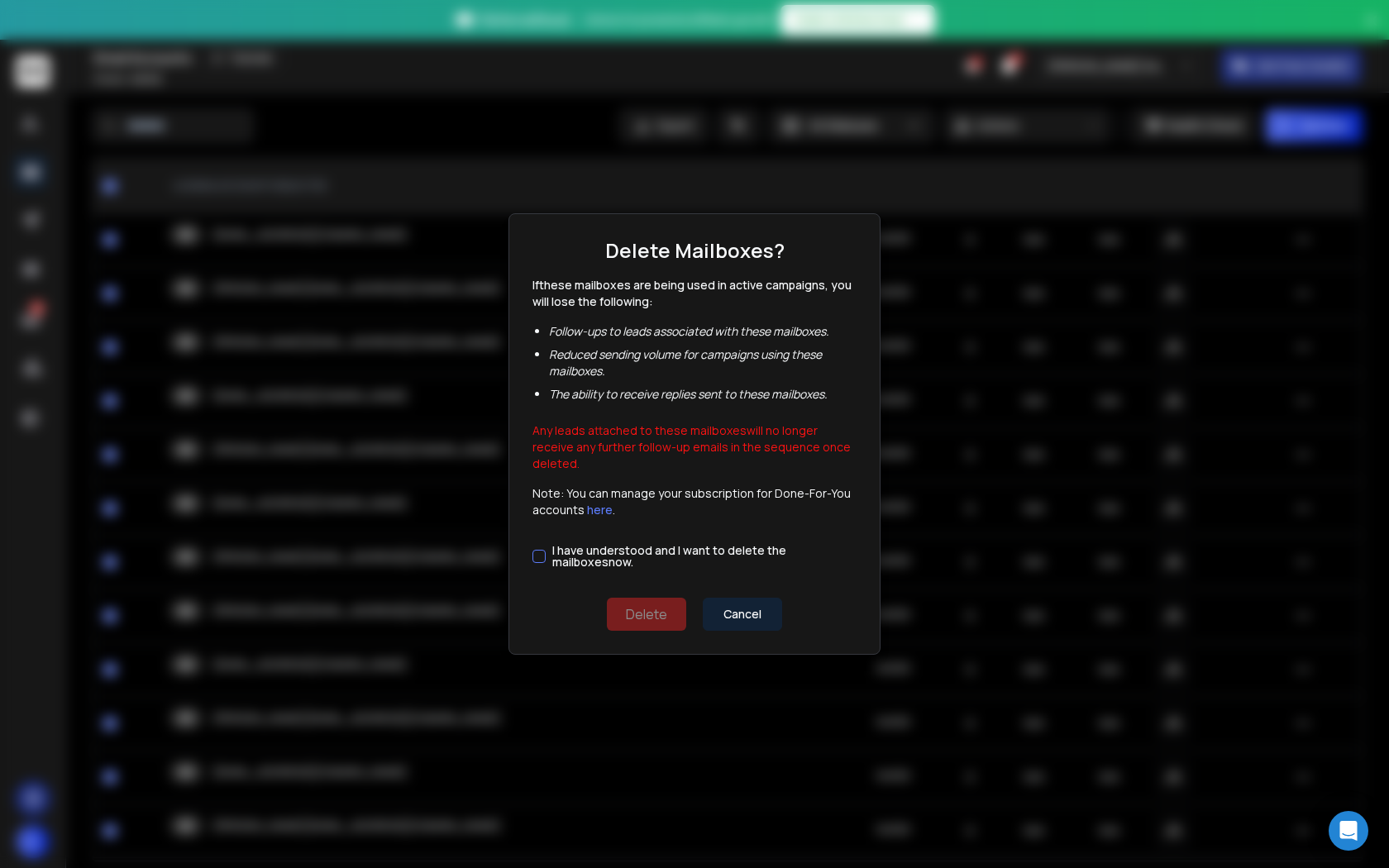
click at [588, 545] on label "I have understood and I want to delete the mailbox es now." at bounding box center [705, 556] width 304 height 23
click at [546, 549] on button "I have understood and I want to delete the mailbox es now." at bounding box center [539, 556] width 13 height 13
click at [616, 597] on button "Delete" at bounding box center [646, 613] width 79 height 33
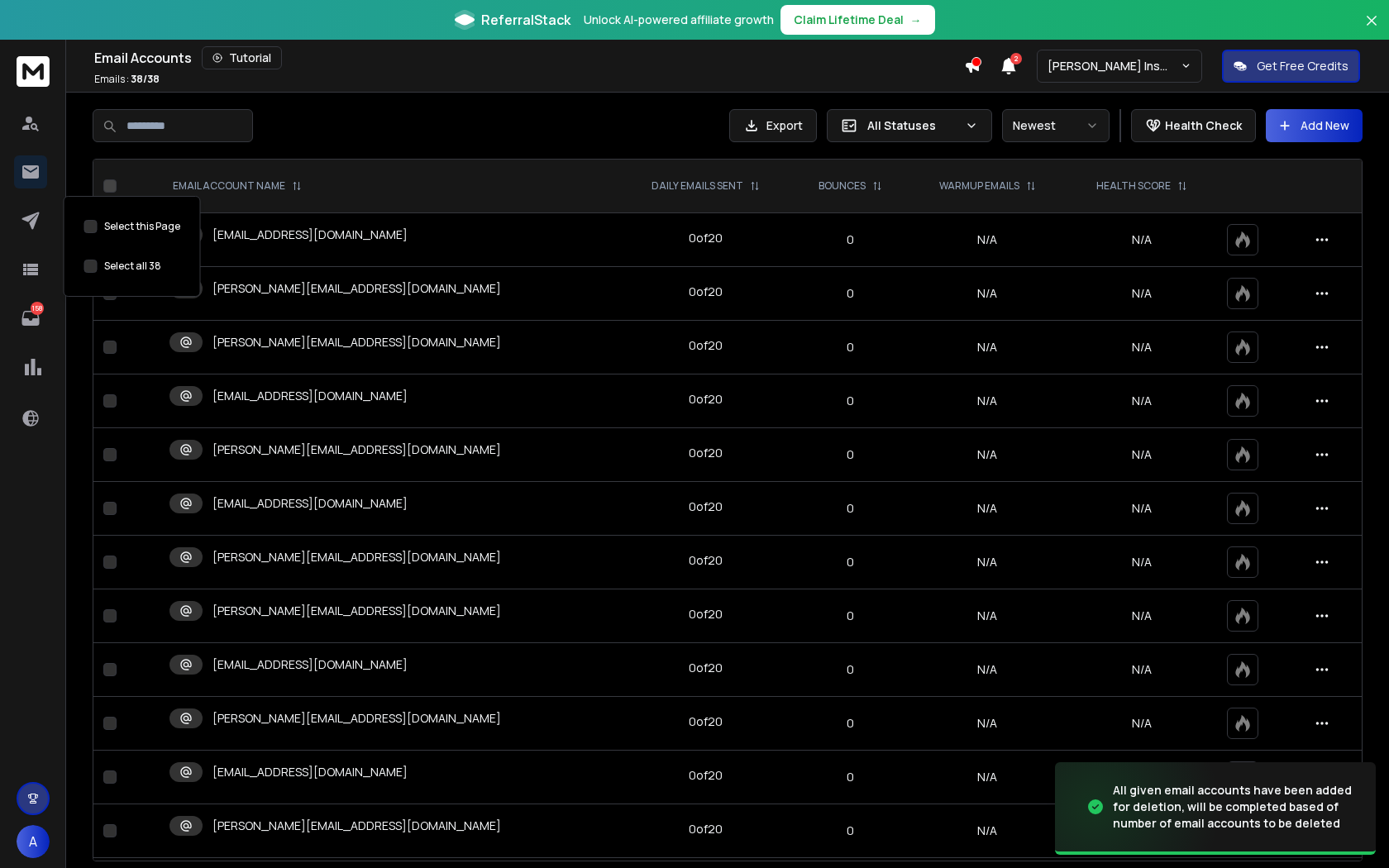
click at [94, 264] on button "Select this Page" at bounding box center [91, 266] width 13 height 13
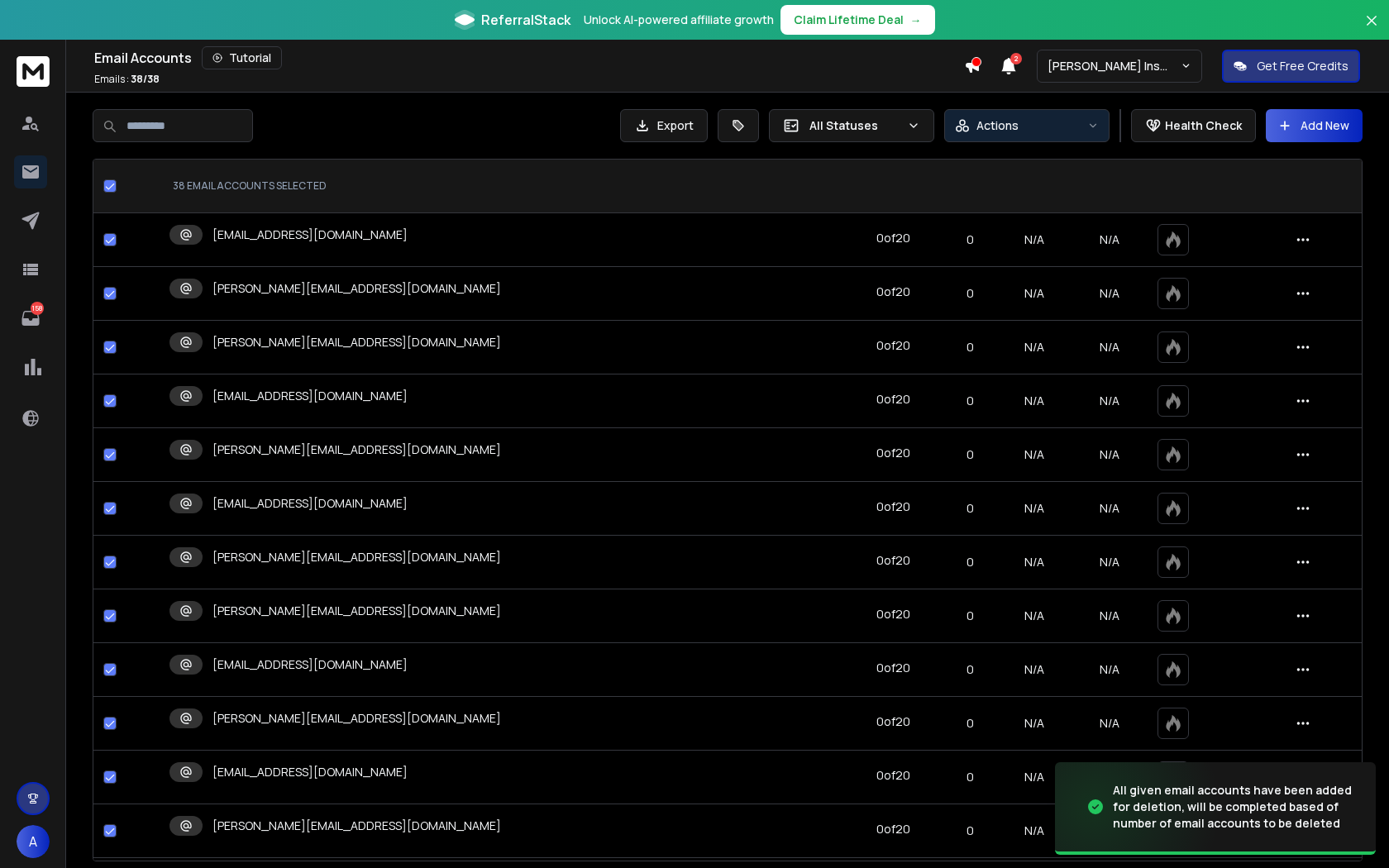
click at [1057, 118] on div "Actions" at bounding box center [1017, 125] width 125 height 16
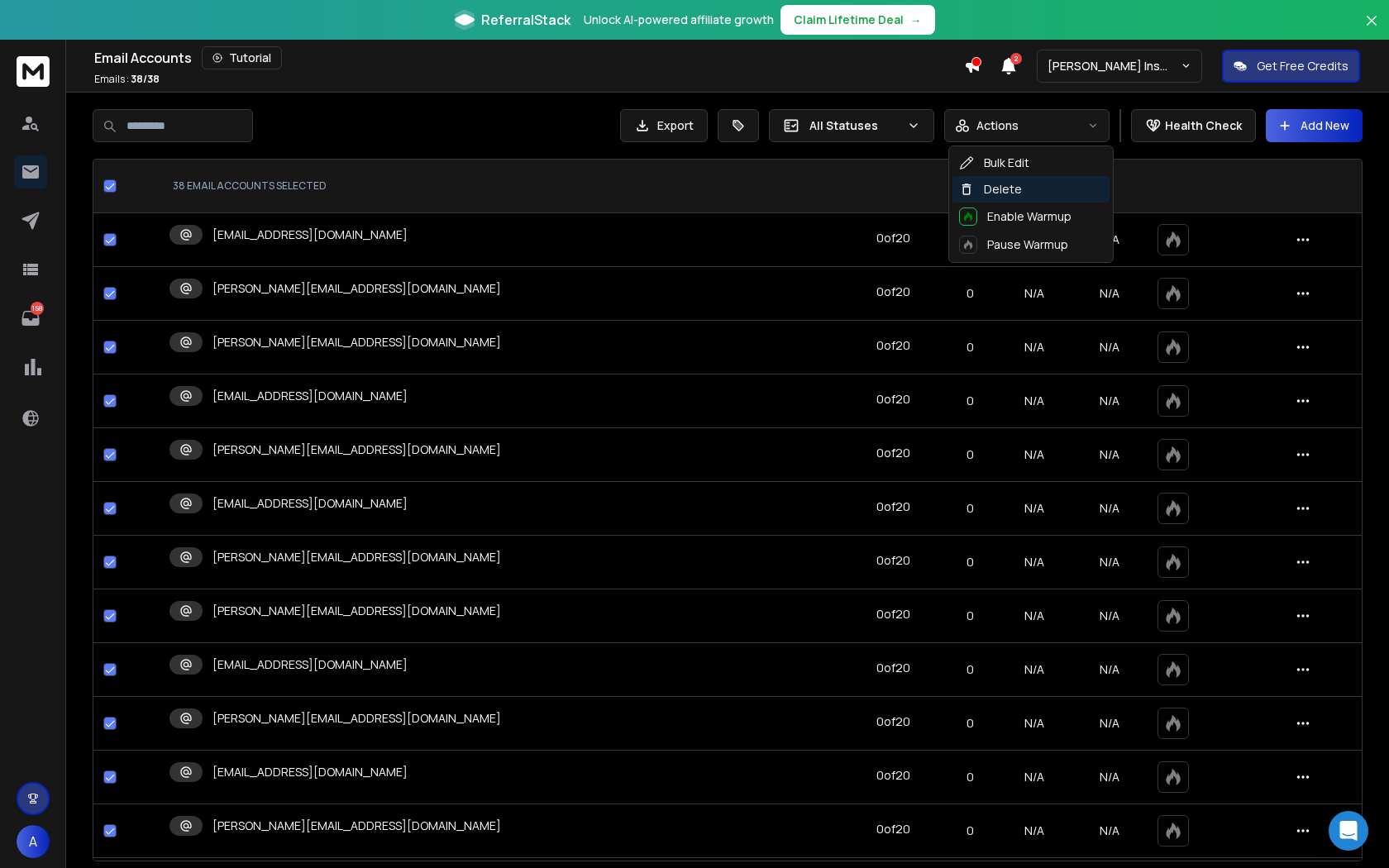
drag, startPoint x: 1015, startPoint y: 167, endPoint x: 997, endPoint y: 189, distance: 28.4
click at [997, 189] on div "Bulk Edit Delete Enable Warmup Pause Warmup" at bounding box center [1031, 204] width 157 height 109
click at [997, 189] on div "Delete" at bounding box center [991, 189] width 63 height 16
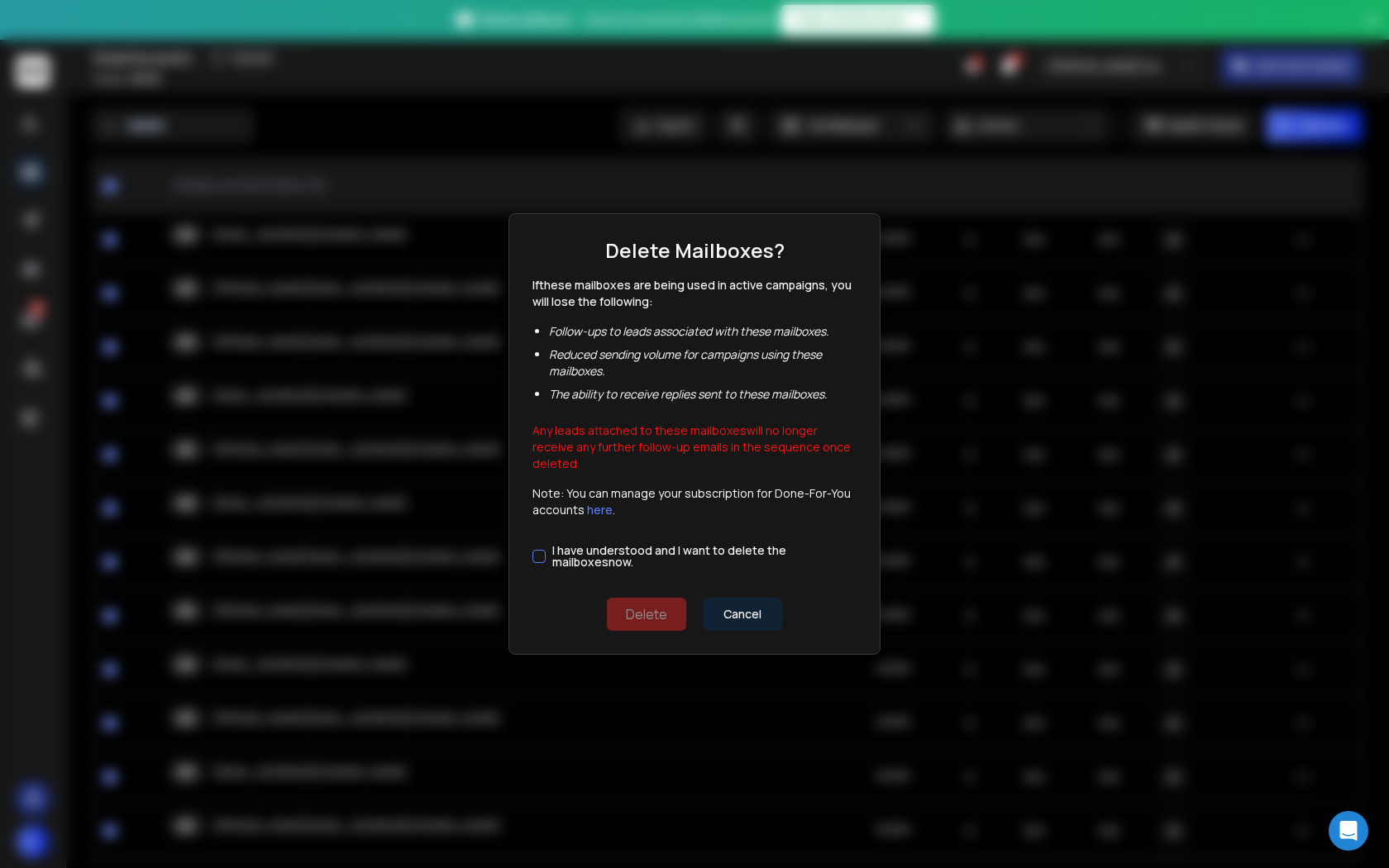
click at [554, 545] on label "I have understood and I want to delete the mailbox es now." at bounding box center [705, 556] width 304 height 23
click at [546, 549] on button "I have understood and I want to delete the mailbox es now." at bounding box center [539, 556] width 13 height 13
click at [623, 598] on button "Delete" at bounding box center [646, 613] width 79 height 33
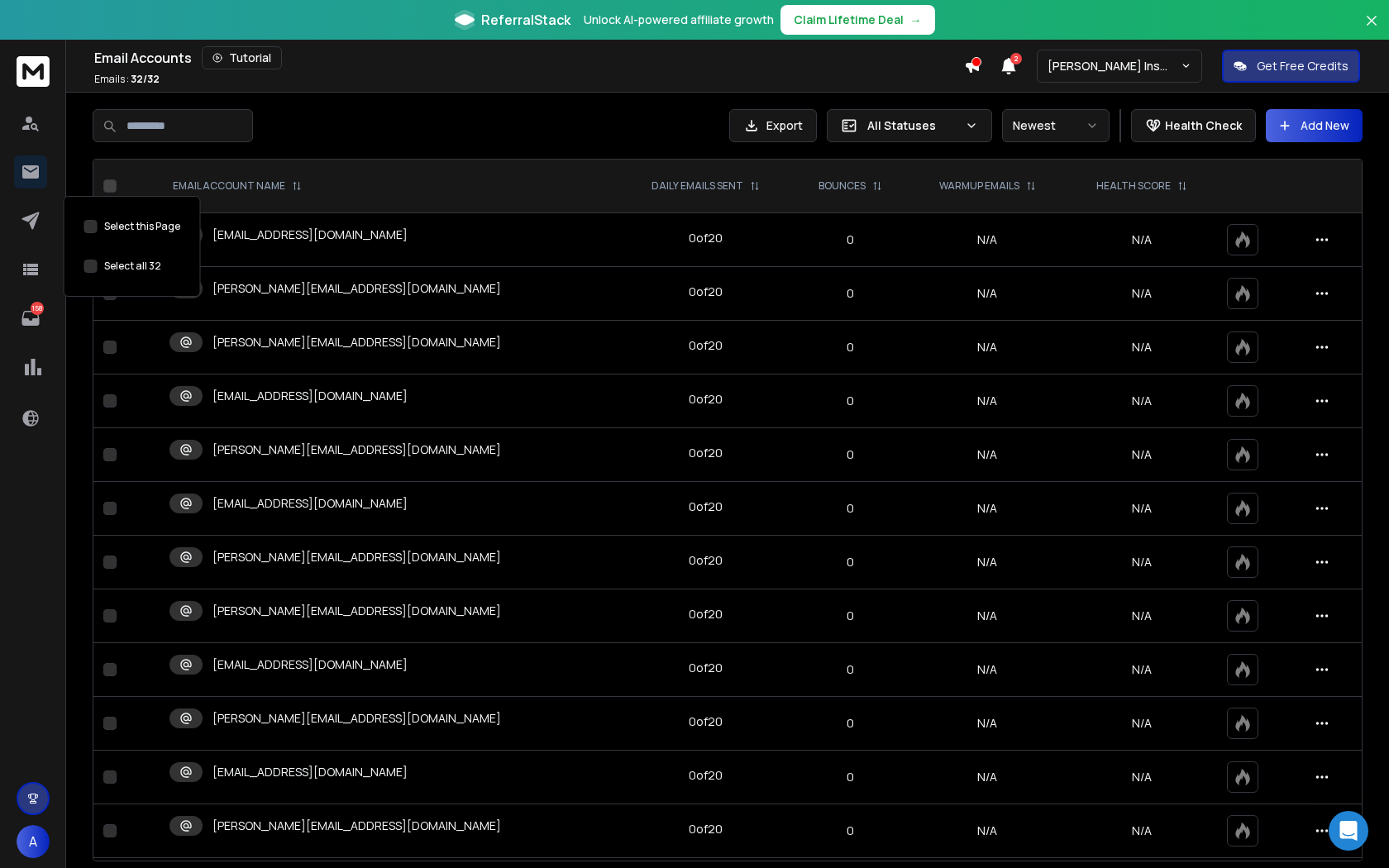
click at [85, 256] on div "Select all 32" at bounding box center [132, 266] width 96 height 33
click at [89, 263] on button "Select this Page" at bounding box center [91, 266] width 13 height 13
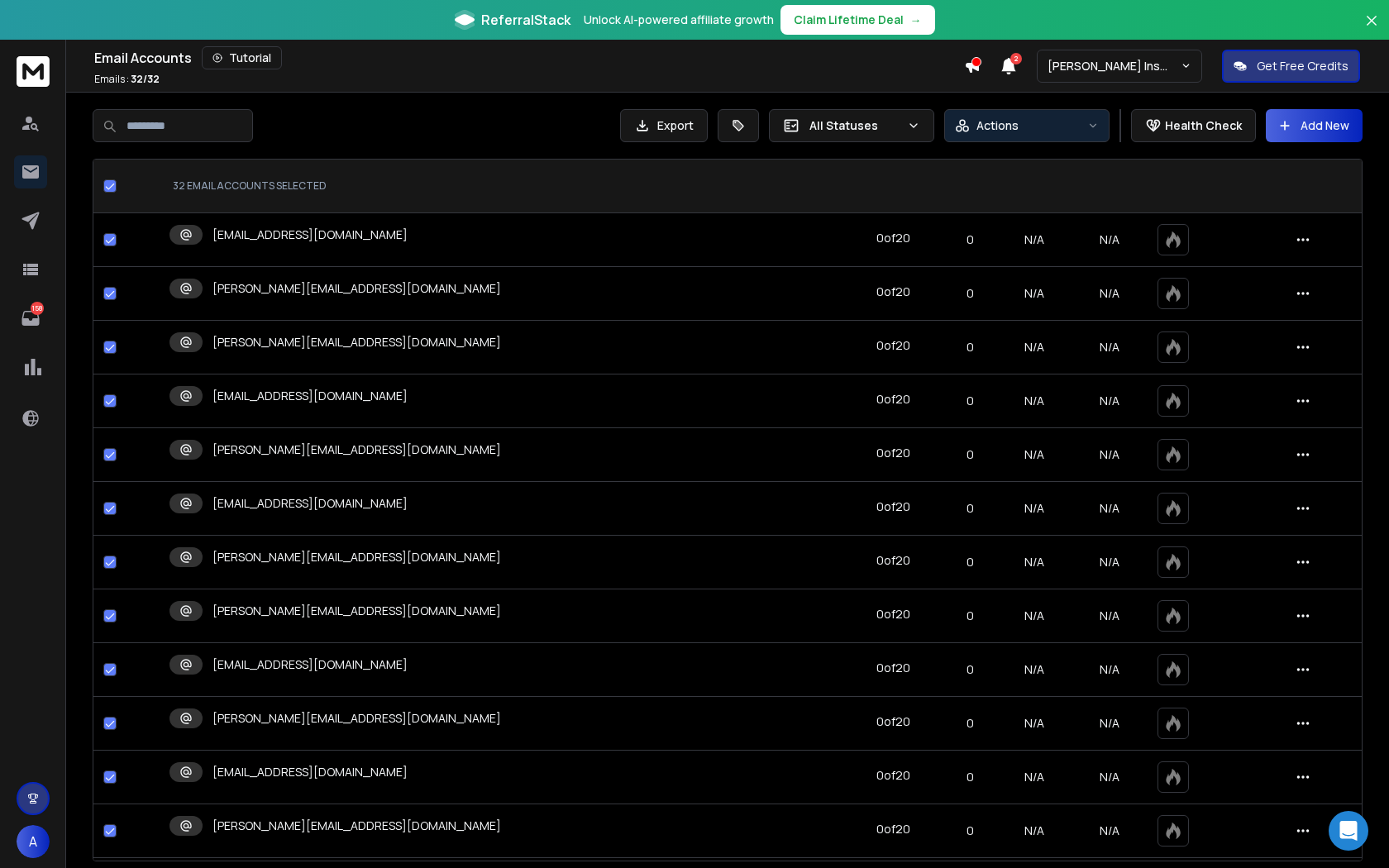
click at [1009, 136] on button "Actions" at bounding box center [1026, 125] width 166 height 33
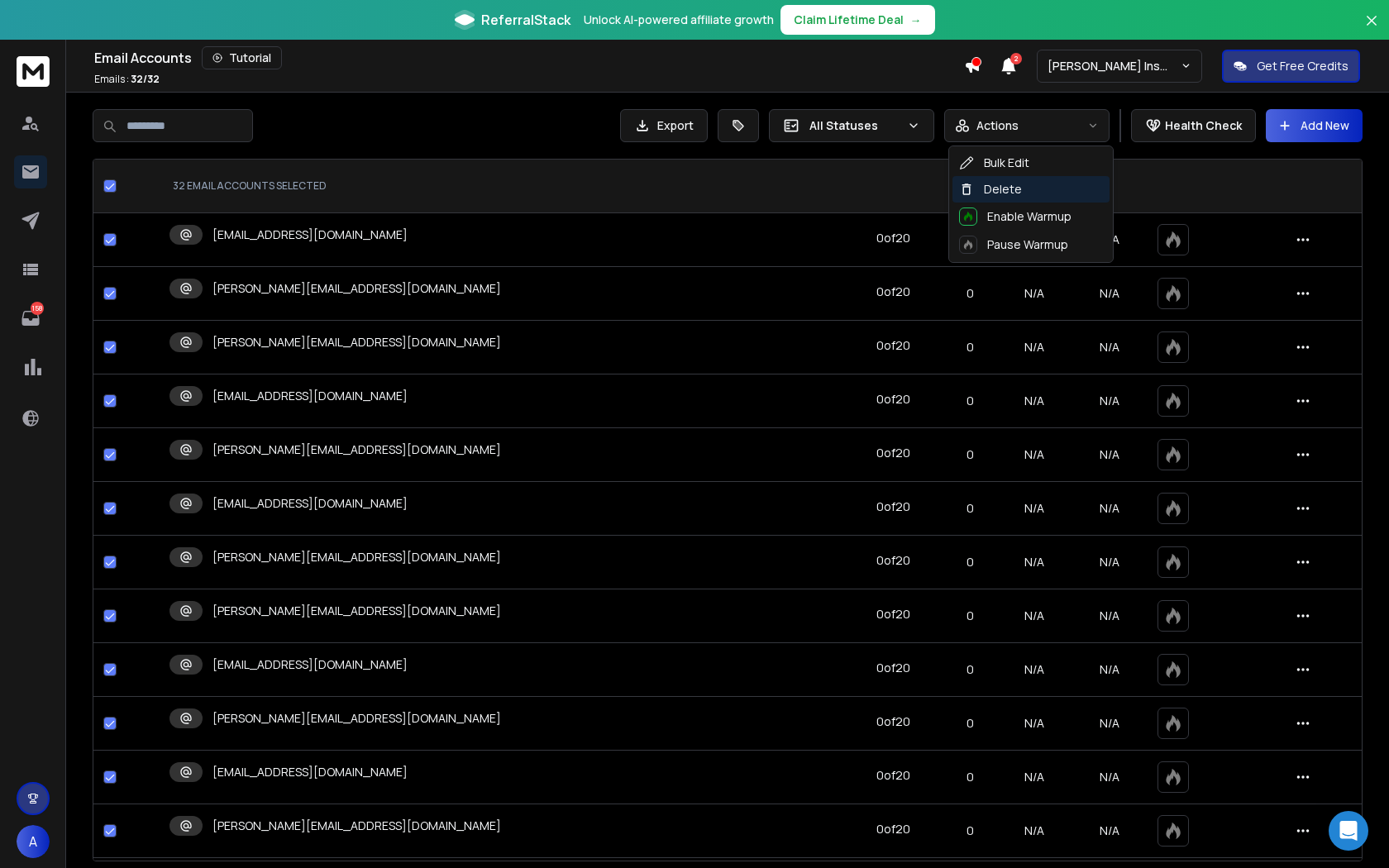
click at [997, 189] on div "Delete" at bounding box center [991, 189] width 63 height 16
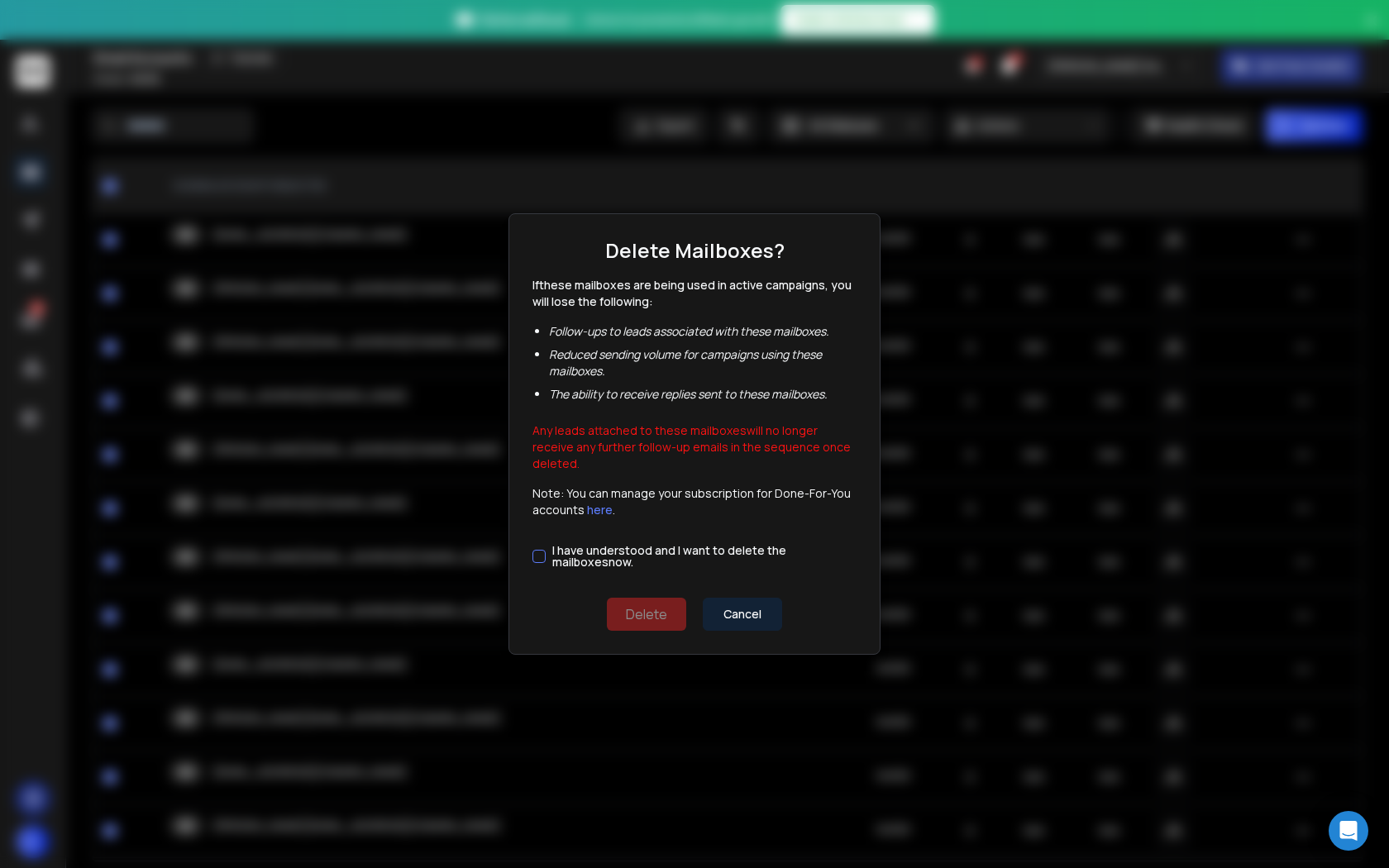
click at [610, 551] on label "I have understood and I want to delete the mailbox es now." at bounding box center [705, 556] width 304 height 23
click at [546, 551] on button "I have understood and I want to delete the mailbox es now." at bounding box center [539, 556] width 13 height 13
click at [628, 597] on button "Delete" at bounding box center [646, 613] width 79 height 33
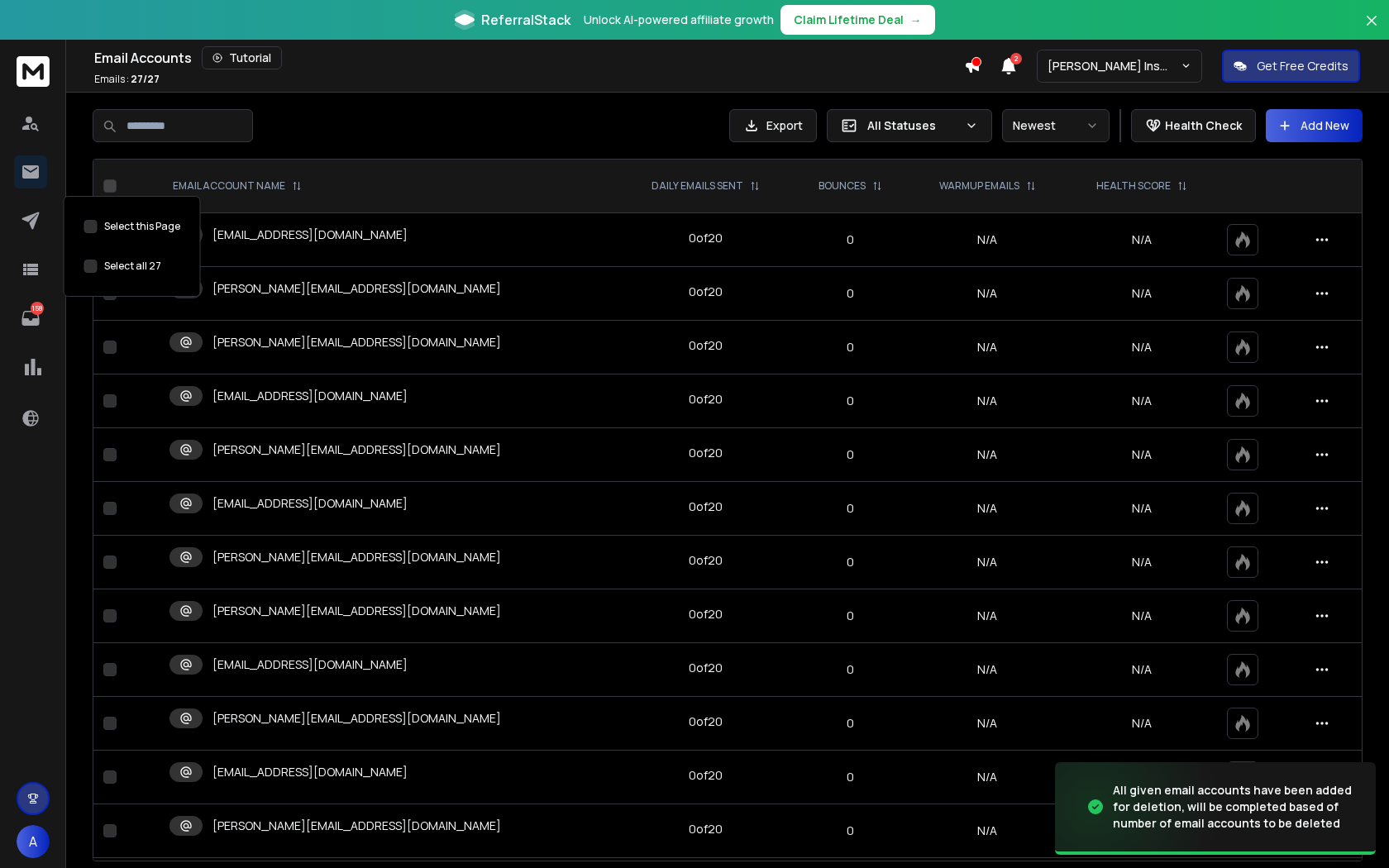
click at [94, 263] on button "Select this Page" at bounding box center [91, 266] width 13 height 13
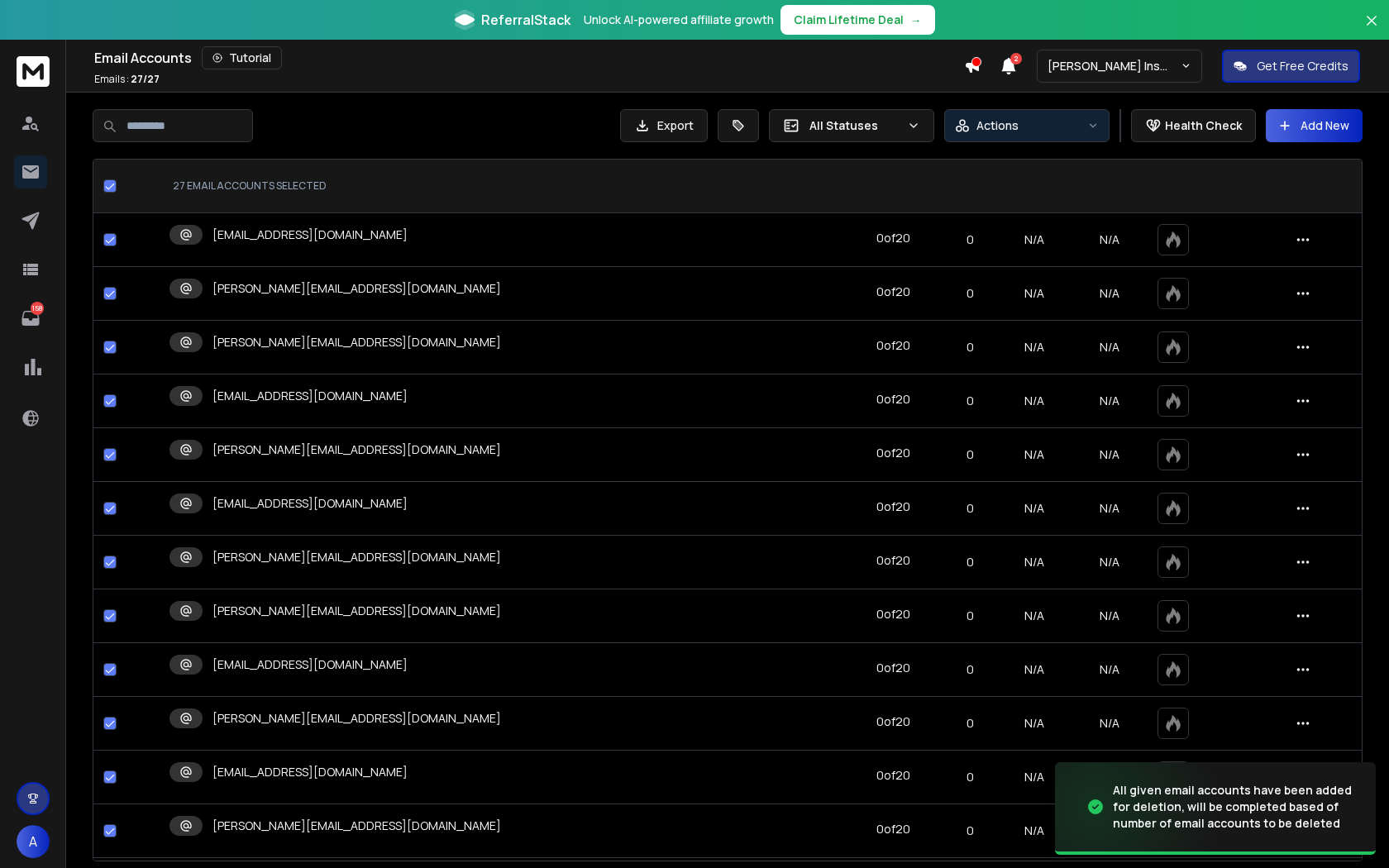
click at [1019, 120] on p "Actions" at bounding box center [997, 125] width 42 height 16
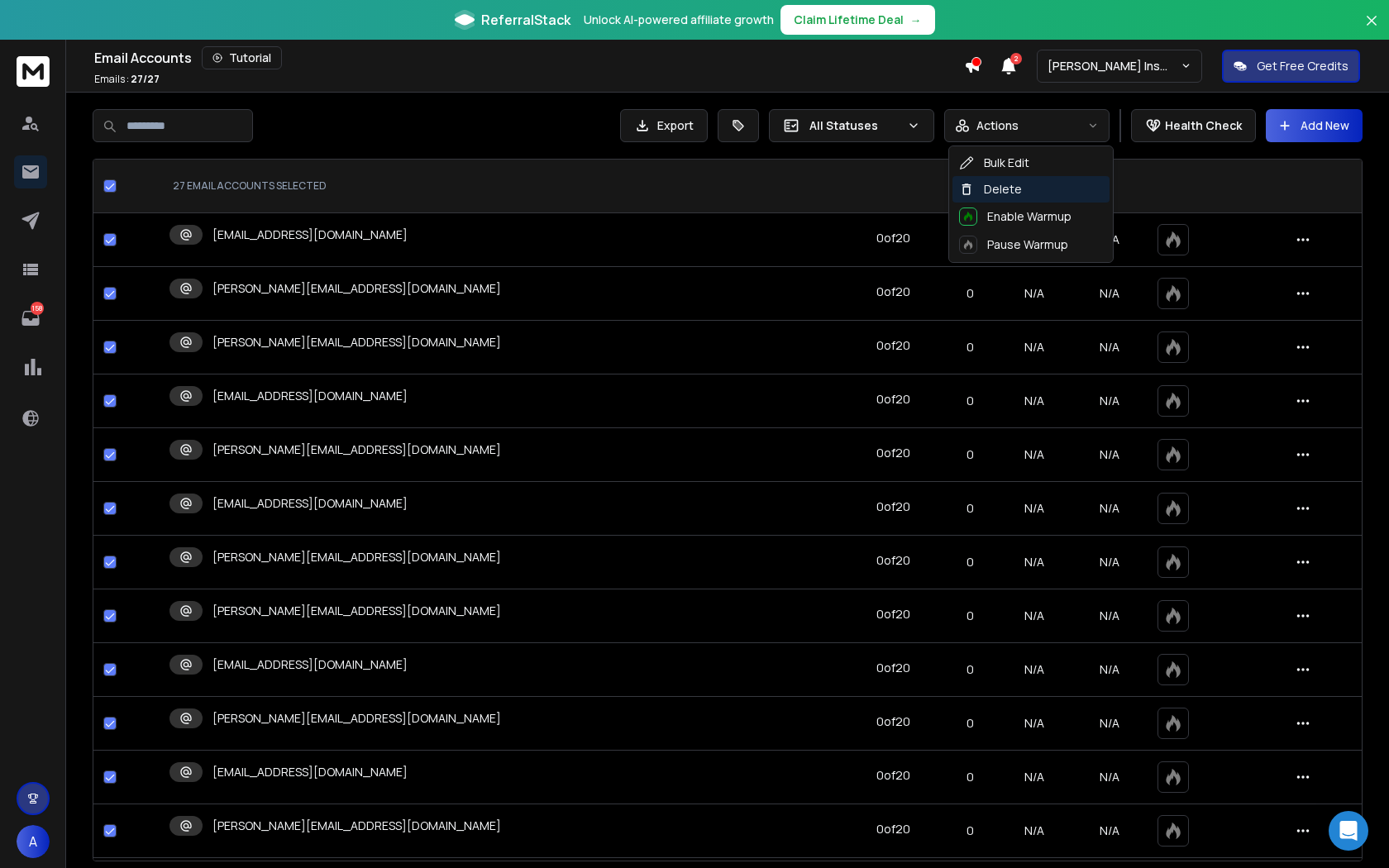
click at [984, 185] on div "Delete" at bounding box center [991, 189] width 63 height 16
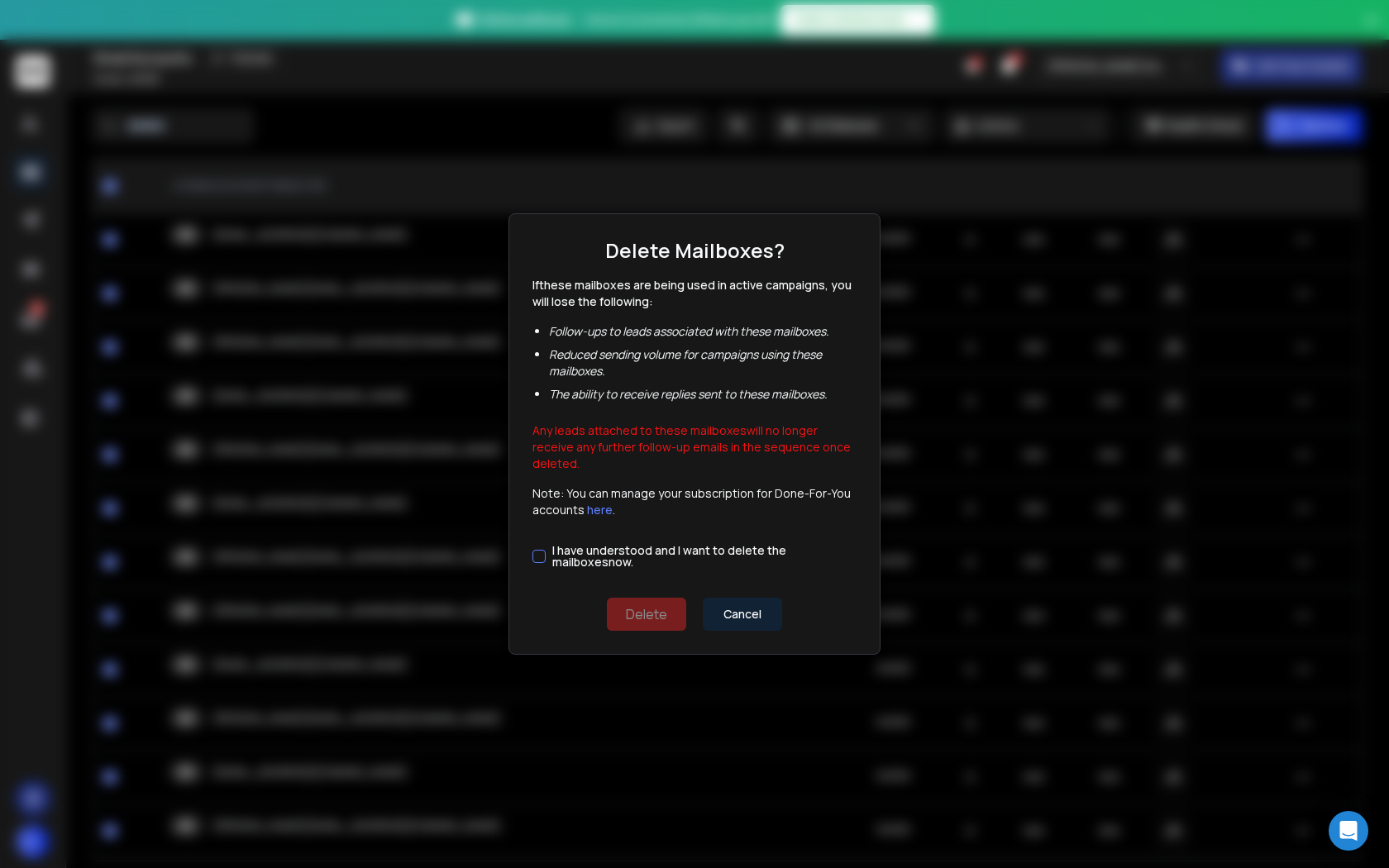
click at [540, 549] on button "I have understood and I want to delete the mailbox es now." at bounding box center [539, 556] width 13 height 13
click at [650, 605] on button "Delete" at bounding box center [646, 613] width 79 height 33
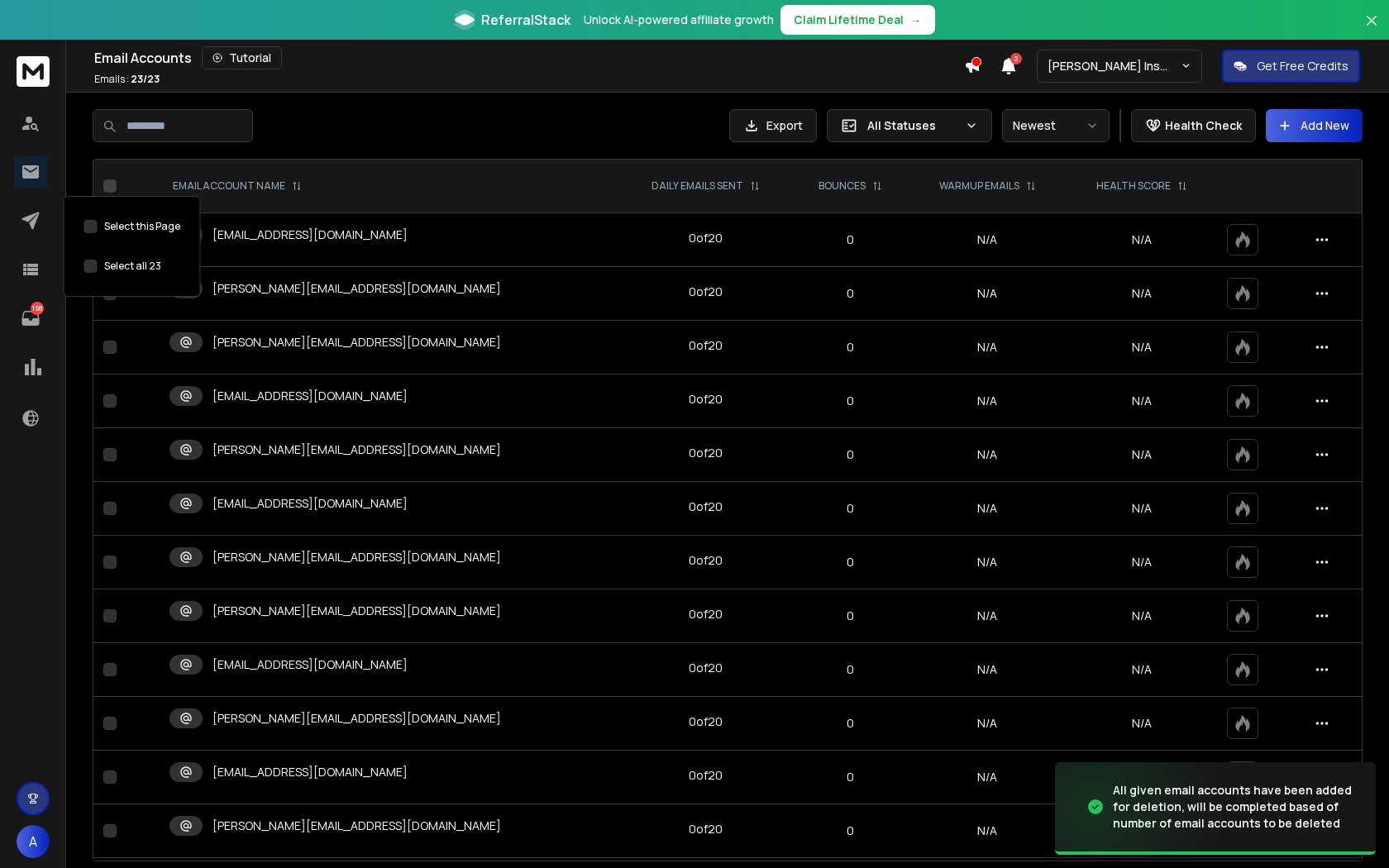
click at [94, 270] on button "Select this Page" at bounding box center [91, 266] width 13 height 13
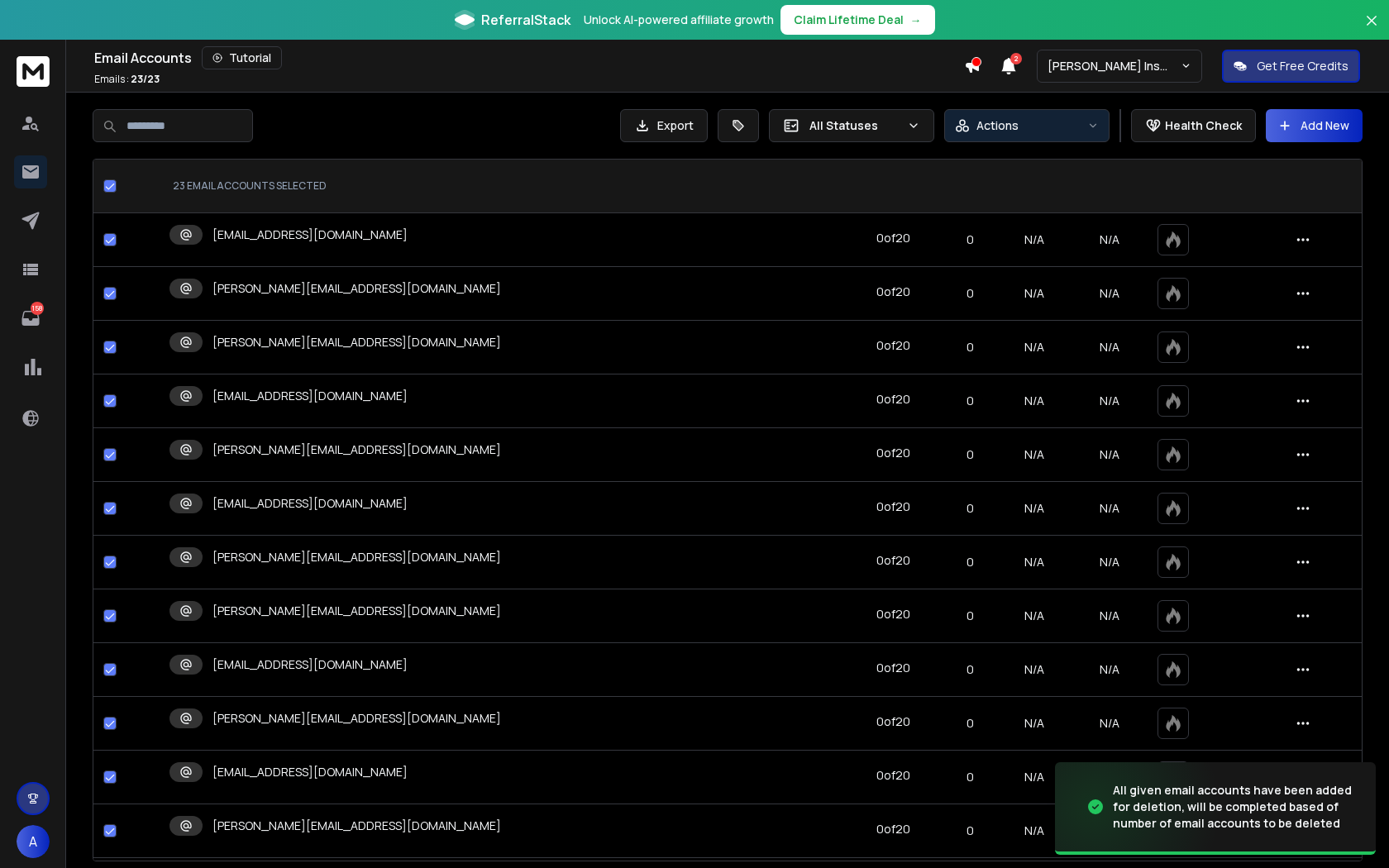
click at [991, 110] on button "Actions" at bounding box center [1026, 125] width 166 height 33
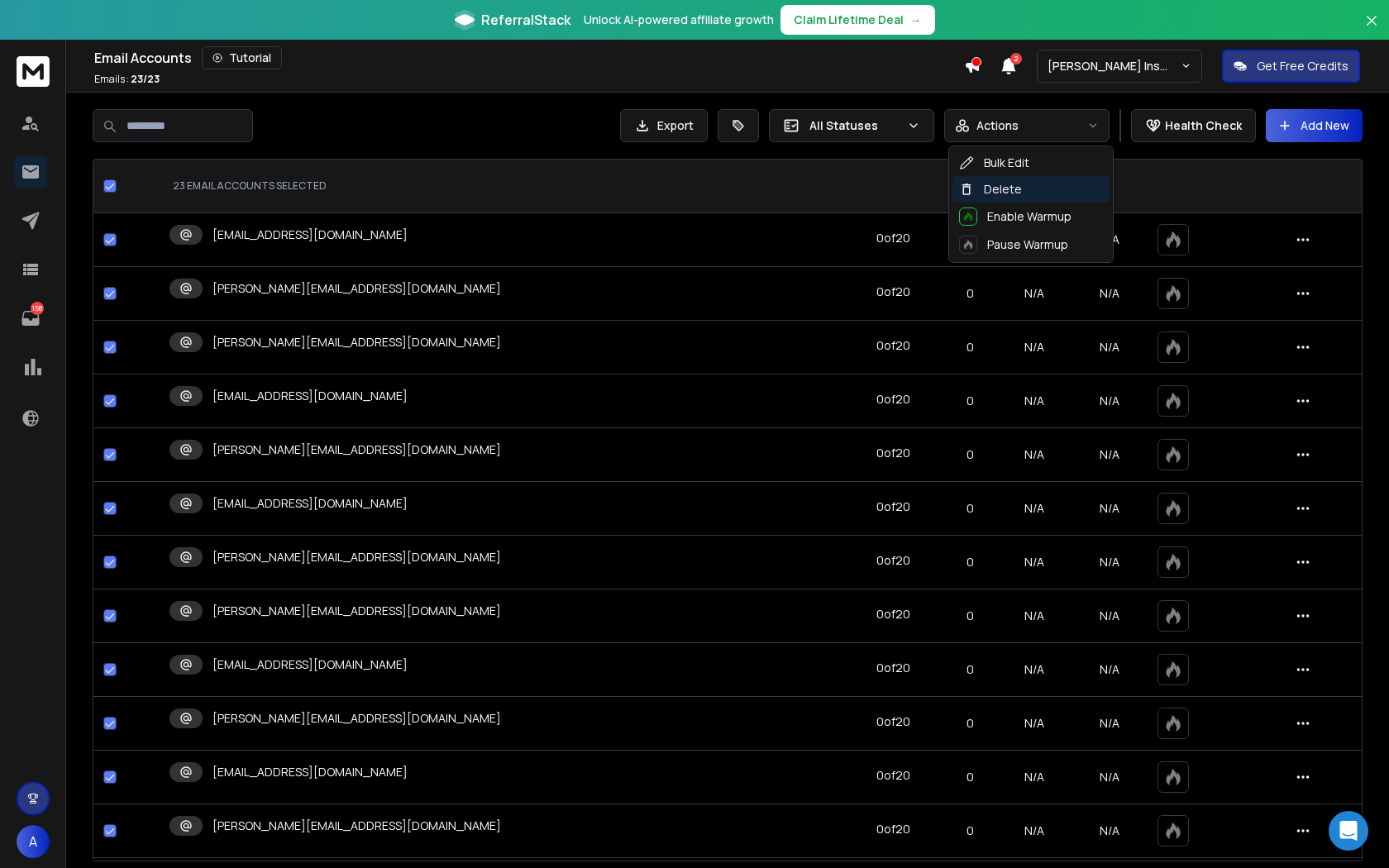
click at [998, 189] on div "Delete" at bounding box center [991, 189] width 63 height 16
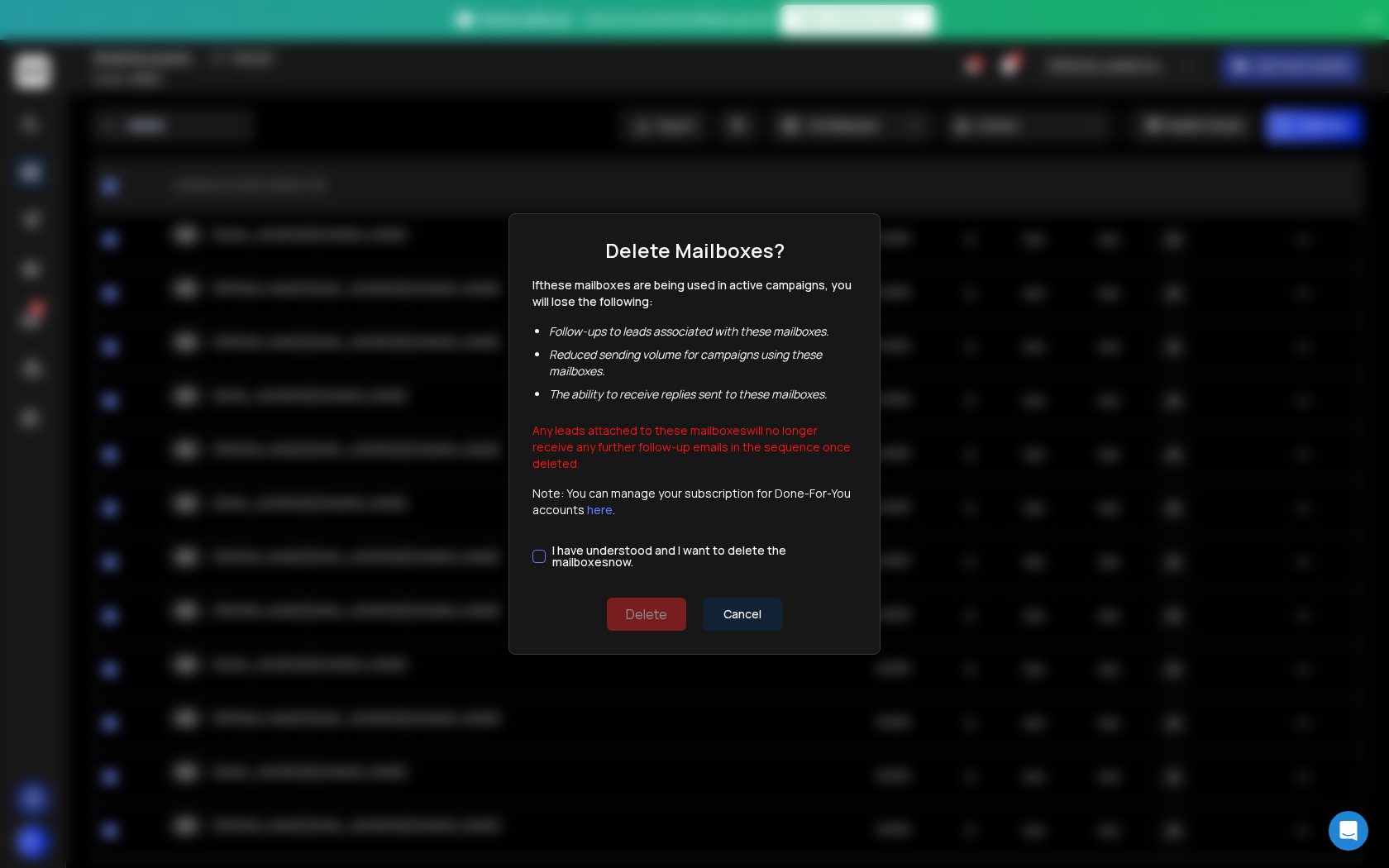
click at [549, 547] on div "I have understood and I want to delete the mailbox es now." at bounding box center [694, 549] width 324 height 36
click at [544, 549] on button "I have understood and I want to delete the mailbox es now." at bounding box center [539, 556] width 13 height 13
click at [620, 602] on button "Delete" at bounding box center [646, 613] width 79 height 33
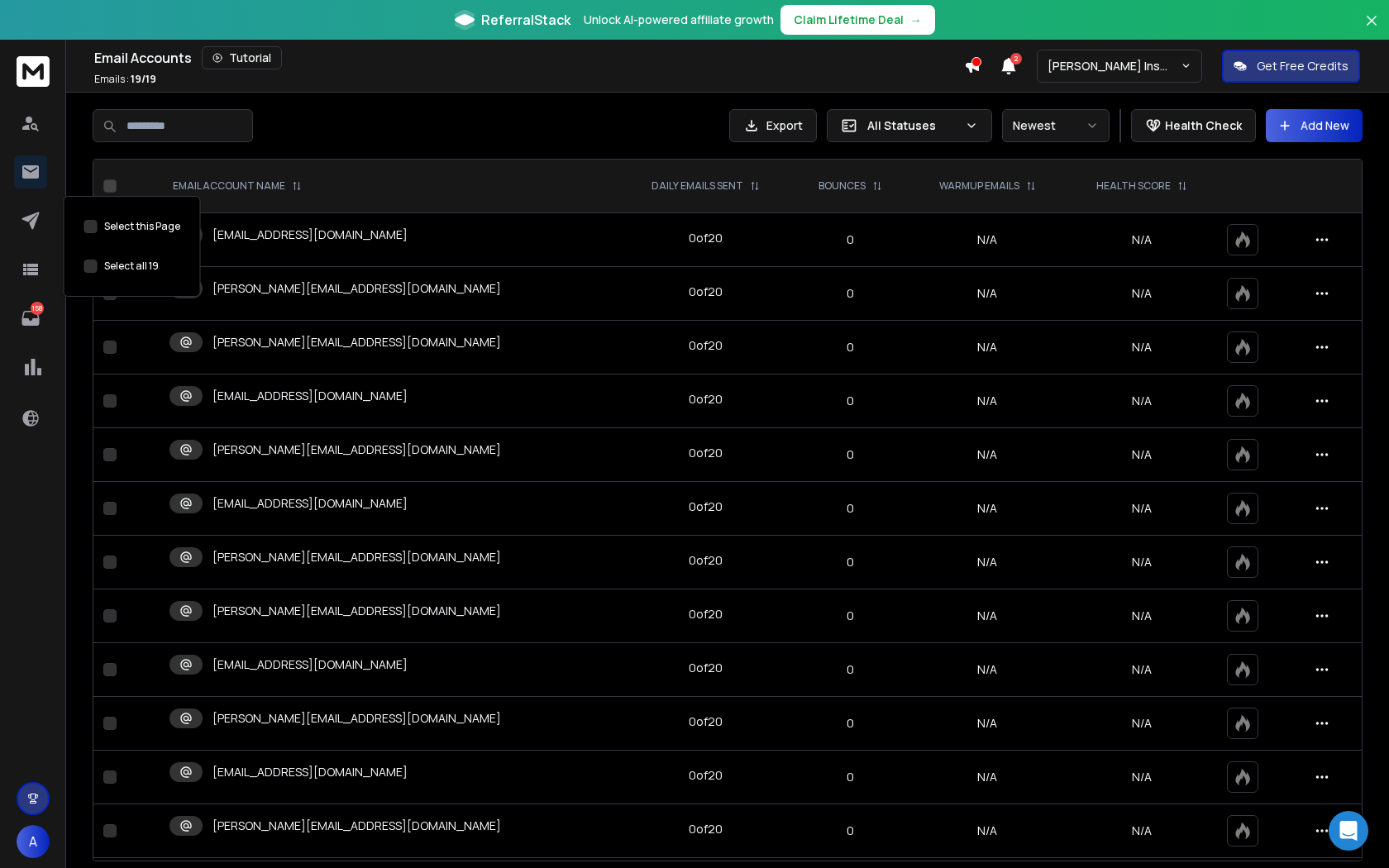
click at [87, 262] on button "Select this Page" at bounding box center [91, 266] width 13 height 13
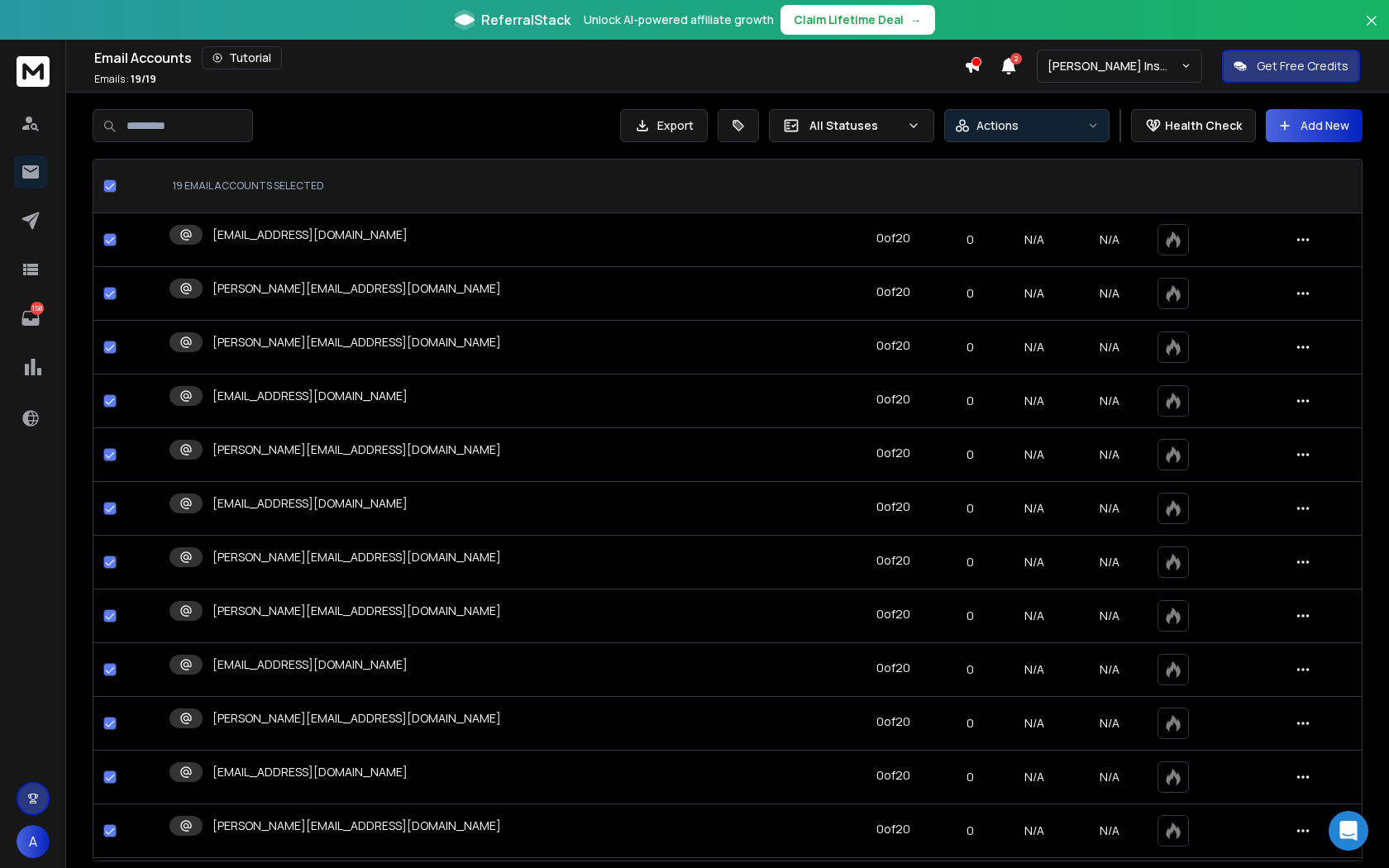
click at [985, 121] on p "Actions" at bounding box center [997, 125] width 42 height 16
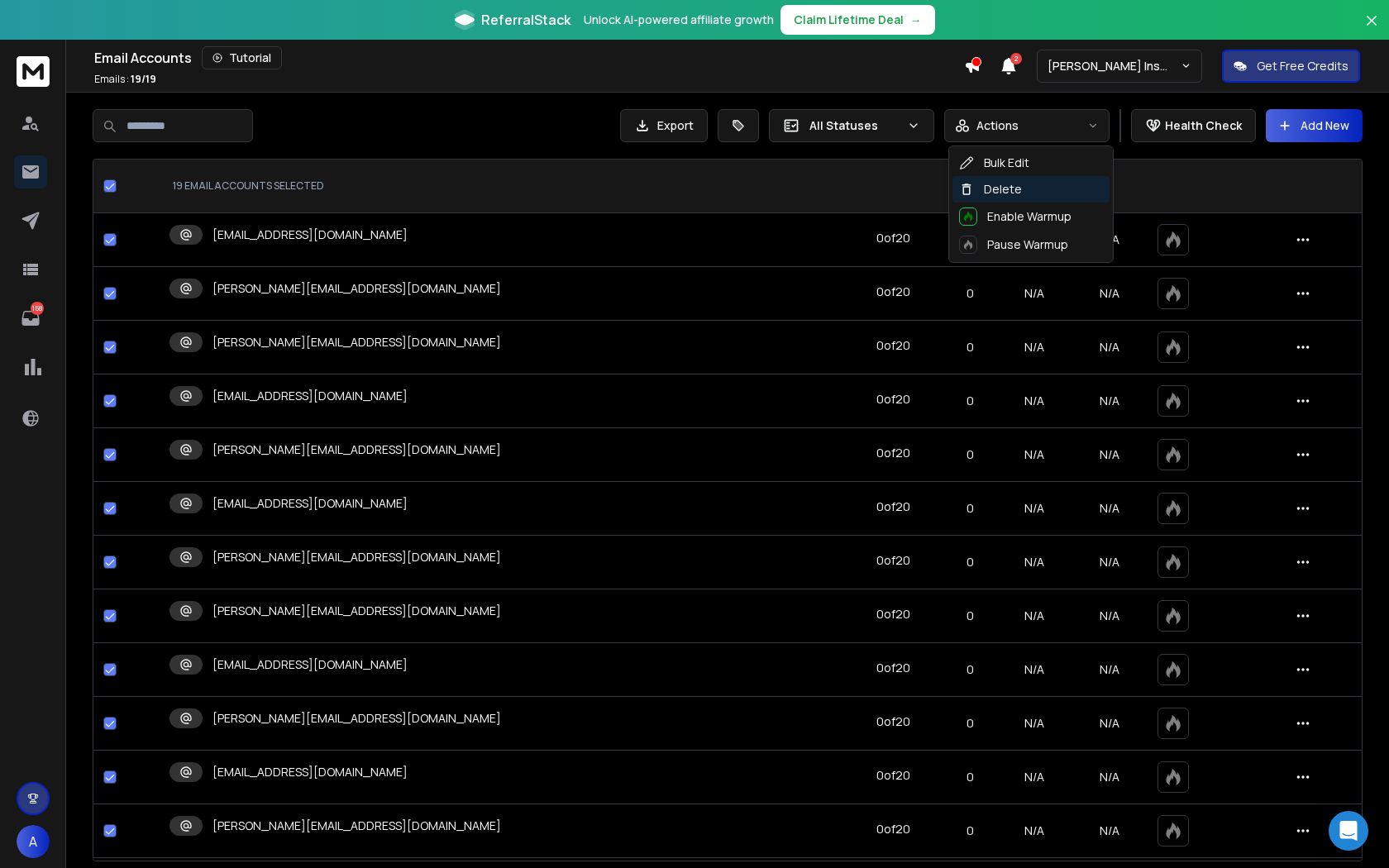
click at [994, 190] on div "Delete" at bounding box center [991, 189] width 63 height 16
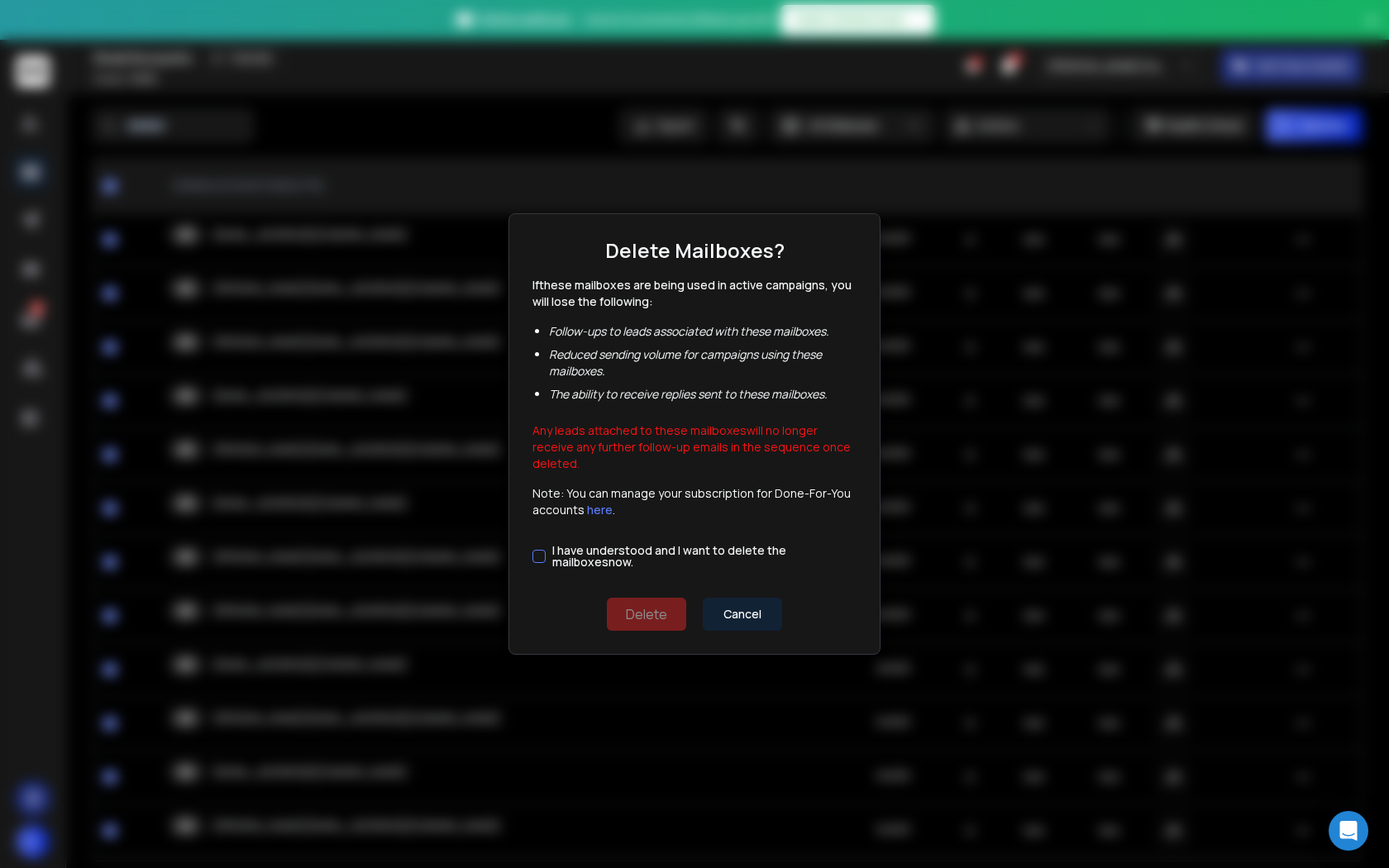
click at [548, 548] on div "I have understood and I want to delete the mailbox es now." at bounding box center [694, 549] width 324 height 36
click at [541, 550] on button "I have understood and I want to delete the mailbox es now." at bounding box center [539, 556] width 13 height 13
click at [631, 597] on button "Delete" at bounding box center [646, 613] width 79 height 33
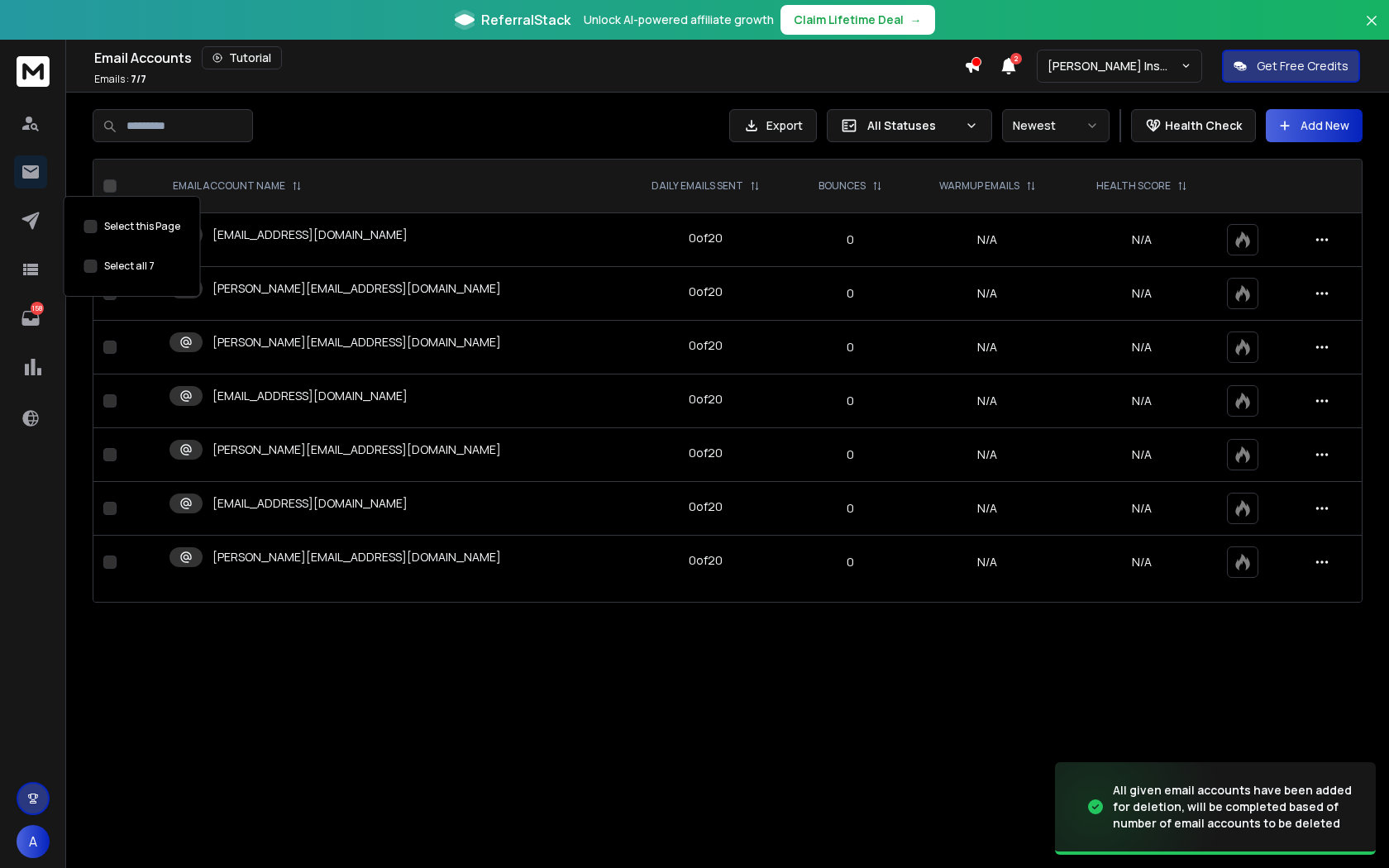
click at [113, 183] on button "Select this Page" at bounding box center [110, 186] width 13 height 13
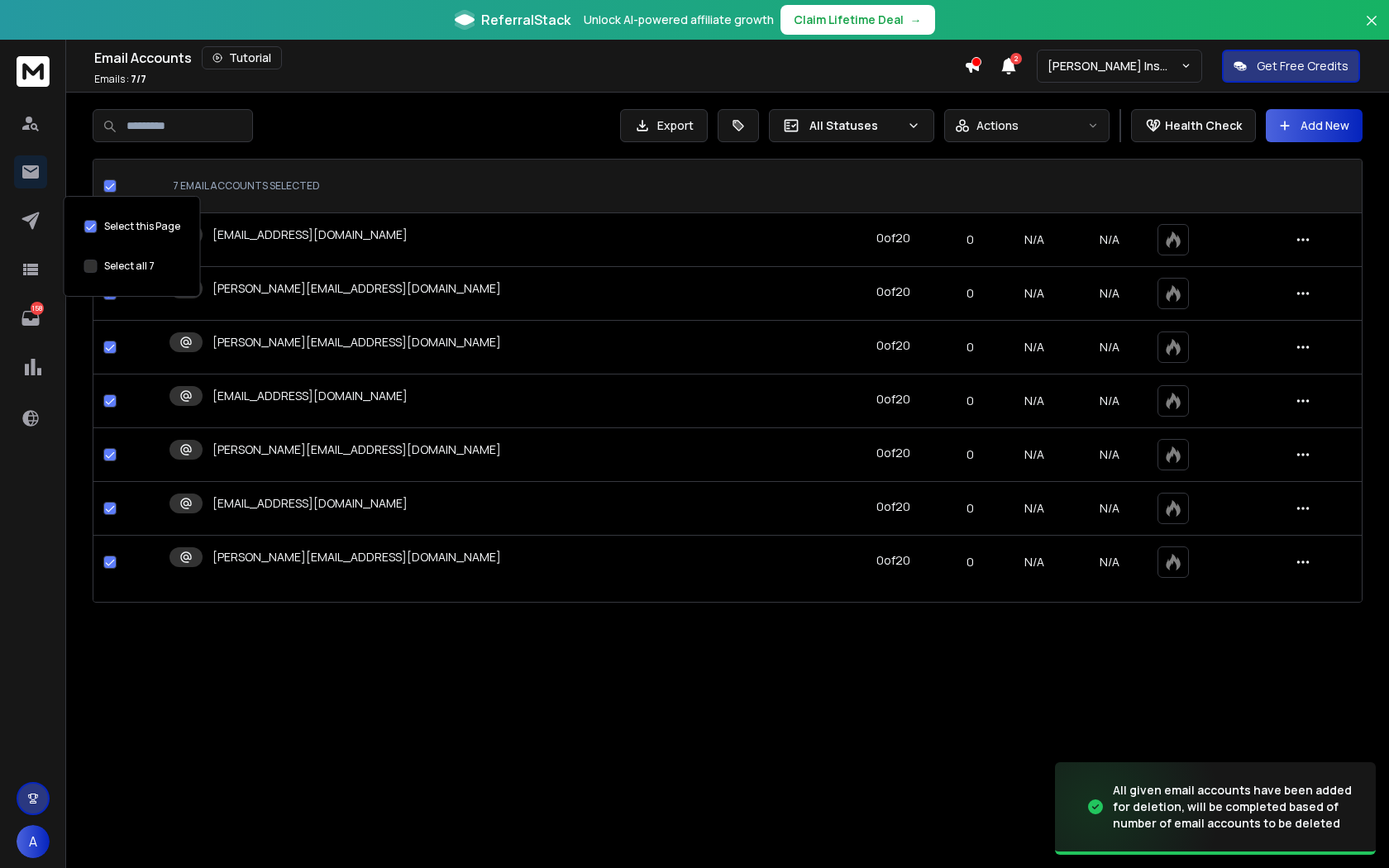
click at [91, 259] on button "Select this Page" at bounding box center [91, 266] width 13 height 13
click at [994, 125] on p "Actions" at bounding box center [997, 125] width 42 height 16
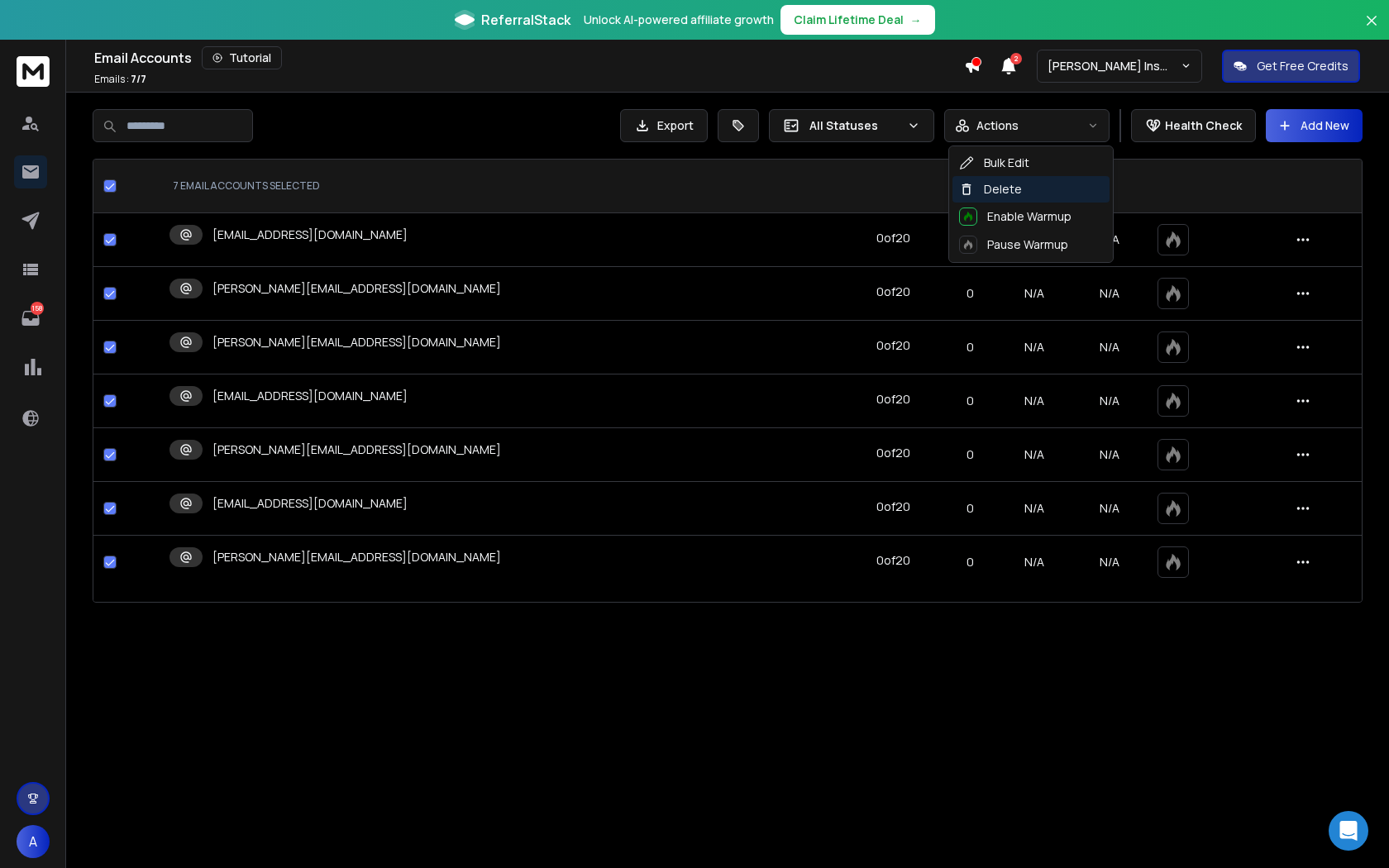
click at [1003, 186] on div "Delete" at bounding box center [991, 189] width 63 height 16
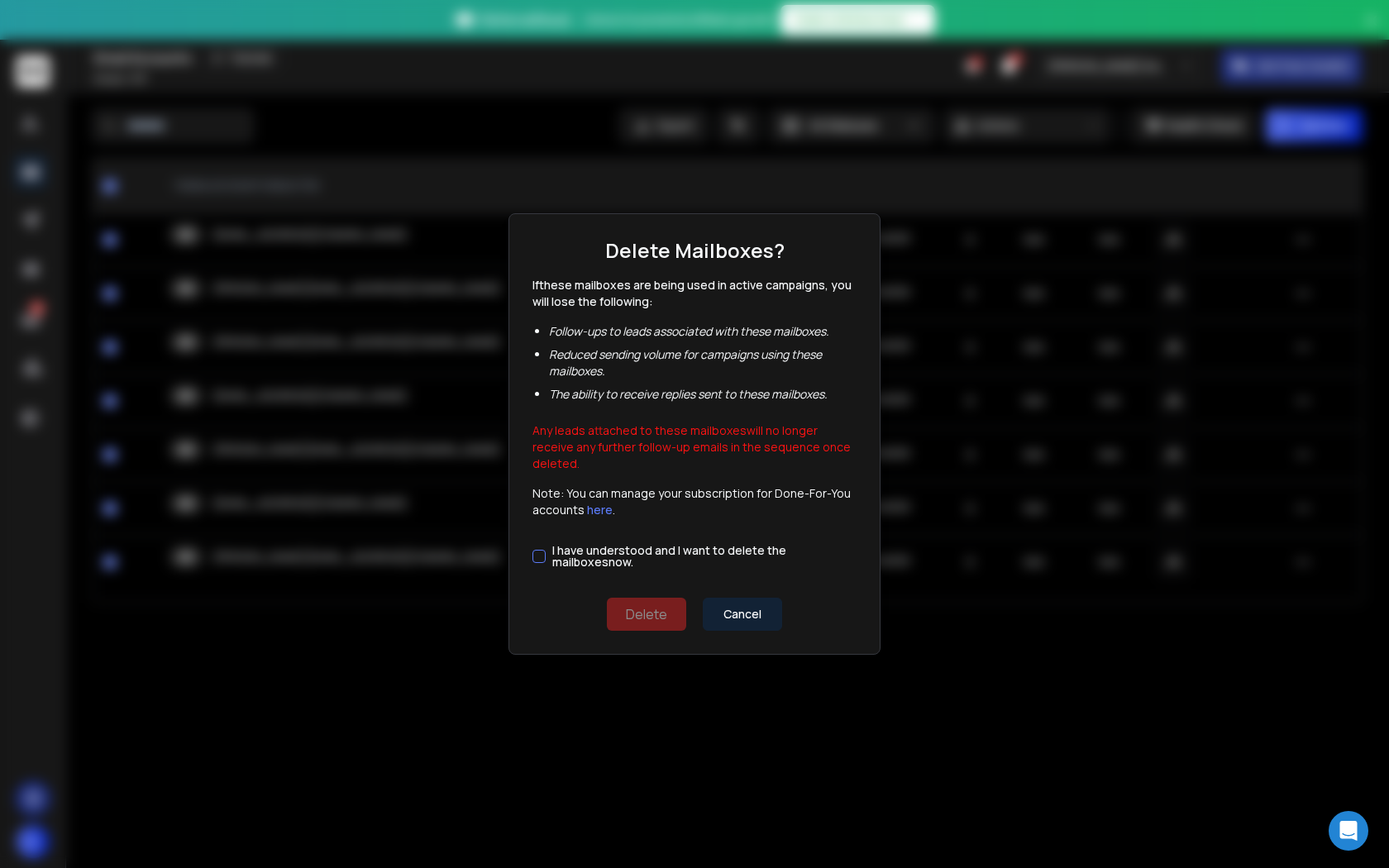
click at [543, 549] on button "I have understood and I want to delete the mailbox es now." at bounding box center [539, 556] width 13 height 13
click at [660, 618] on button "Delete" at bounding box center [646, 613] width 79 height 33
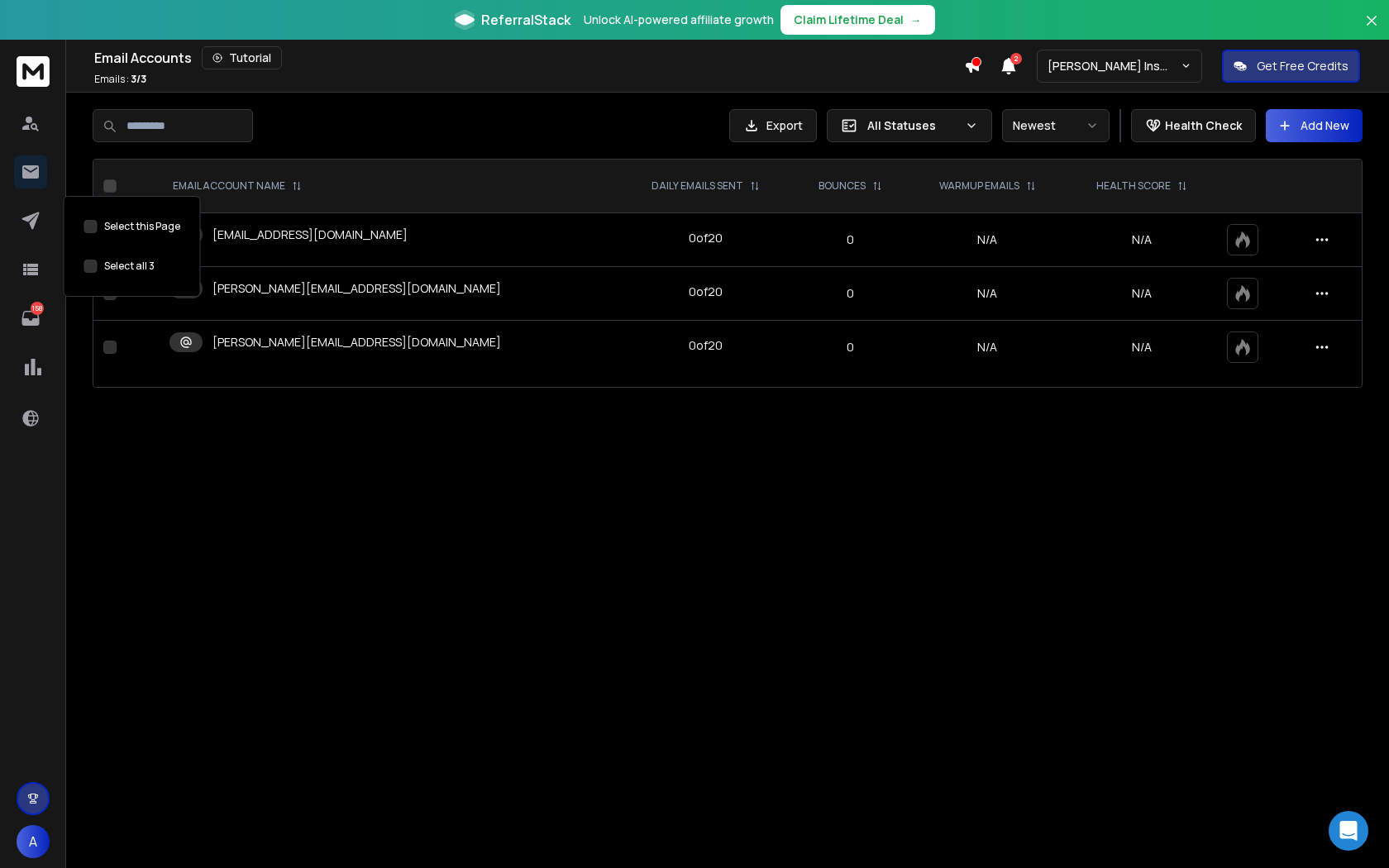
click at [94, 266] on button "Select this Page" at bounding box center [91, 266] width 13 height 13
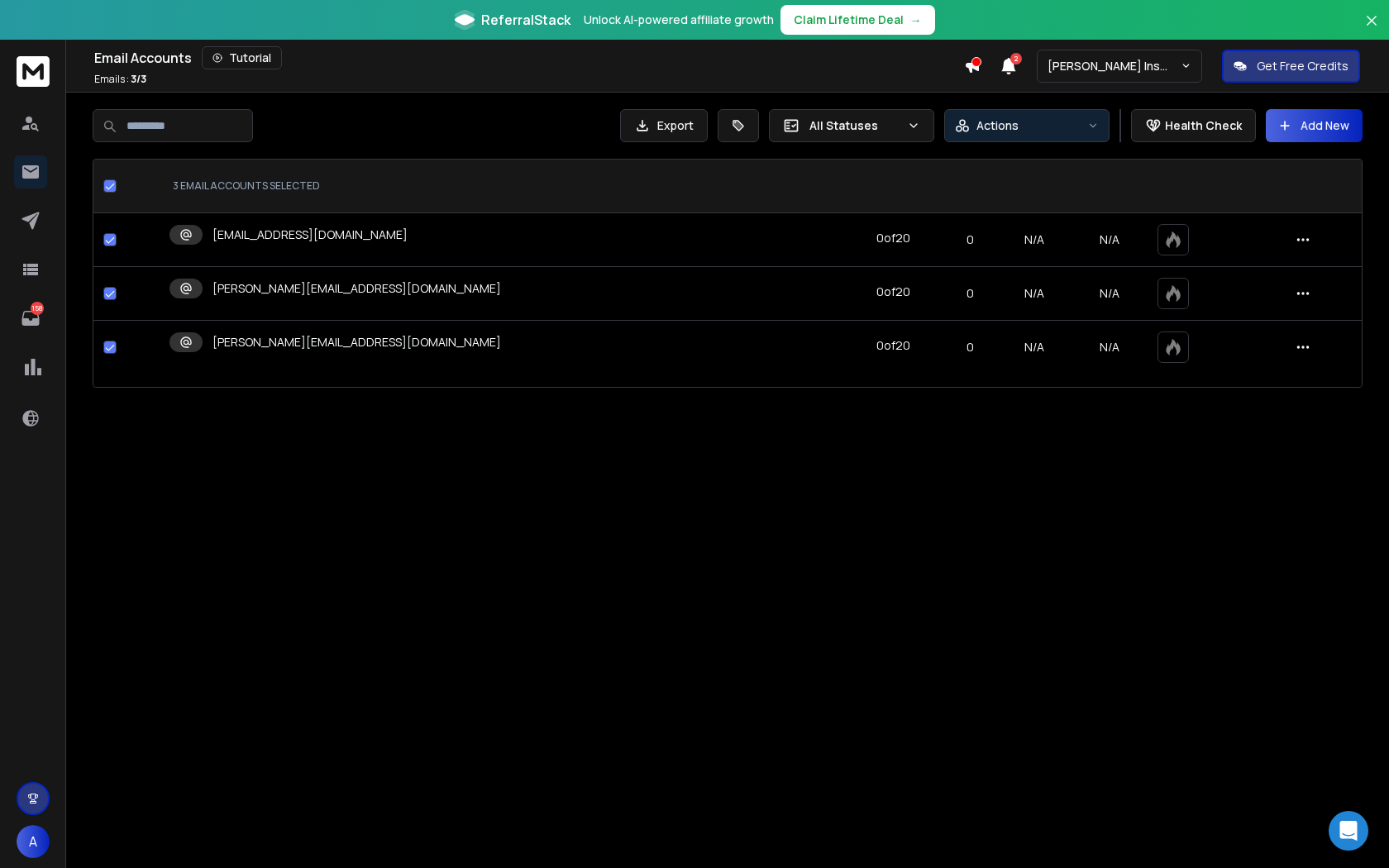
click at [985, 114] on button "Actions" at bounding box center [1026, 125] width 166 height 33
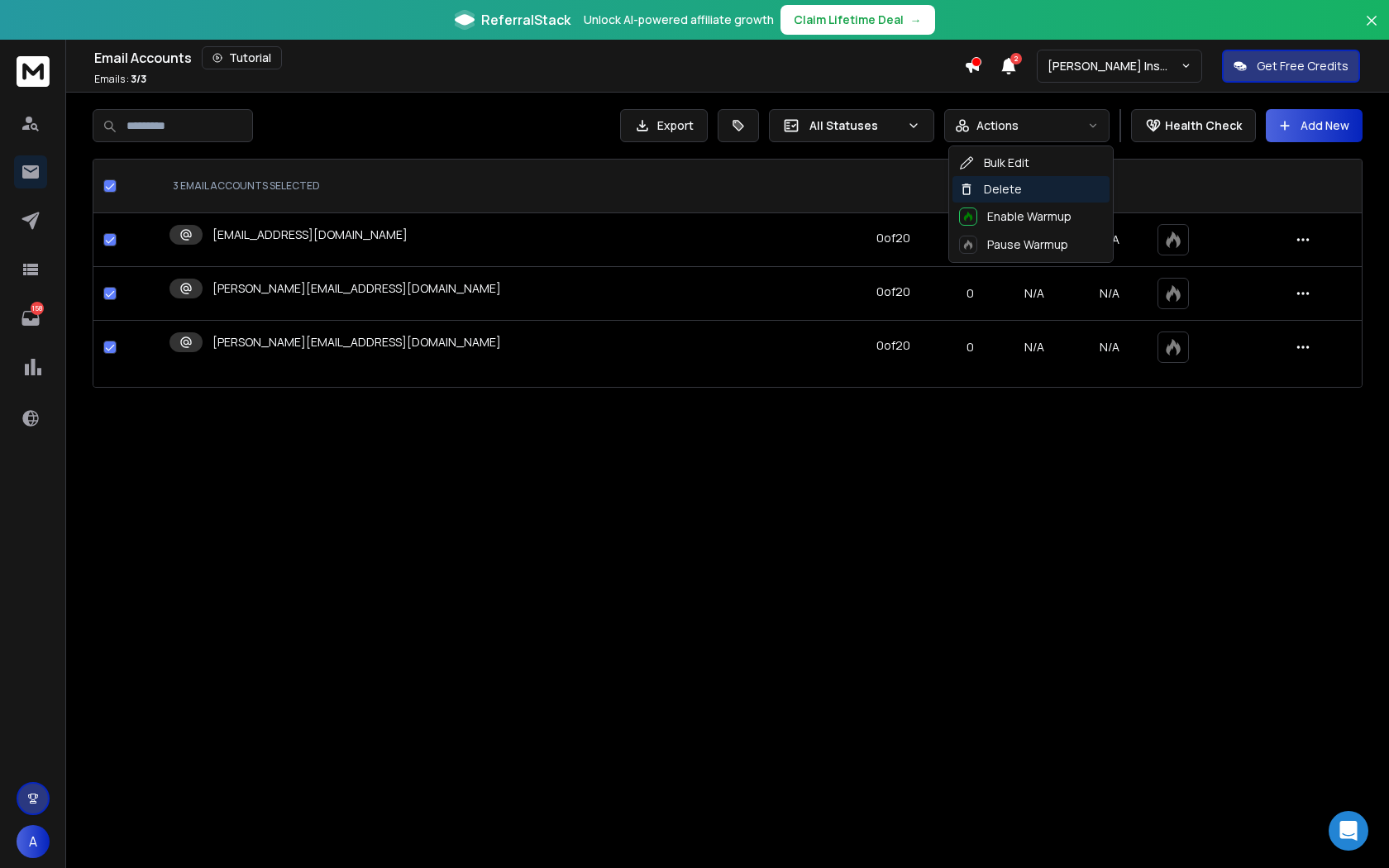
click at [996, 186] on div "Delete" at bounding box center [991, 189] width 63 height 16
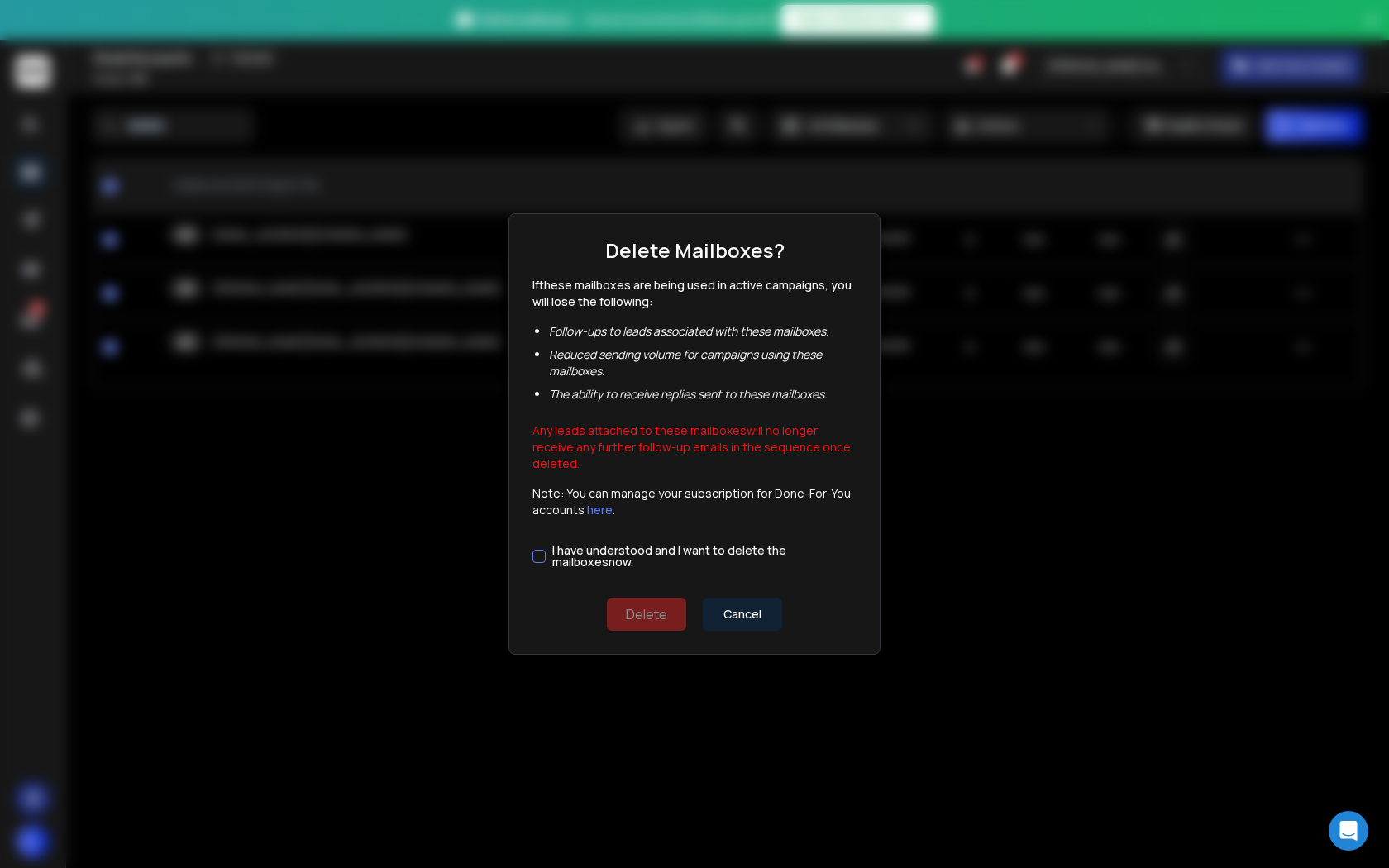
click at [539, 549] on button "I have understood and I want to delete the mailbox es now." at bounding box center [539, 556] width 13 height 13
click at [650, 613] on button "Delete" at bounding box center [646, 613] width 79 height 33
